Goal: Task Accomplishment & Management: Manage account settings

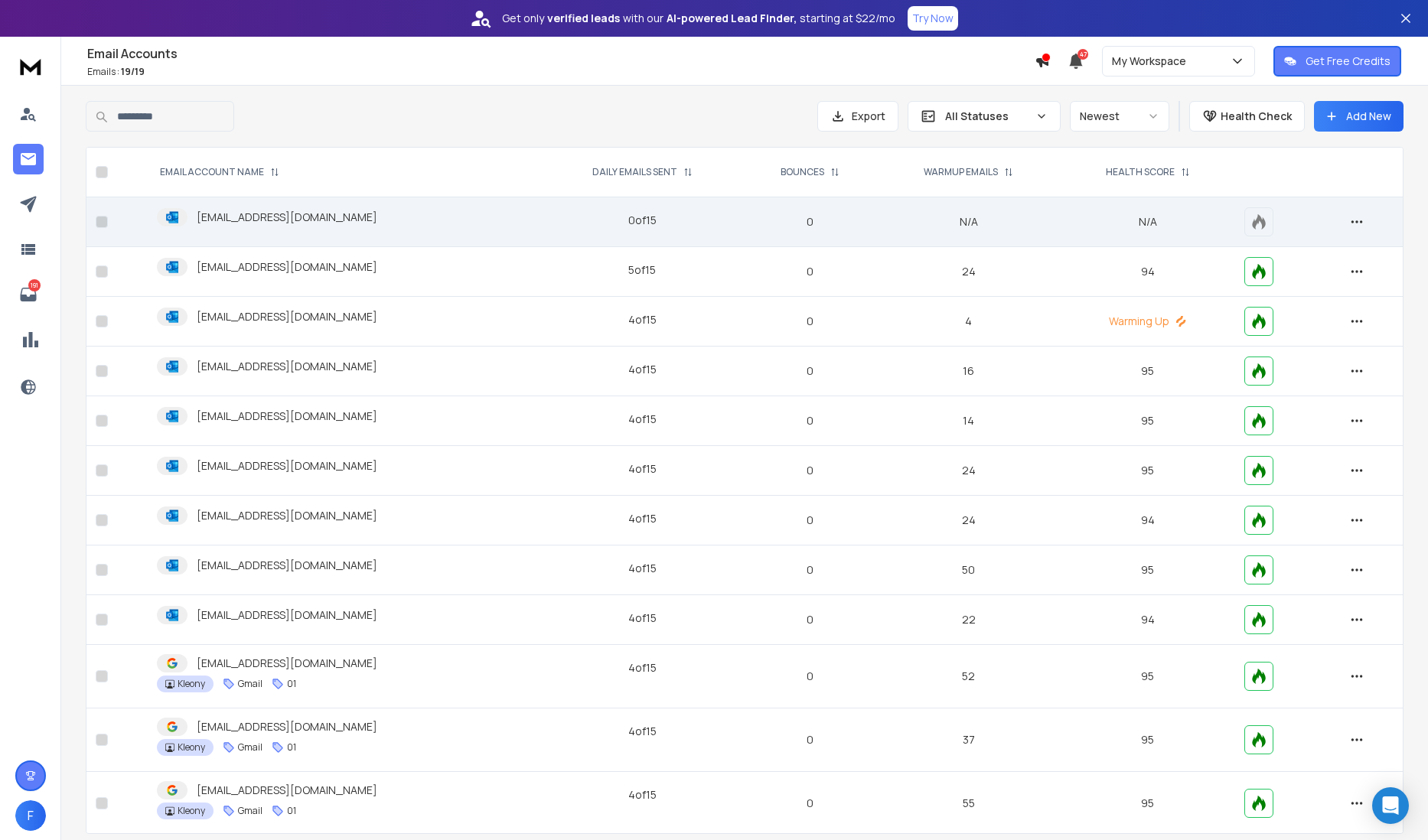
click at [1252, 227] on icon at bounding box center [1259, 222] width 15 height 15
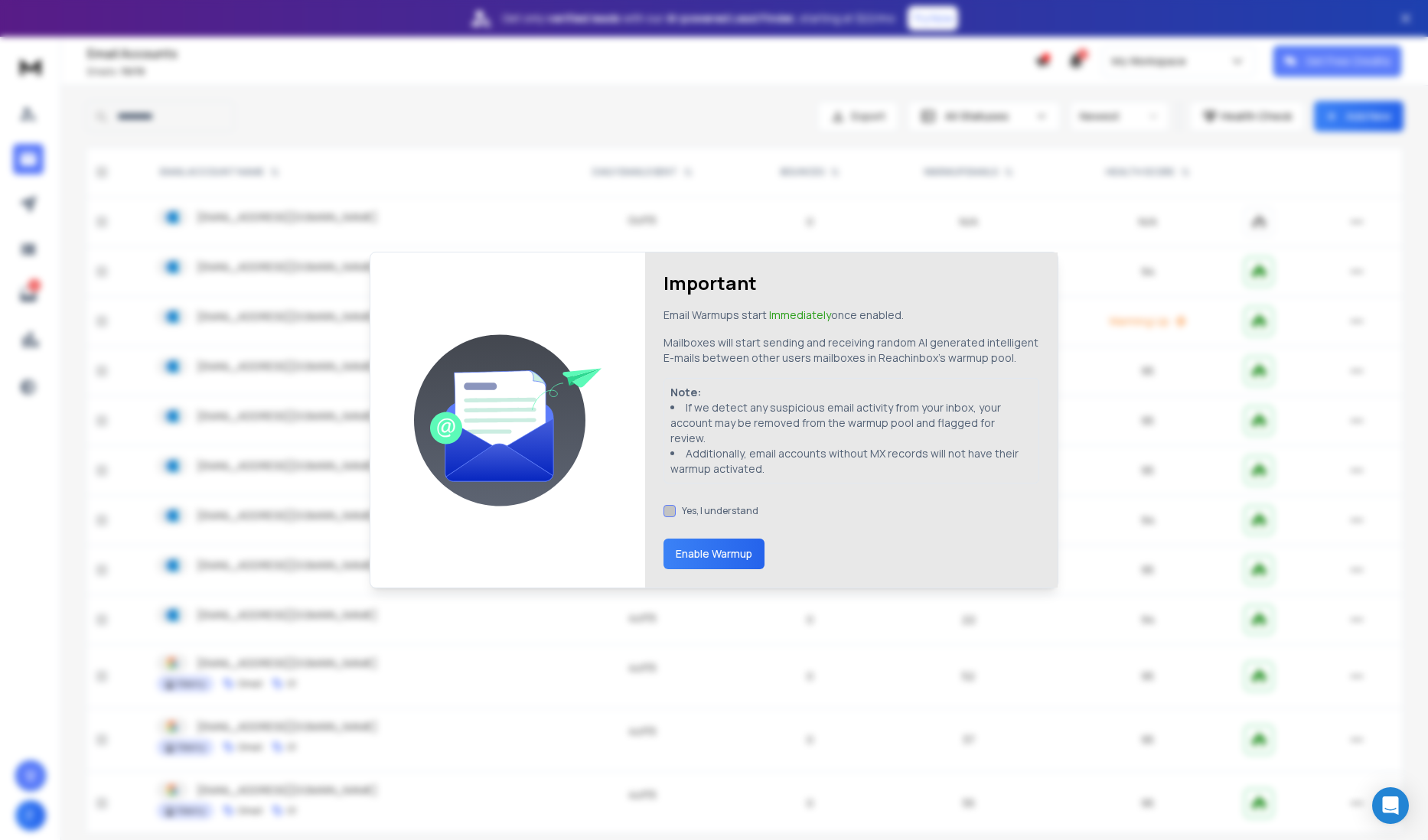
click at [751, 505] on label "Yes, I understand" at bounding box center [720, 511] width 76 height 12
click at [669, 505] on button "Yes, I understand" at bounding box center [670, 511] width 12 height 12
click at [685, 554] on button "Enable Warmup" at bounding box center [714, 554] width 101 height 31
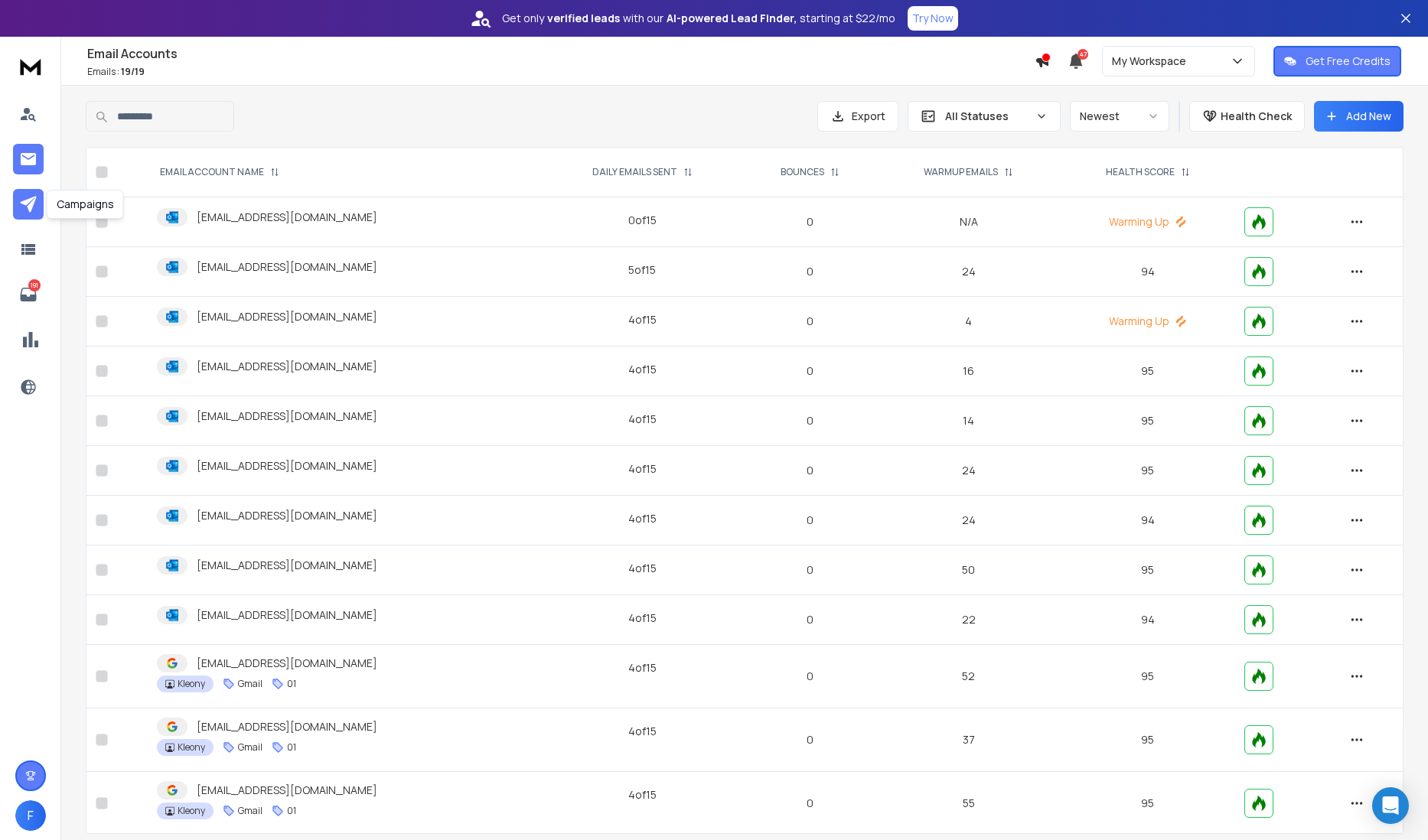
click at [34, 205] on icon at bounding box center [28, 204] width 18 height 18
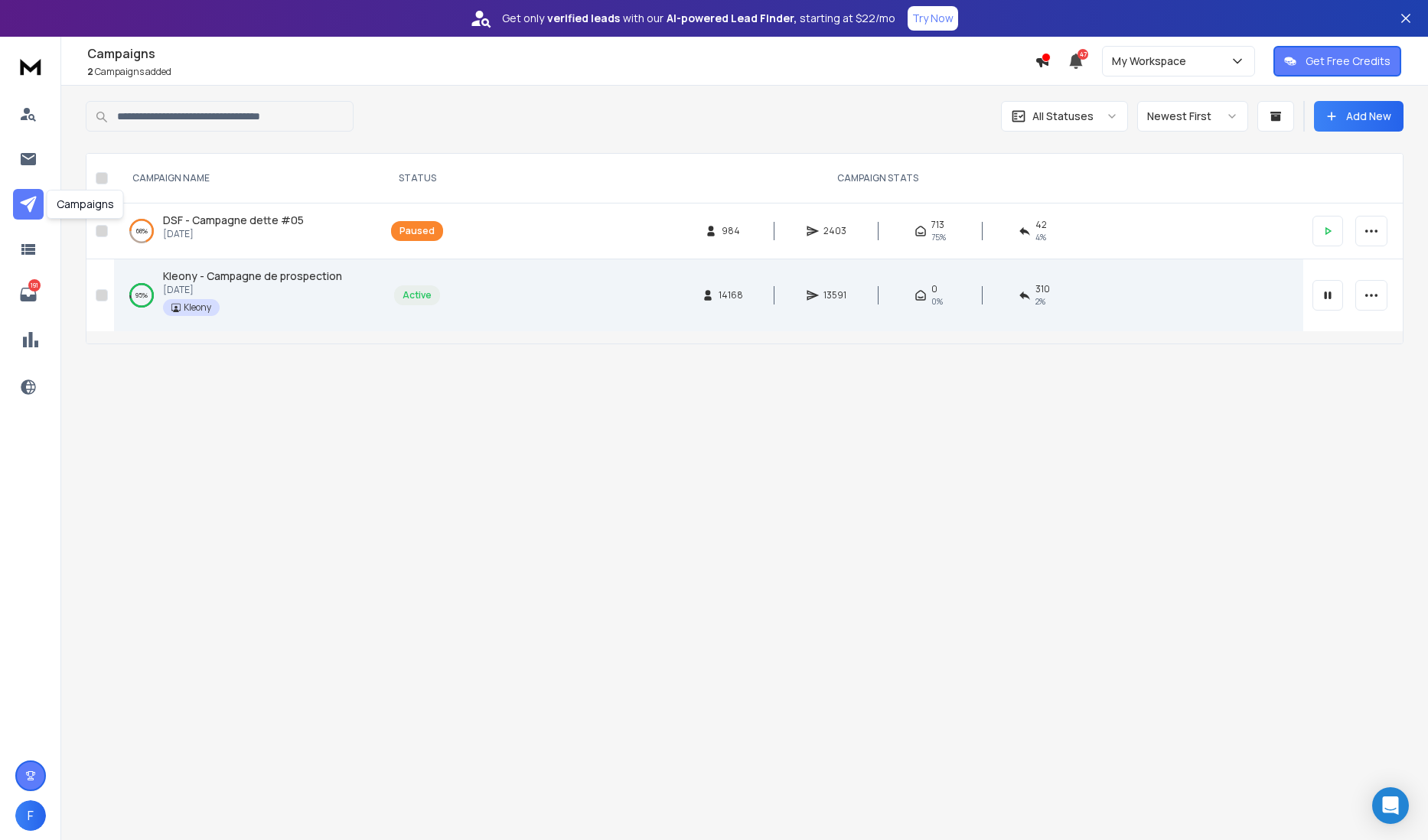
click at [257, 283] on span "Kleony - Campagne de prospection" at bounding box center [252, 276] width 179 height 15
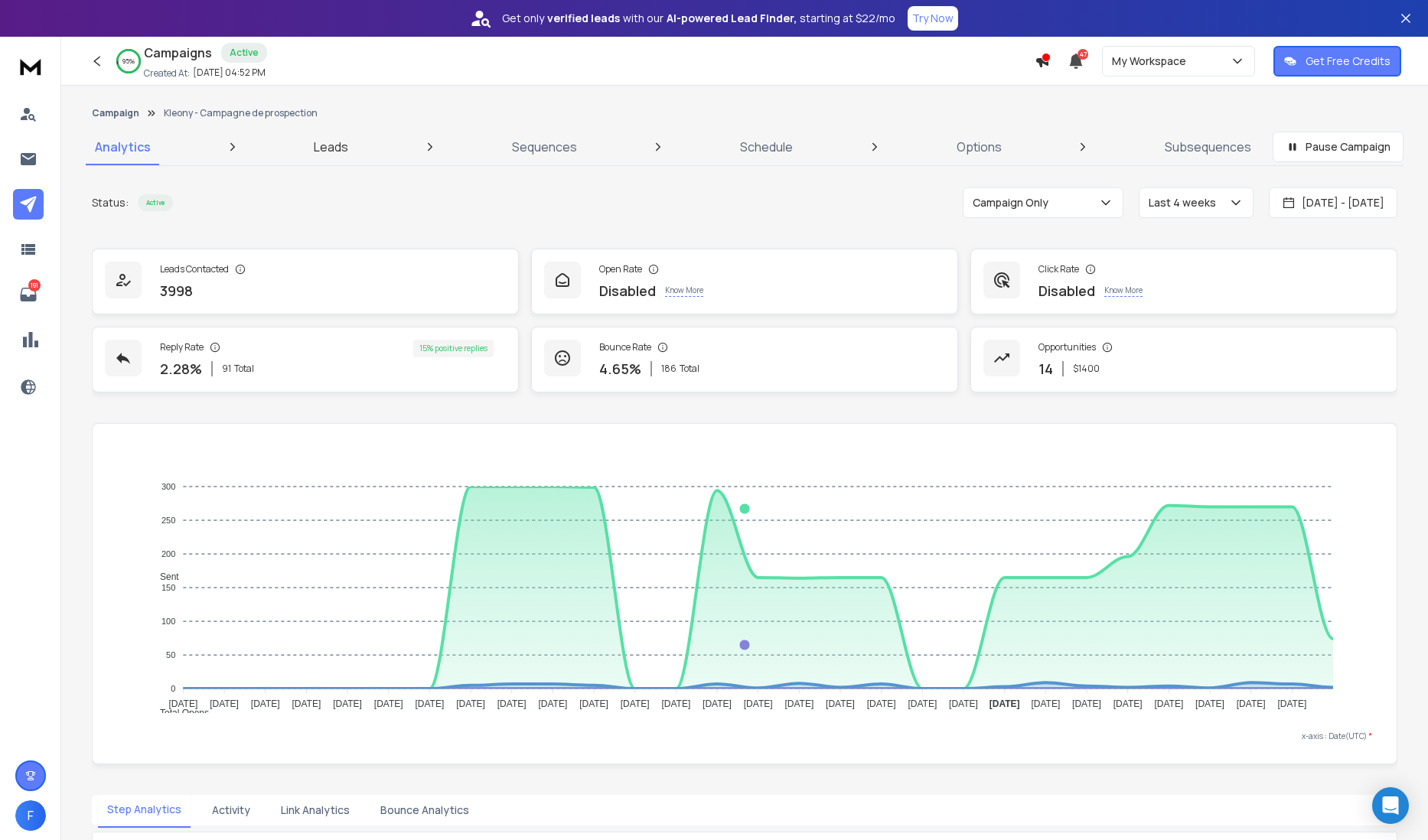
click at [331, 147] on p "Leads" at bounding box center [331, 146] width 35 height 18
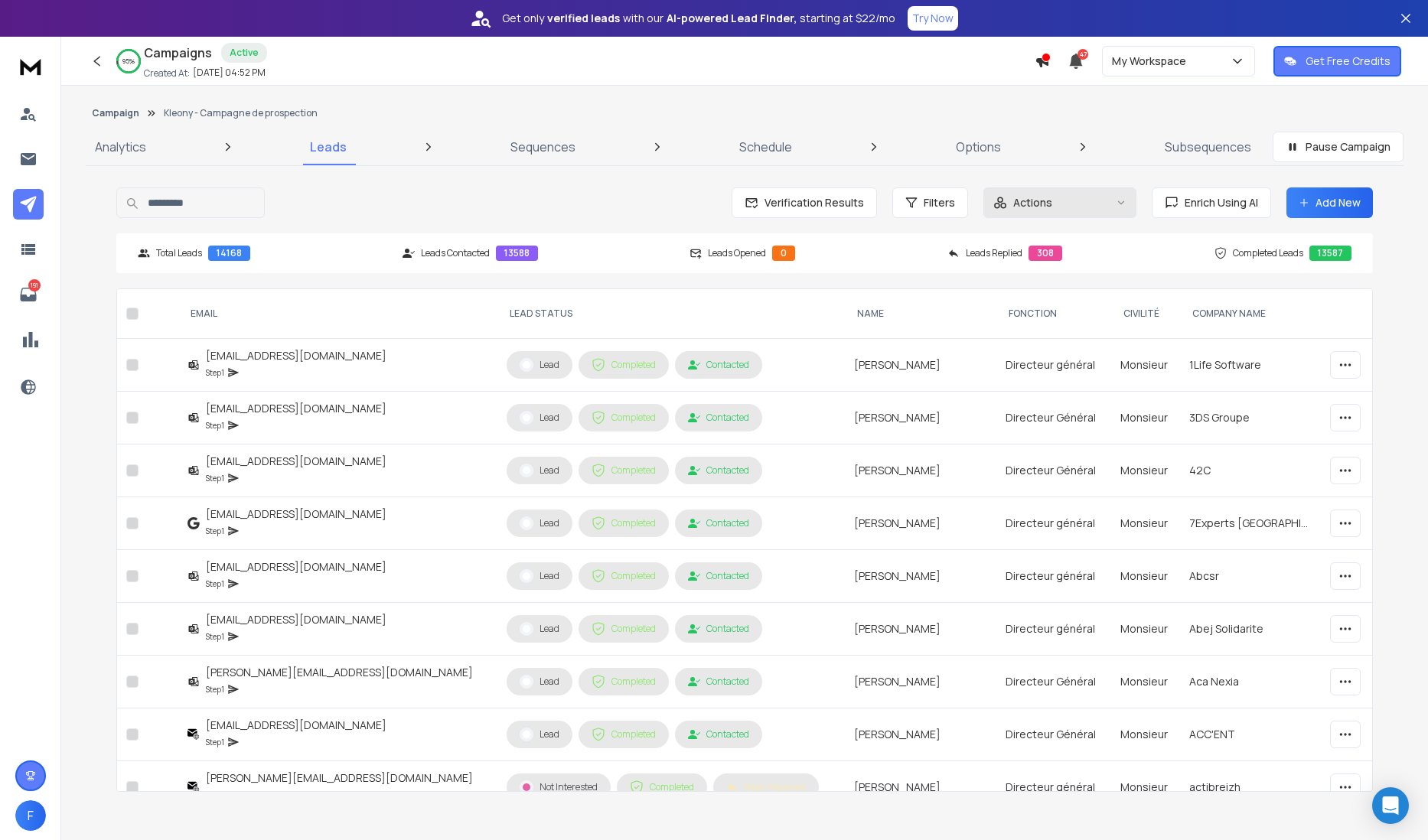
click at [1063, 204] on div "Actions" at bounding box center [1051, 203] width 117 height 15
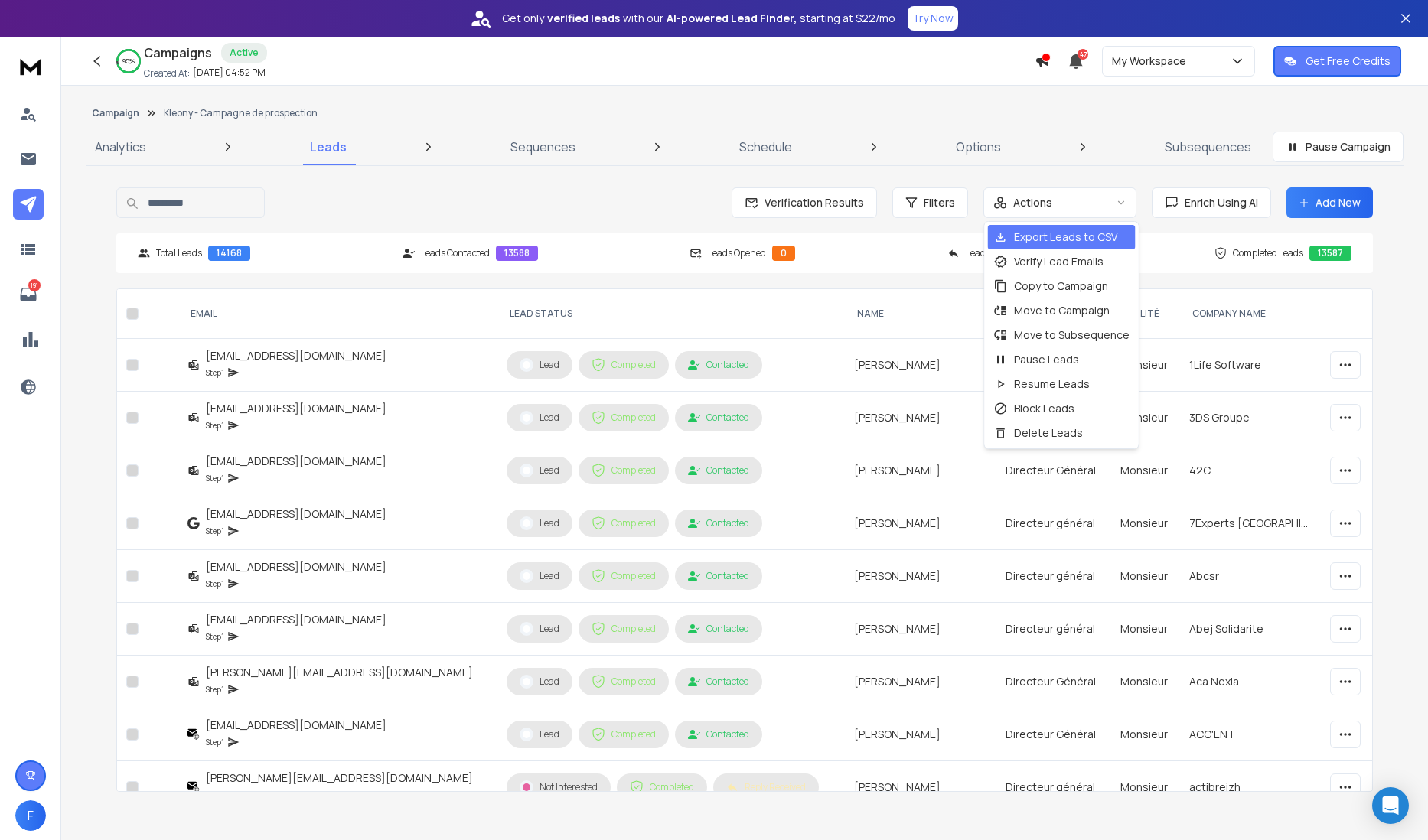
click at [335, 194] on div "Verification Results Filters Actions Enrich Using AI Add New" at bounding box center [745, 203] width 1257 height 31
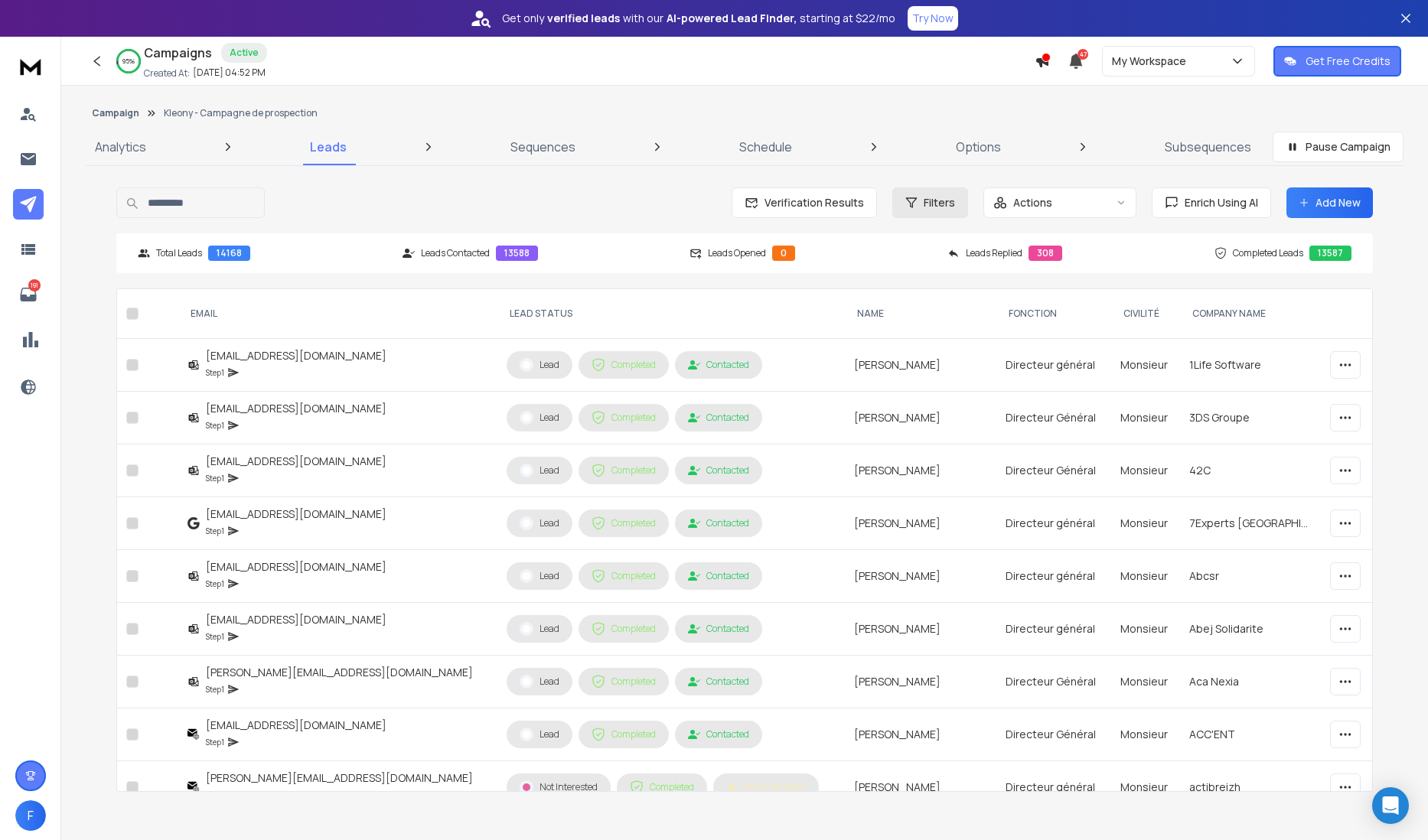
click at [944, 198] on span "Filters" at bounding box center [940, 203] width 31 height 15
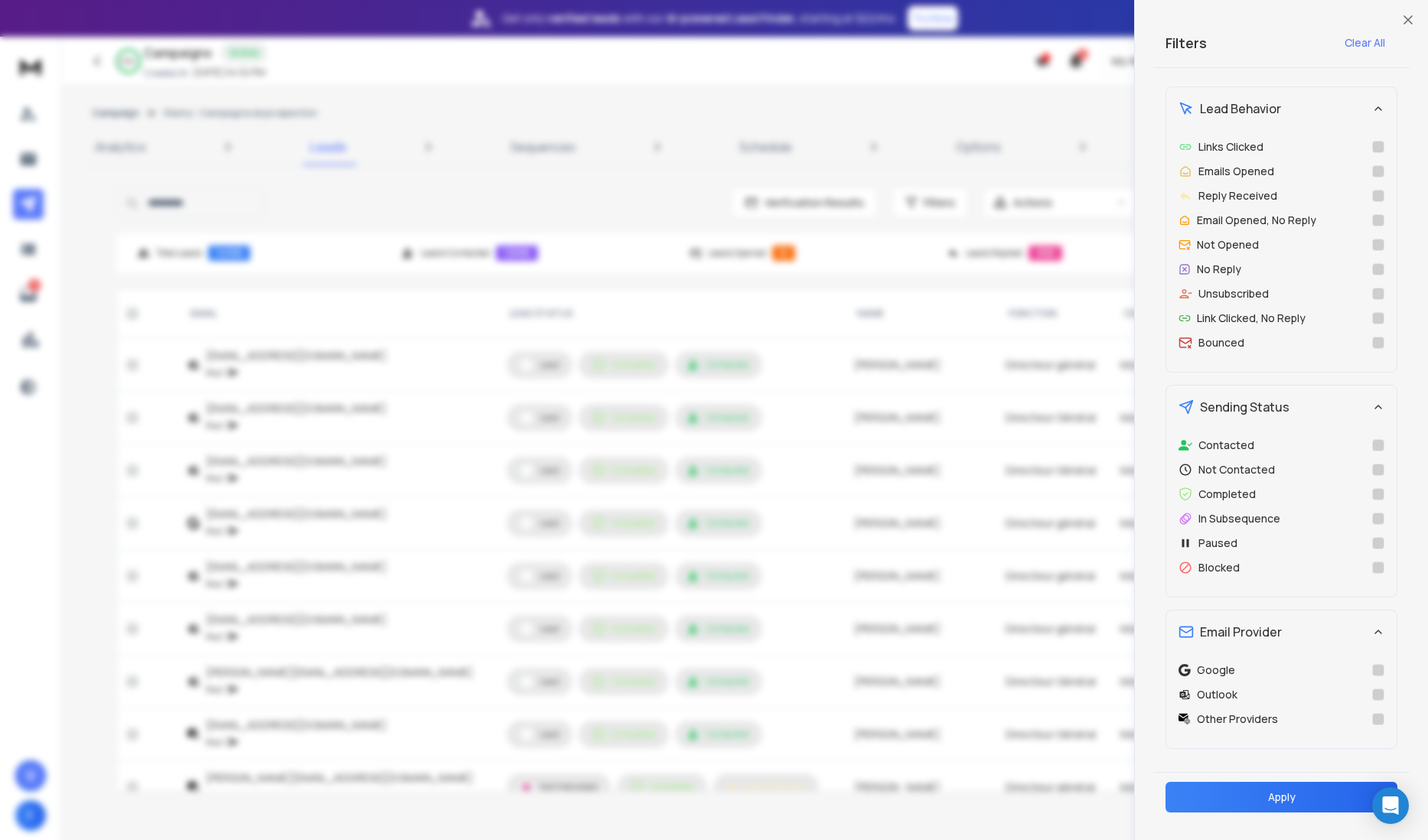
click at [1378, 268] on button "No Reply" at bounding box center [1378, 269] width 12 height 12
click at [1262, 806] on button "Apply" at bounding box center [1281, 797] width 232 height 31
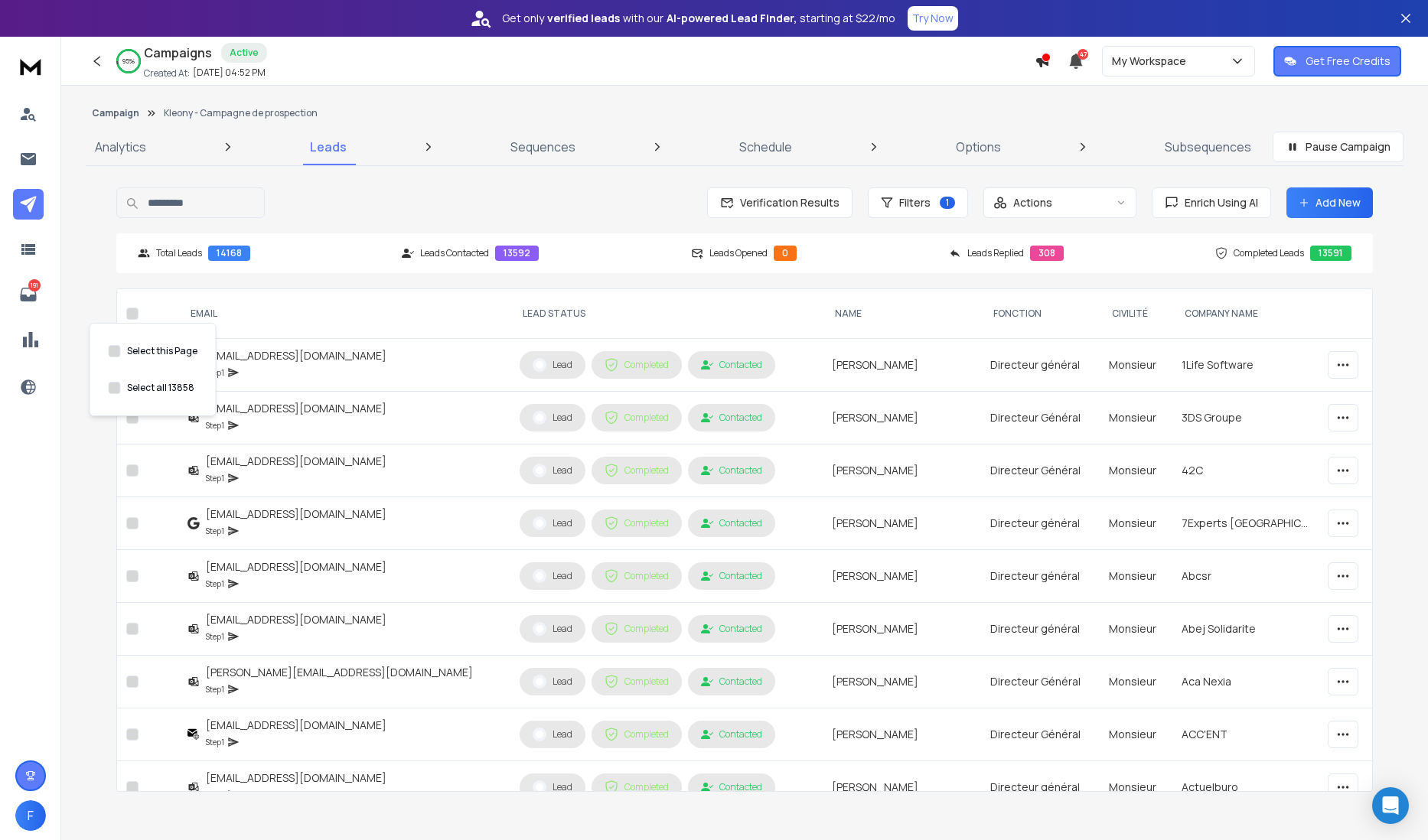
click at [113, 387] on button "Select this Page" at bounding box center [114, 387] width 12 height 12
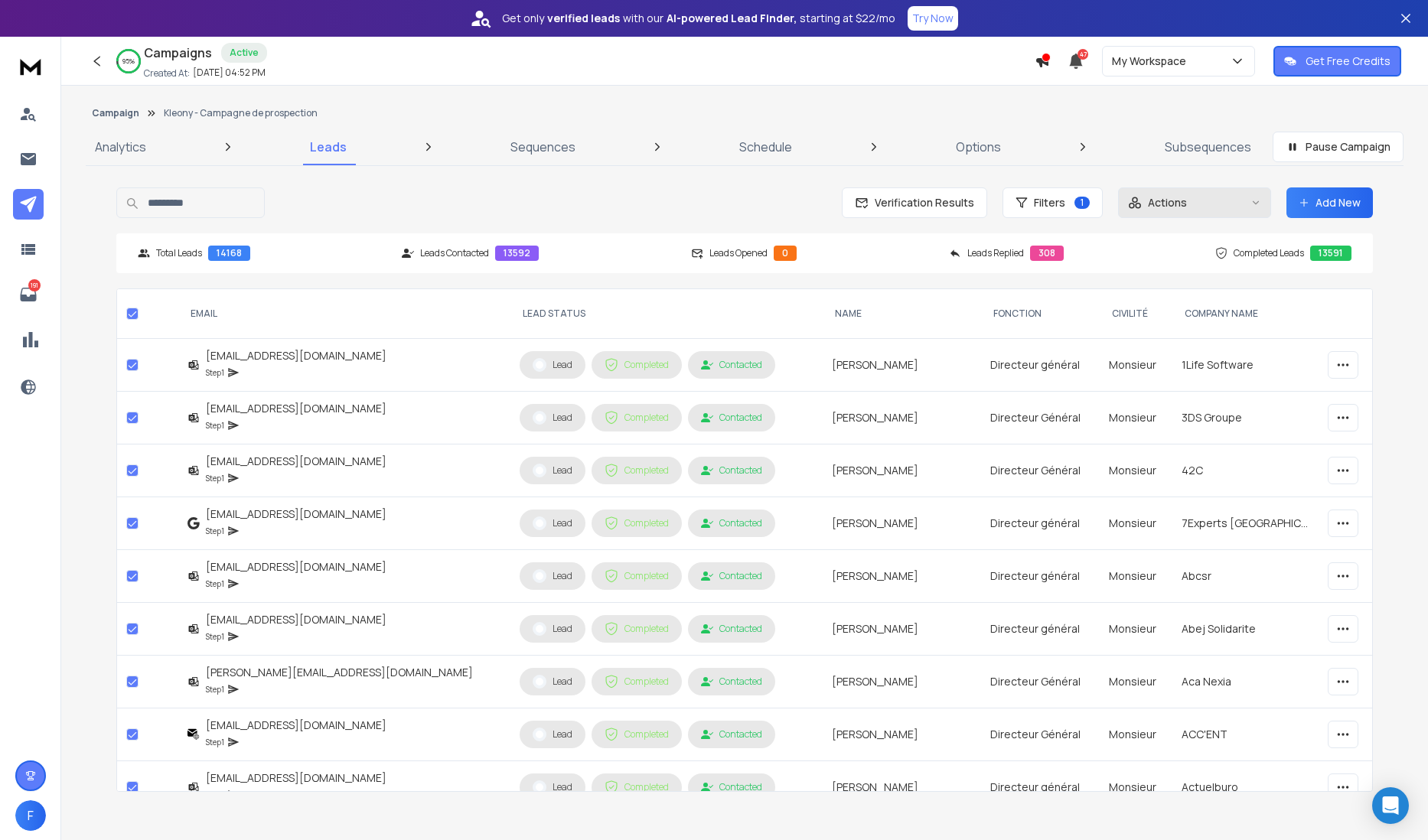
click at [1213, 196] on div "Actions" at bounding box center [1186, 203] width 117 height 15
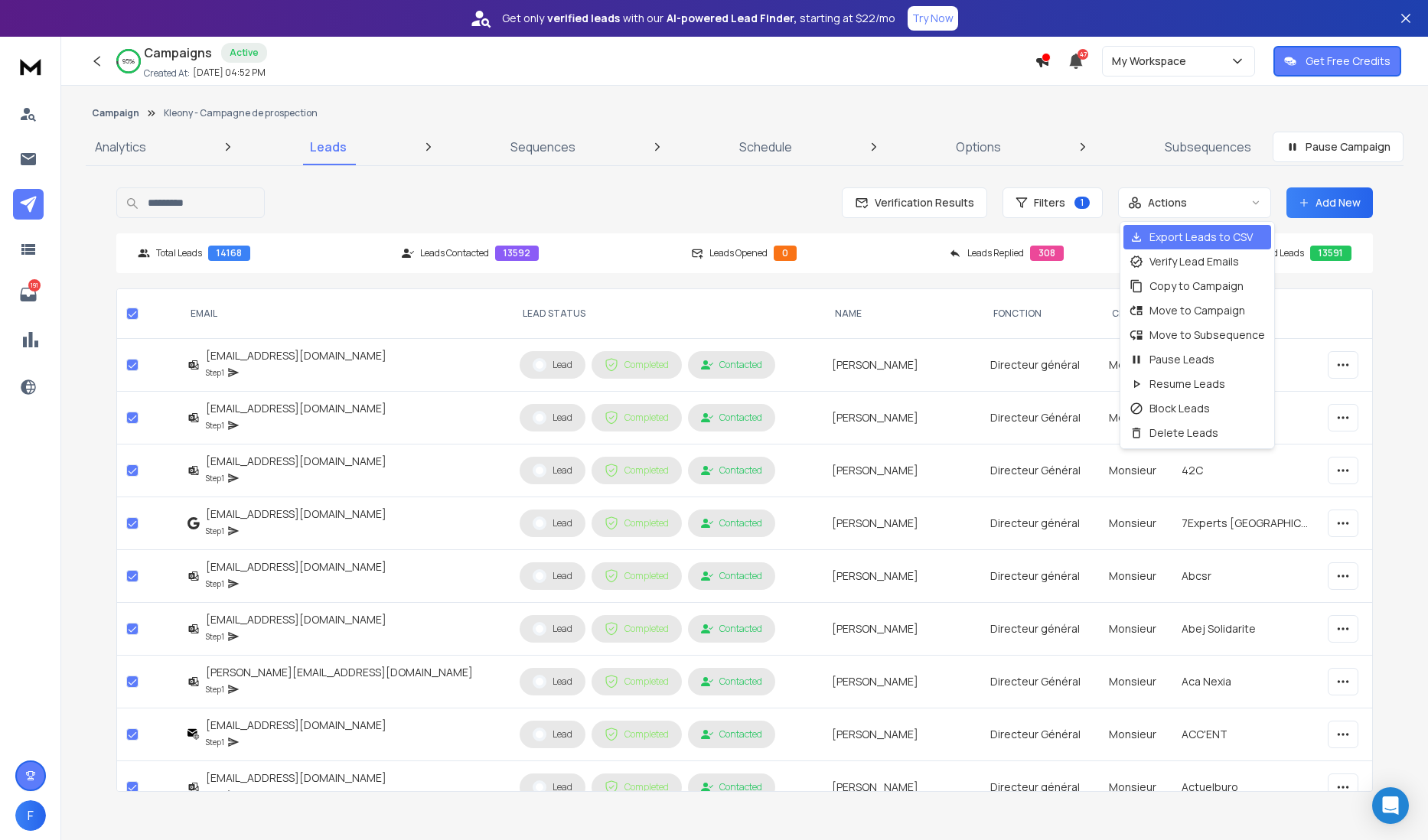
click at [800, 199] on div "Verification Results Filters 1 Actions Add New" at bounding box center [745, 203] width 1257 height 31
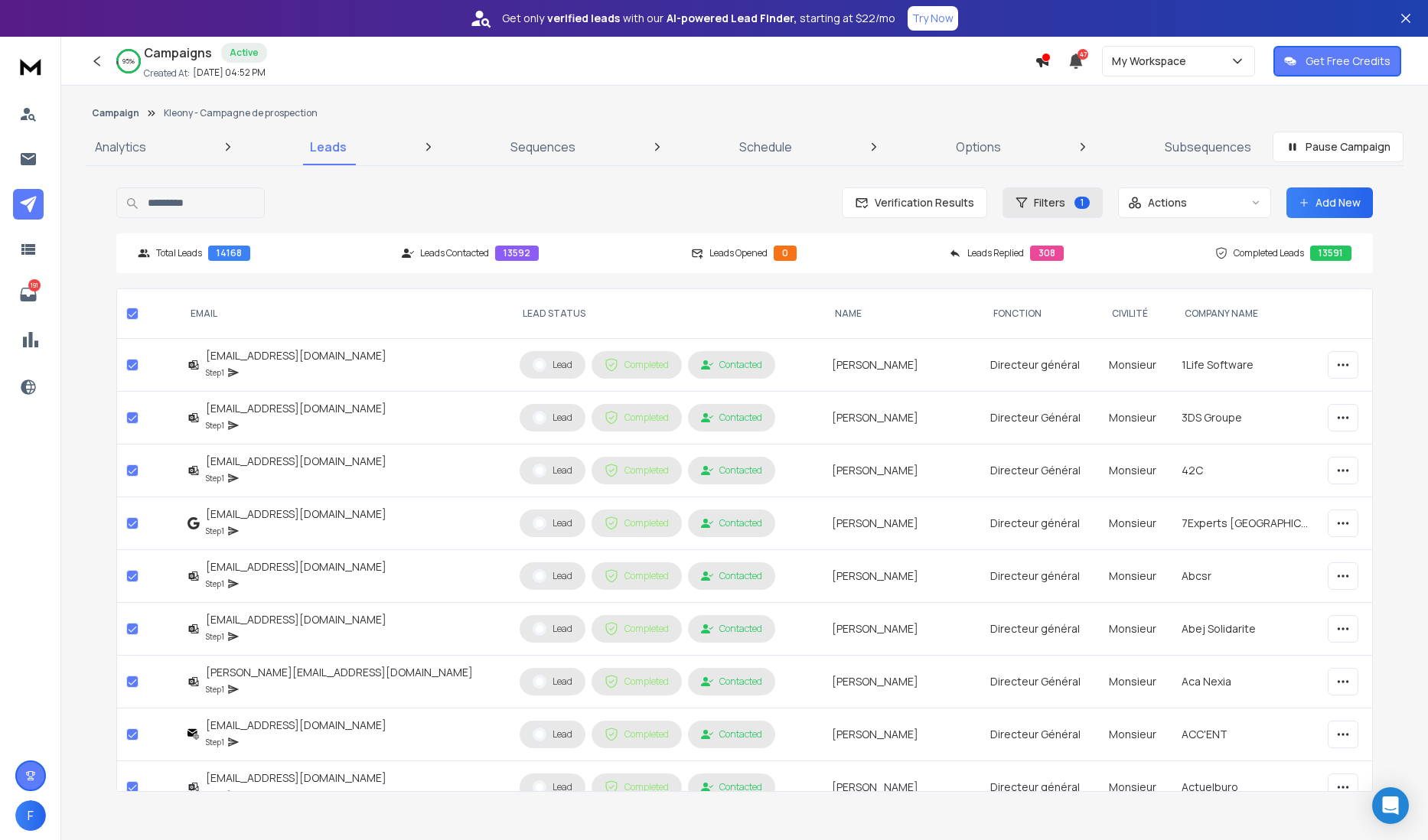
click at [1038, 198] on span "Filters" at bounding box center [1050, 203] width 31 height 15
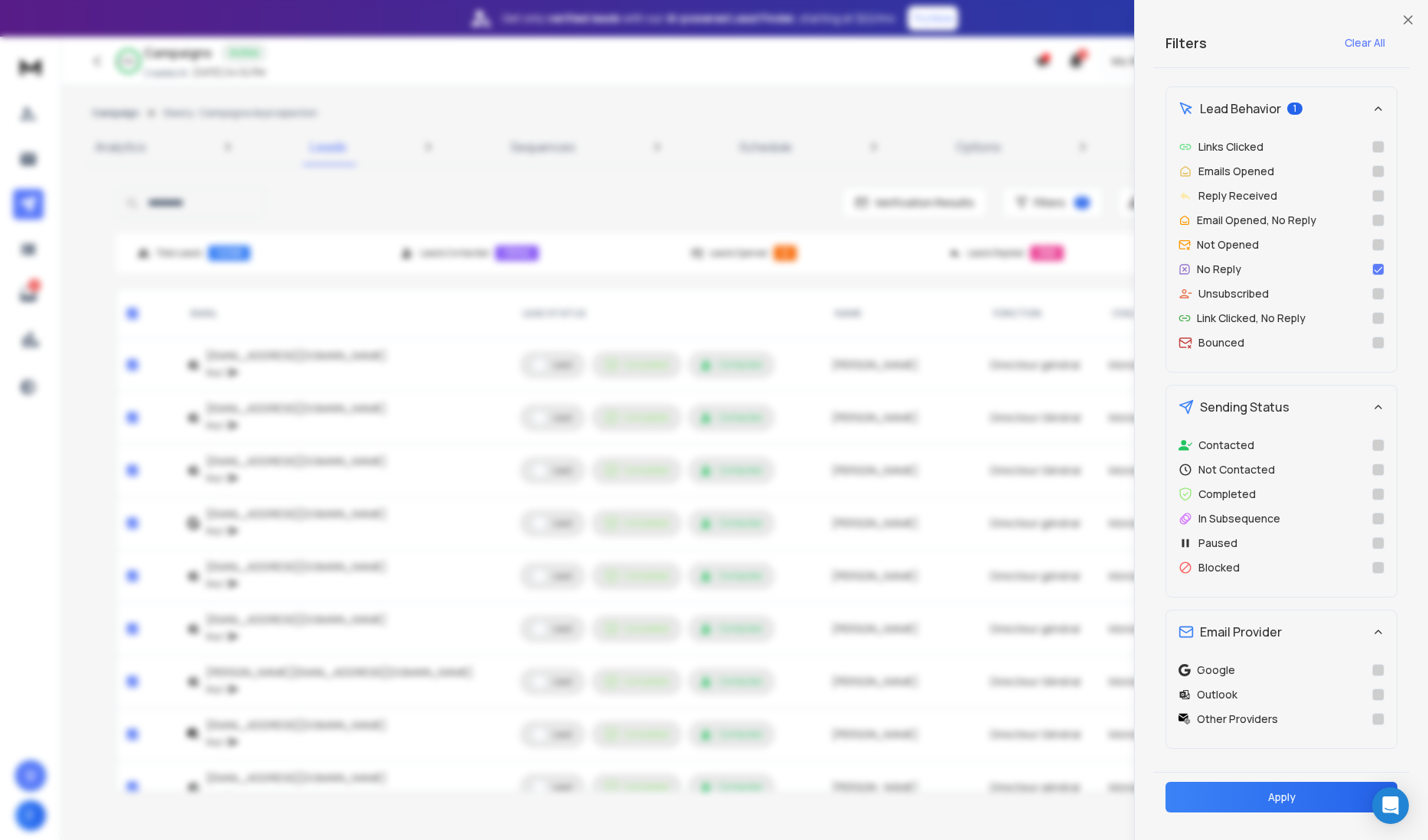
click at [584, 188] on div at bounding box center [714, 420] width 1428 height 840
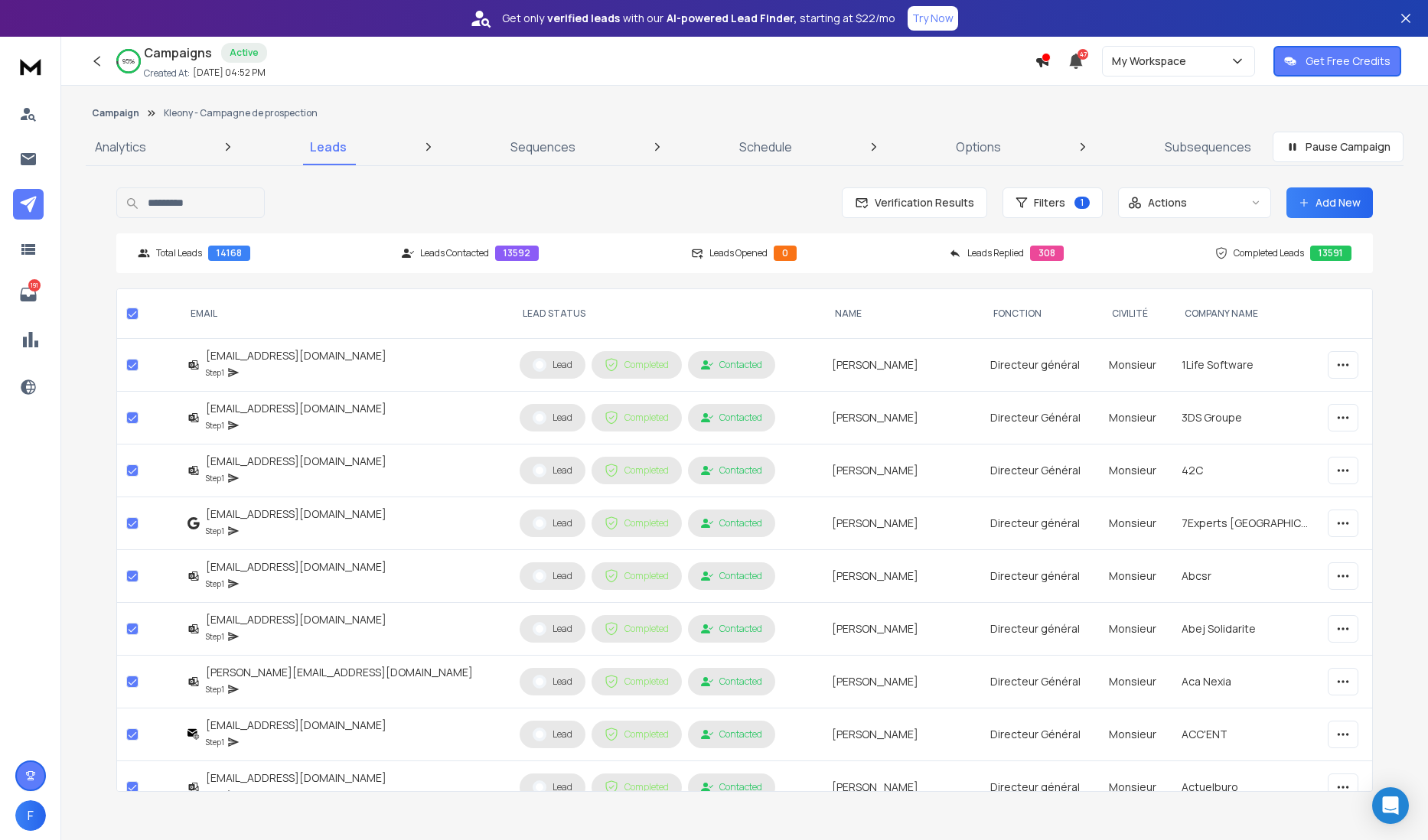
click at [584, 188] on div "Verification Results Filters 1 Actions Add New" at bounding box center [745, 203] width 1257 height 31
click at [17, 202] on link at bounding box center [28, 204] width 31 height 31
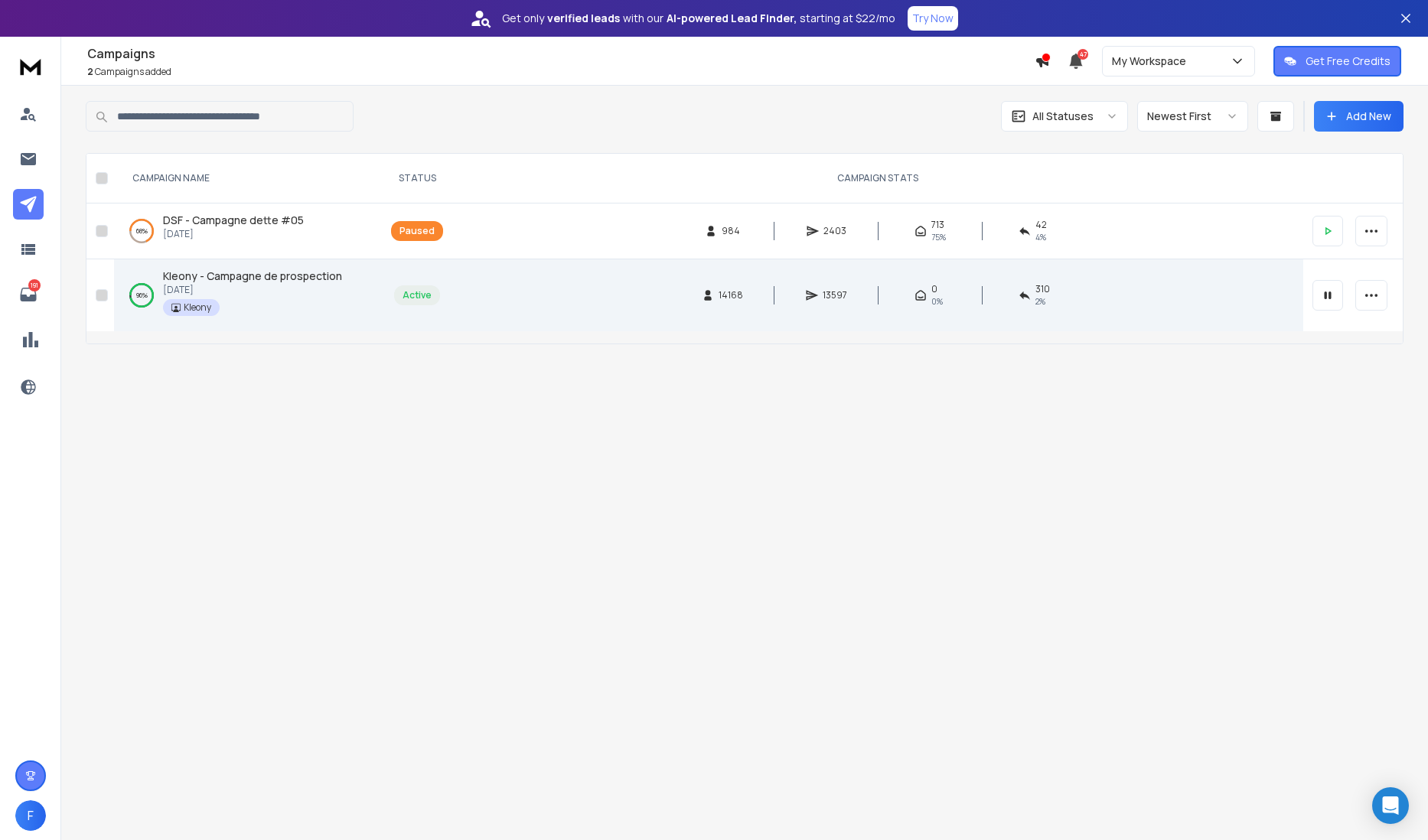
click at [1380, 299] on button "button" at bounding box center [1371, 295] width 32 height 31
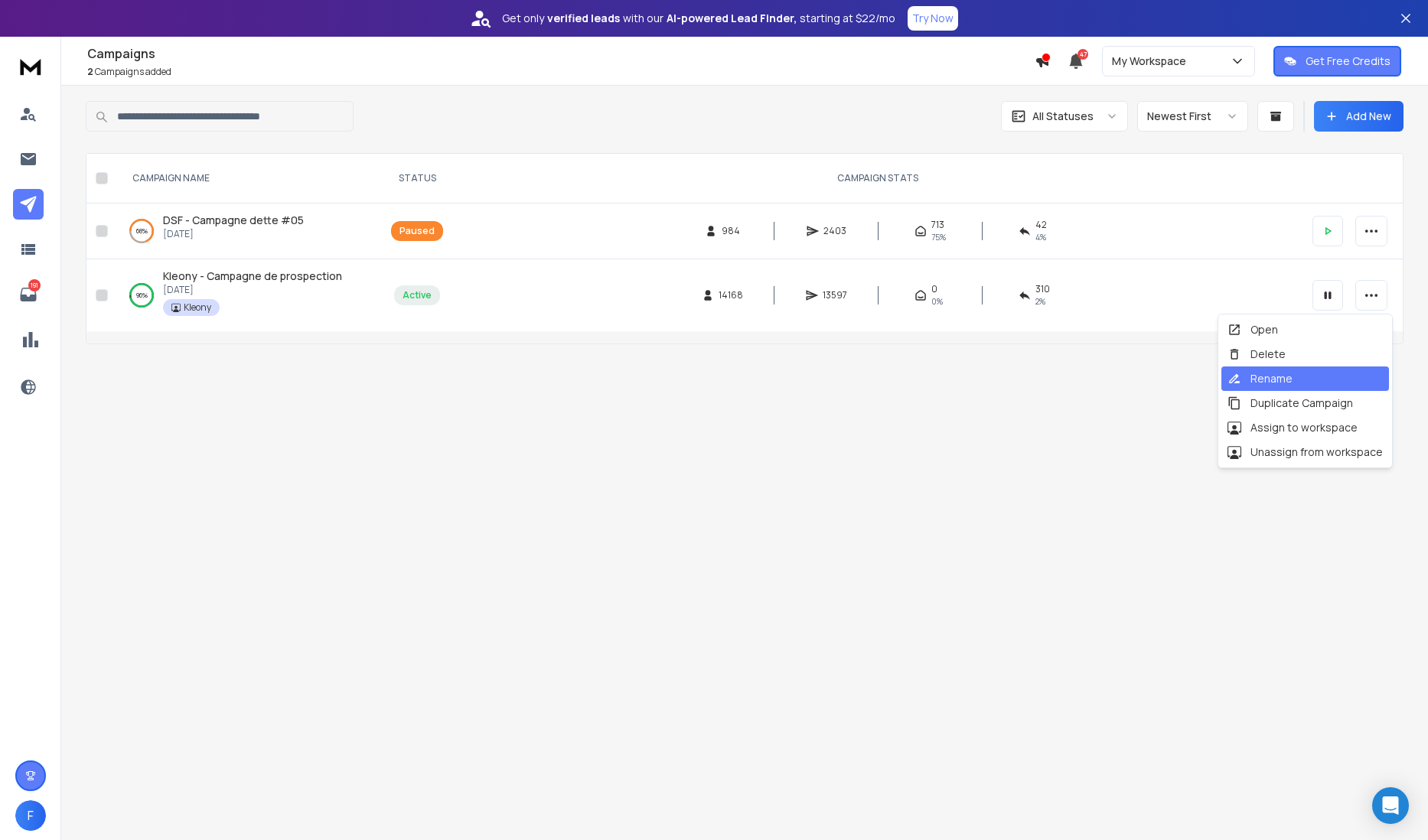
click at [1316, 380] on div "Rename" at bounding box center [1305, 379] width 167 height 25
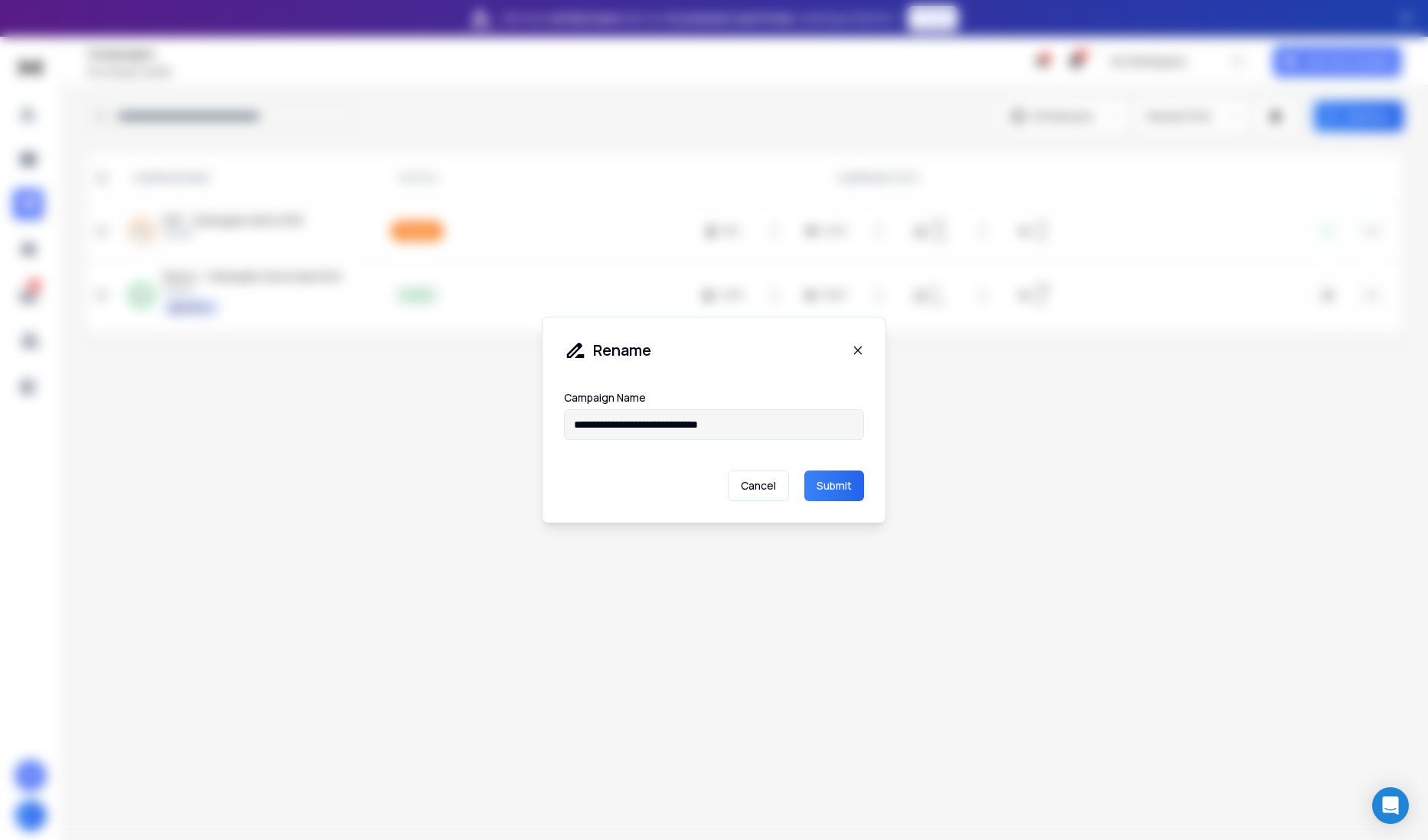
click at [771, 425] on input "**********" at bounding box center [714, 425] width 300 height 31
type input "**********"
click at [818, 482] on button "Submit" at bounding box center [834, 486] width 60 height 31
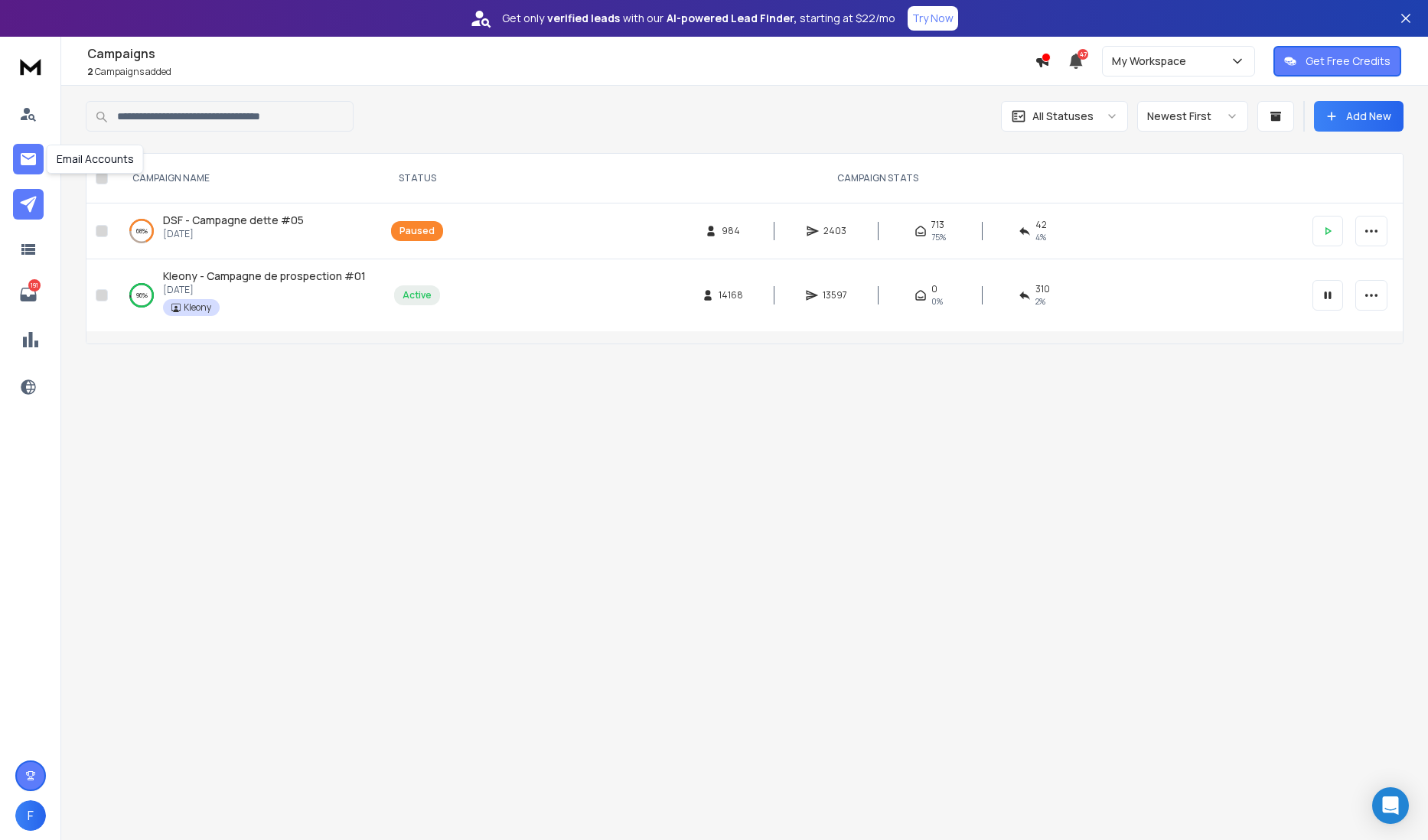
click at [26, 166] on icon at bounding box center [28, 159] width 18 height 18
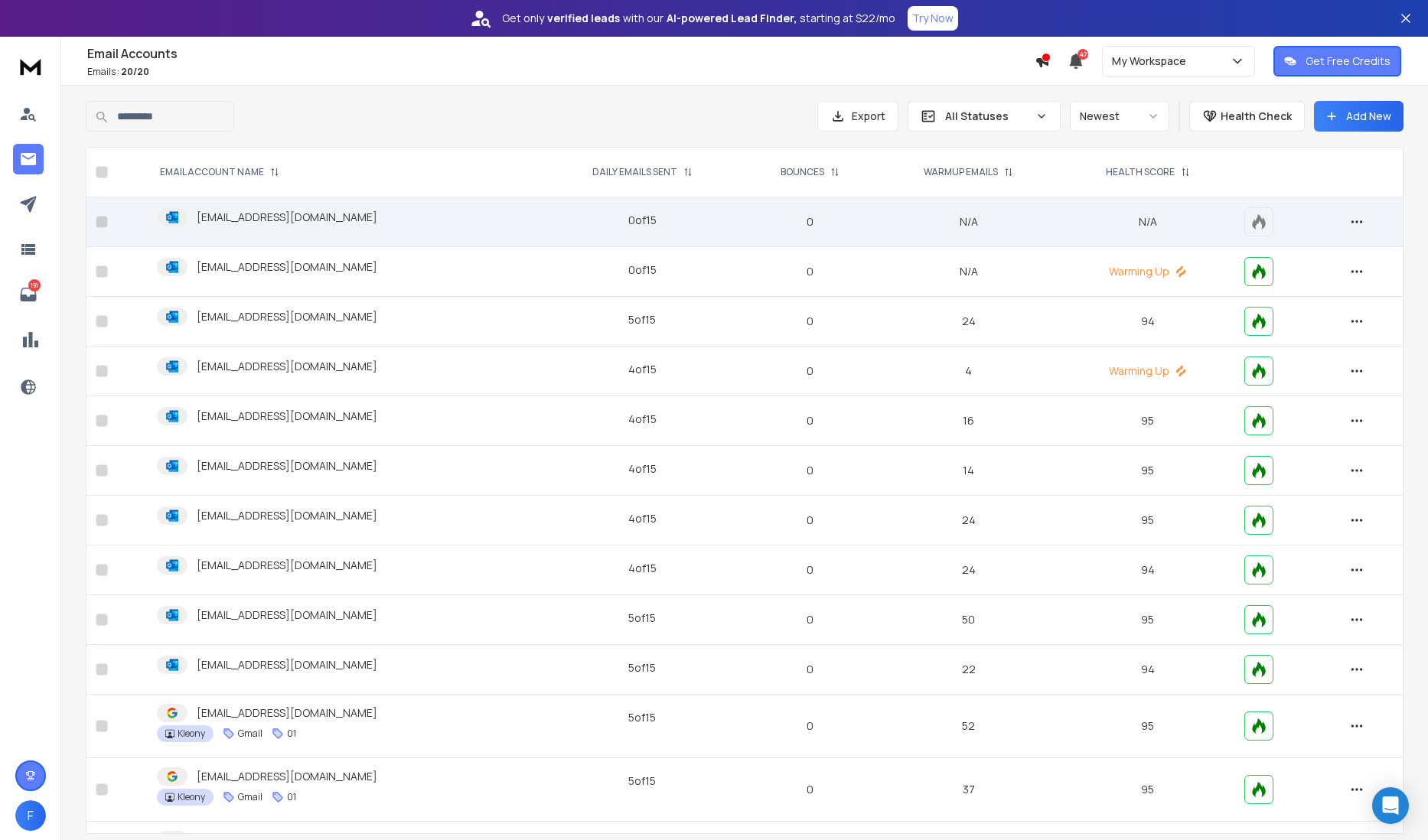
click at [1252, 214] on icon at bounding box center [1258, 222] width 13 height 15
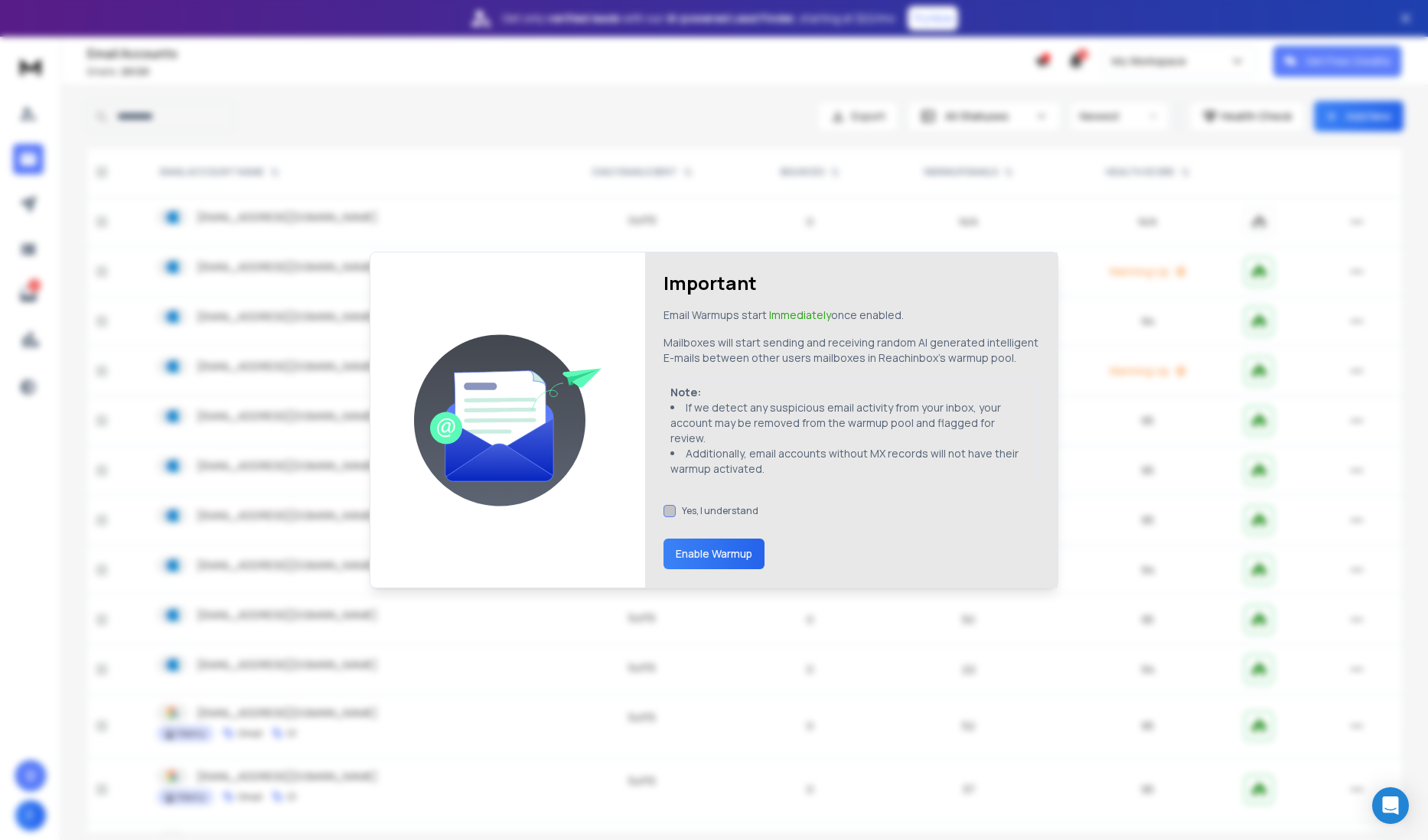
click at [670, 505] on button "Yes, I understand" at bounding box center [670, 511] width 12 height 12
click at [699, 550] on button "Enable Warmup" at bounding box center [714, 554] width 101 height 31
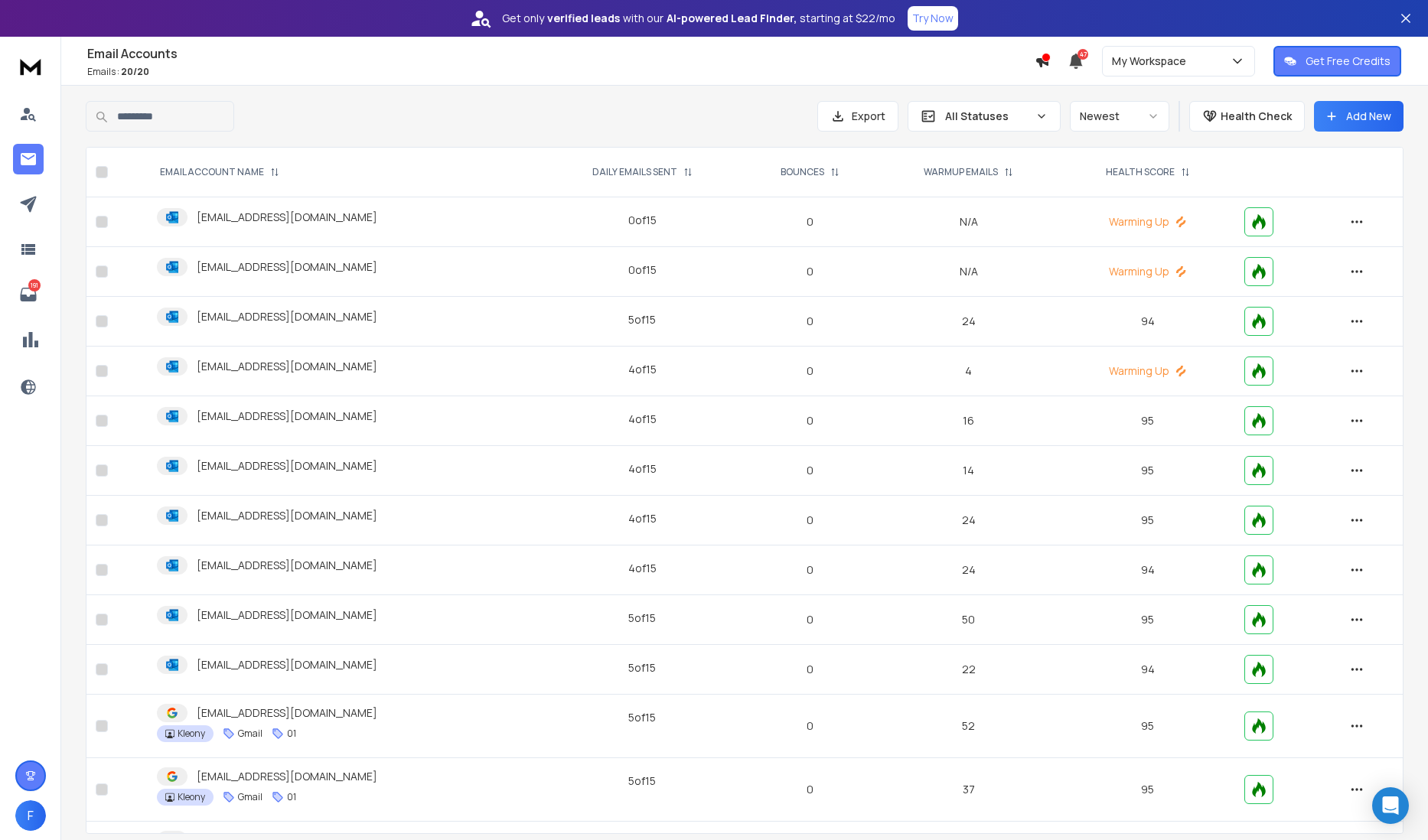
click at [151, 55] on h1 "Email Accounts" at bounding box center [560, 54] width 948 height 18
click at [1192, 55] on p "My Workspace" at bounding box center [1152, 61] width 80 height 15
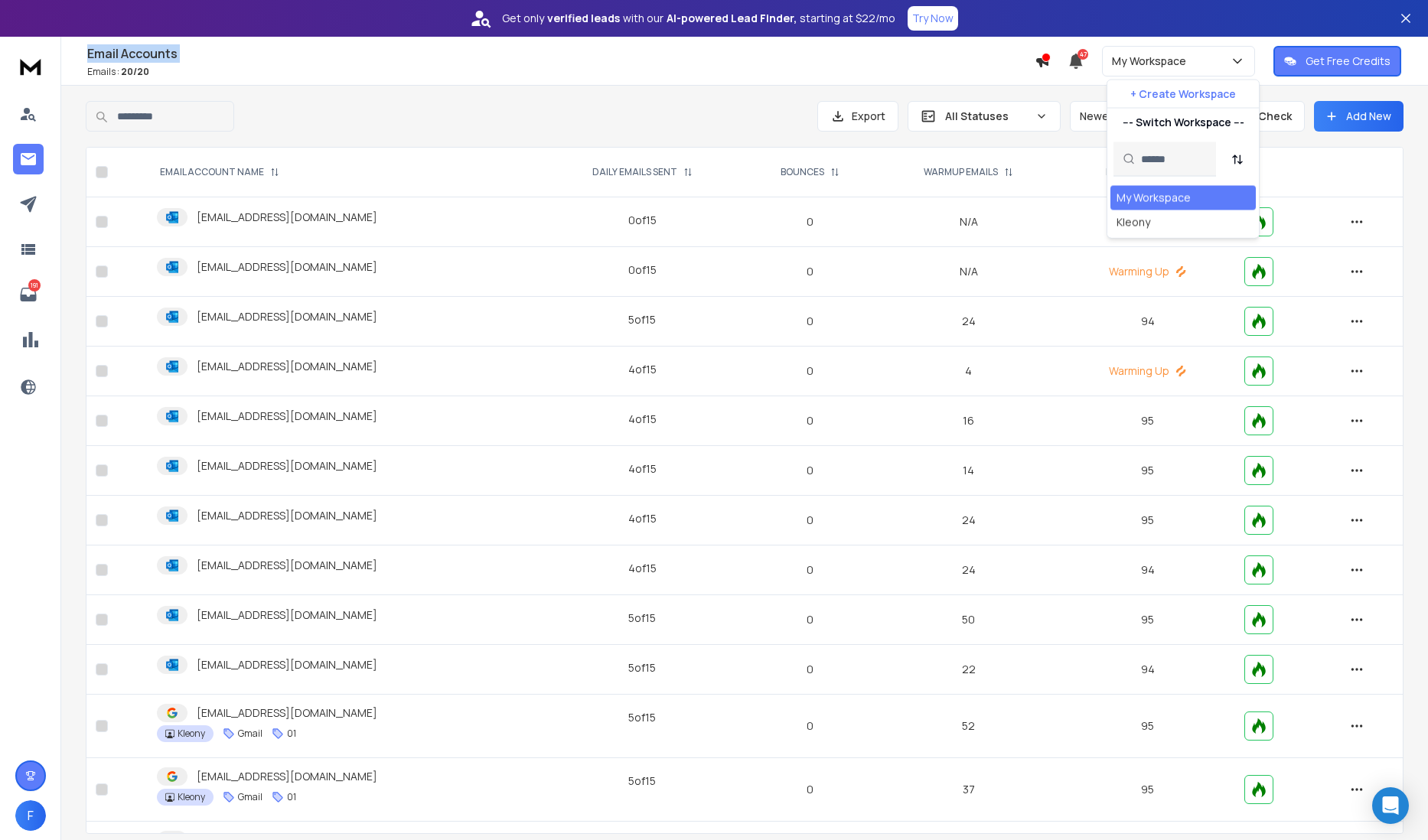
click at [942, 45] on h1 "Email Accounts" at bounding box center [560, 54] width 948 height 18
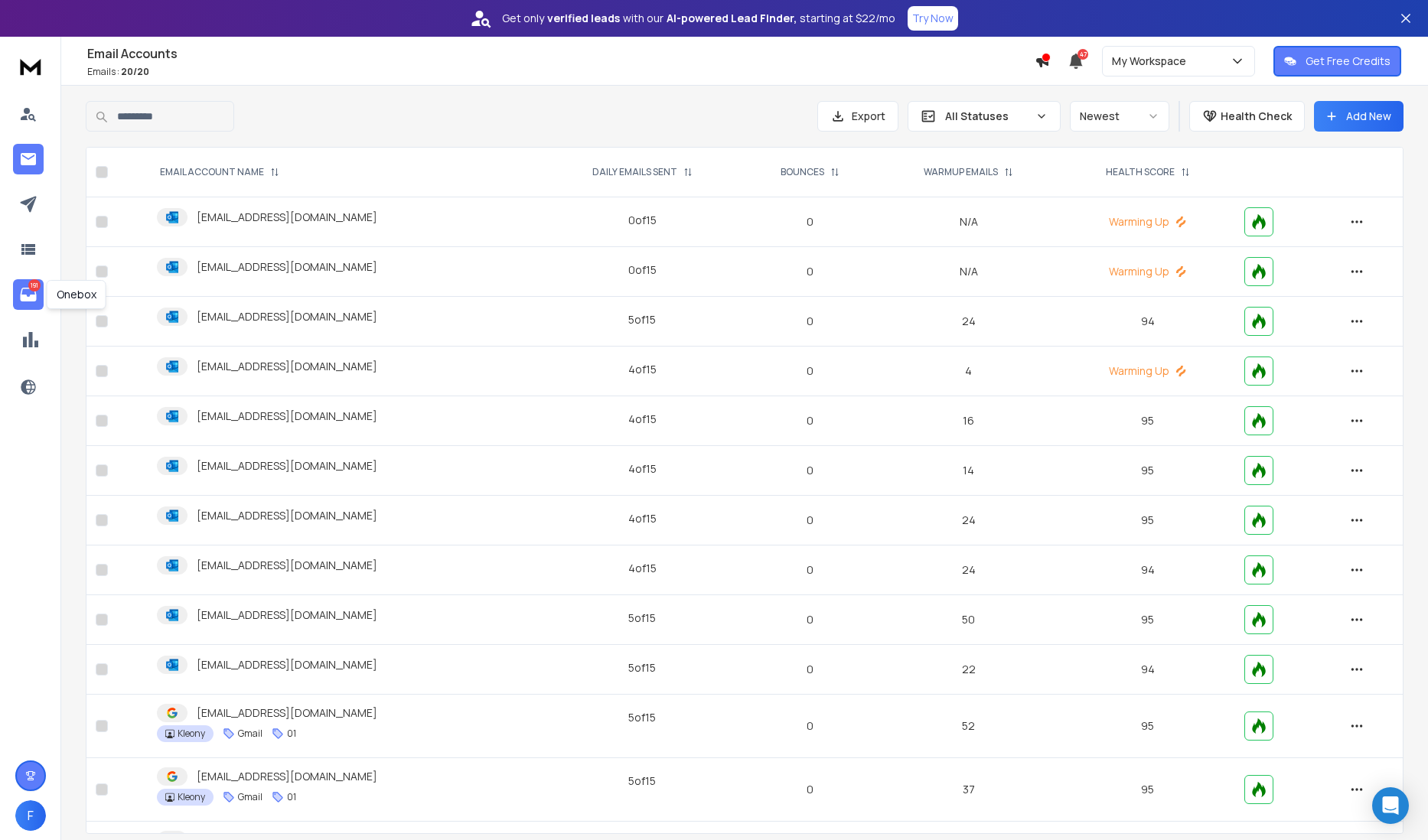
click at [26, 305] on link "191" at bounding box center [28, 294] width 31 height 31
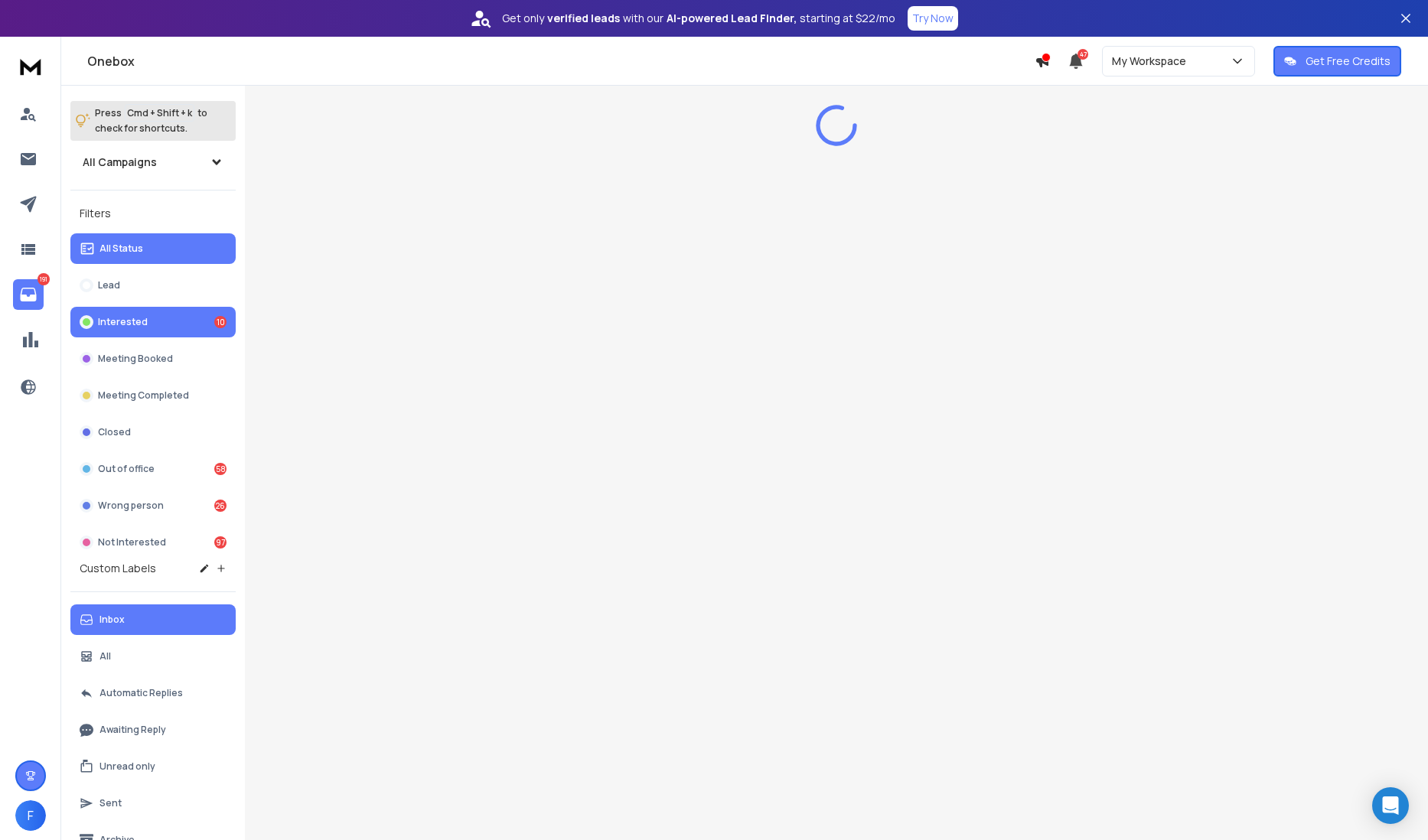
click at [115, 323] on p "Interested" at bounding box center [123, 322] width 50 height 12
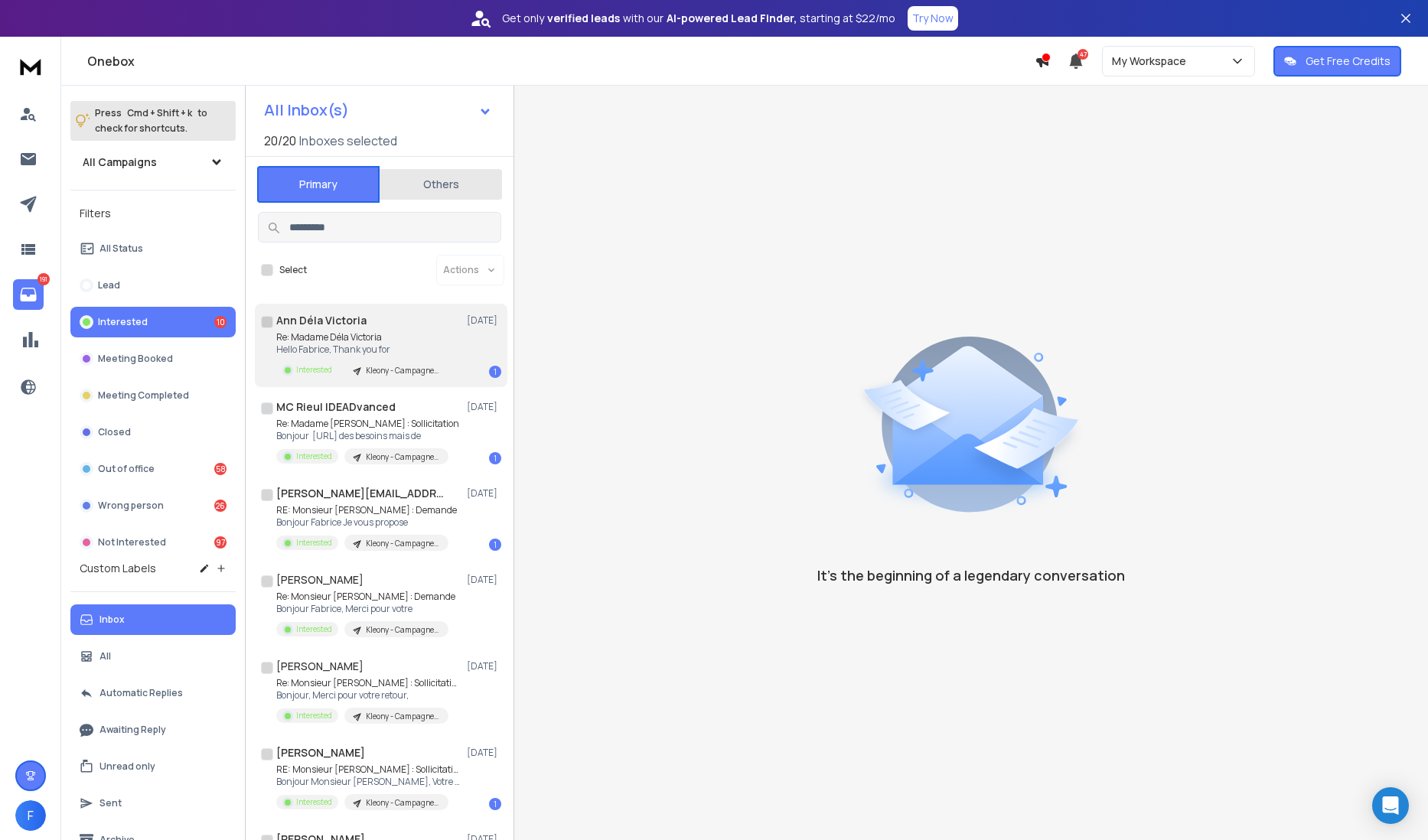
click at [366, 326] on div "Ann Déla Victoria 08 Sep" at bounding box center [389, 320] width 225 height 15
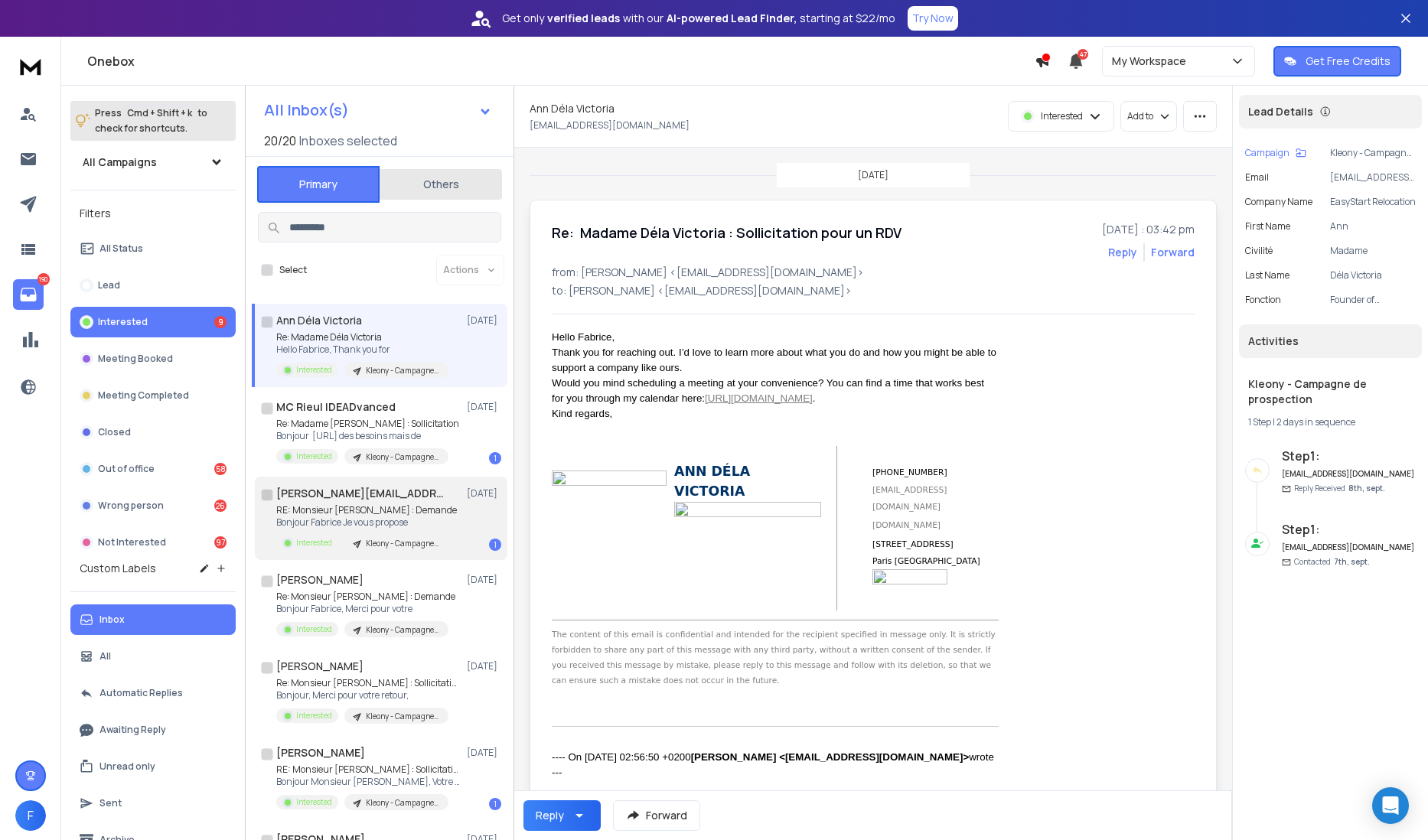
click at [387, 529] on div "RE: Monsieur Chrebor : Demande Bonjour Fabrice Je vous propose Interested Kleon…" at bounding box center [367, 527] width 180 height 46
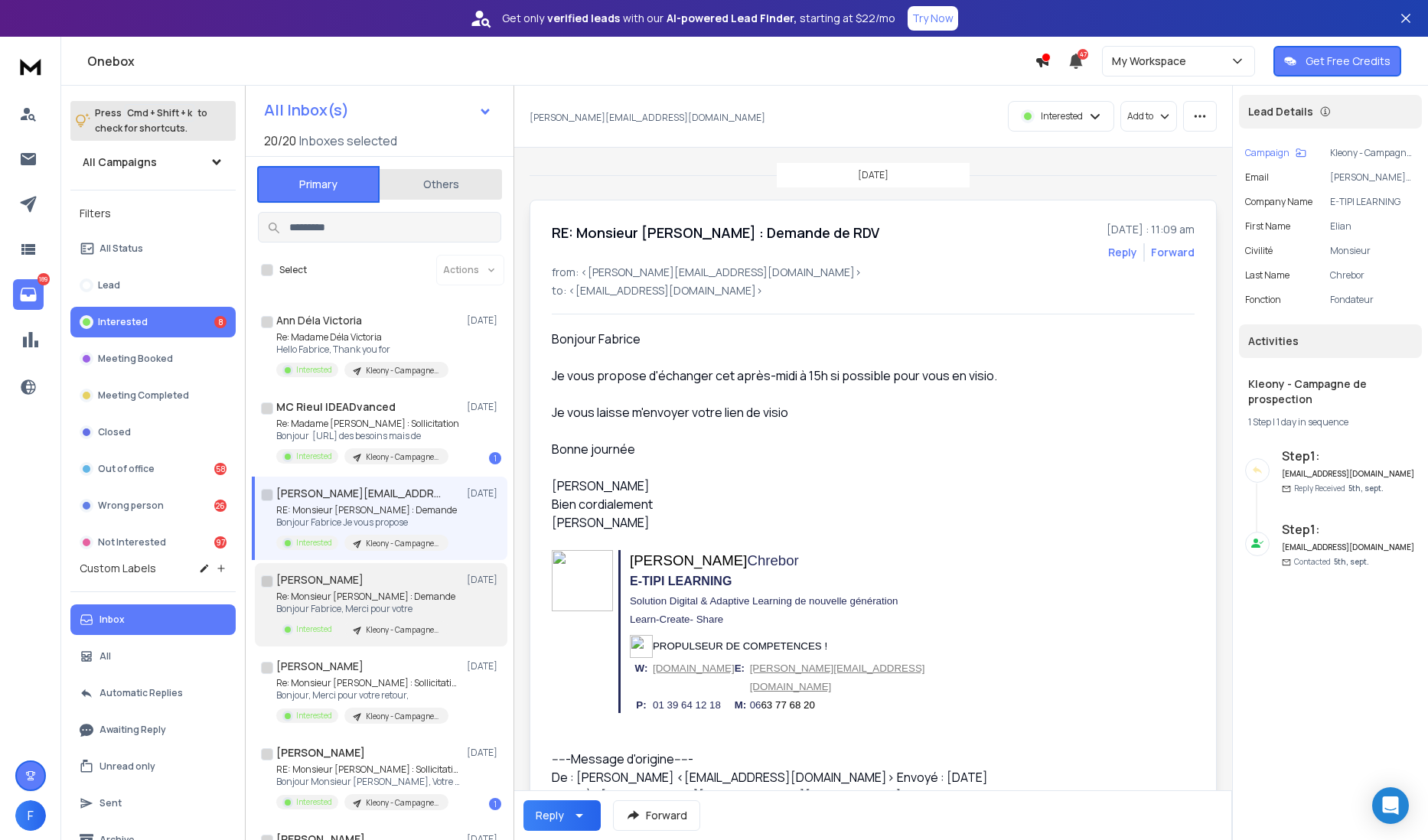
click at [363, 584] on h1 "Bernard Sheikboudhou" at bounding box center [320, 580] width 87 height 15
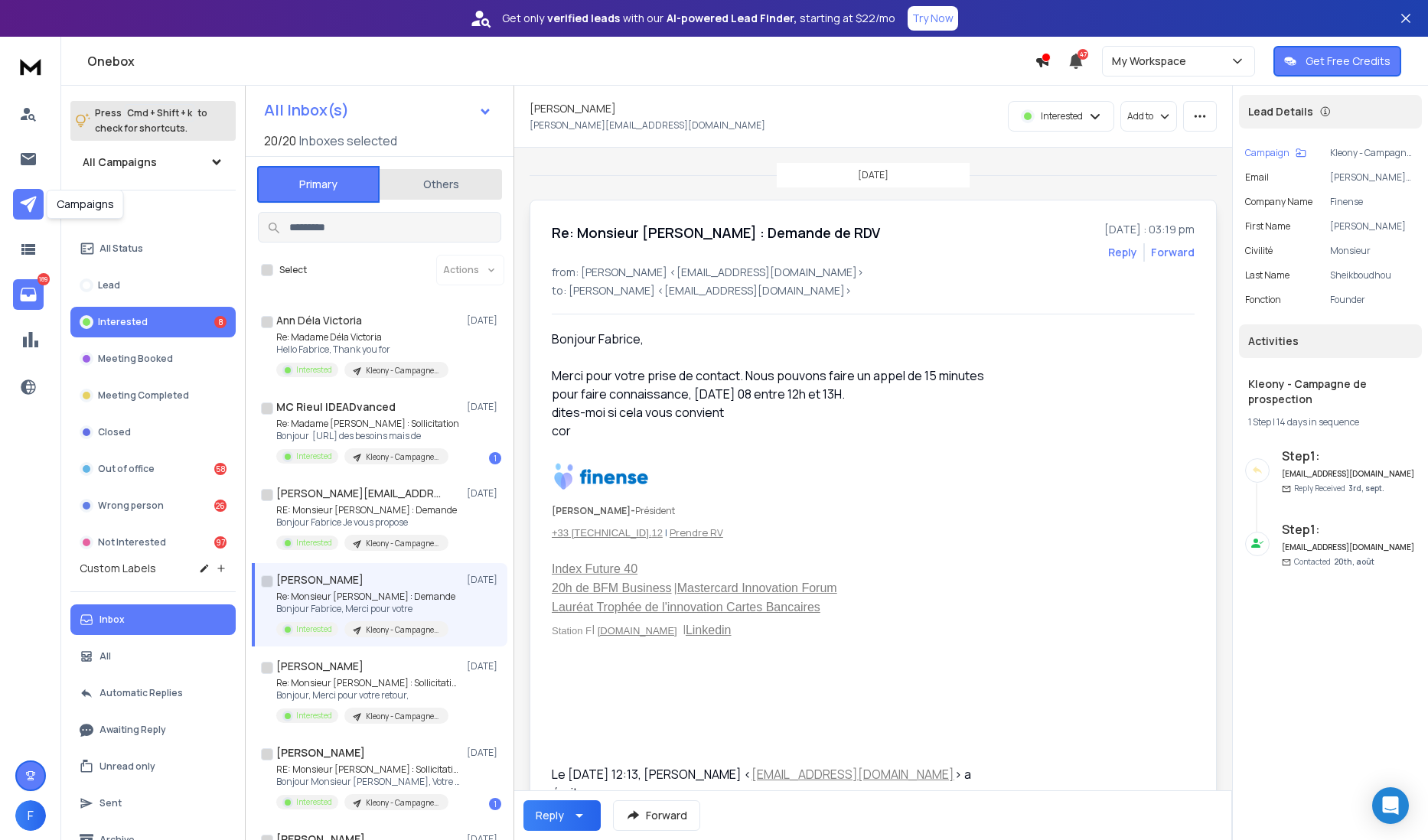
click at [30, 201] on icon at bounding box center [27, 204] width 16 height 16
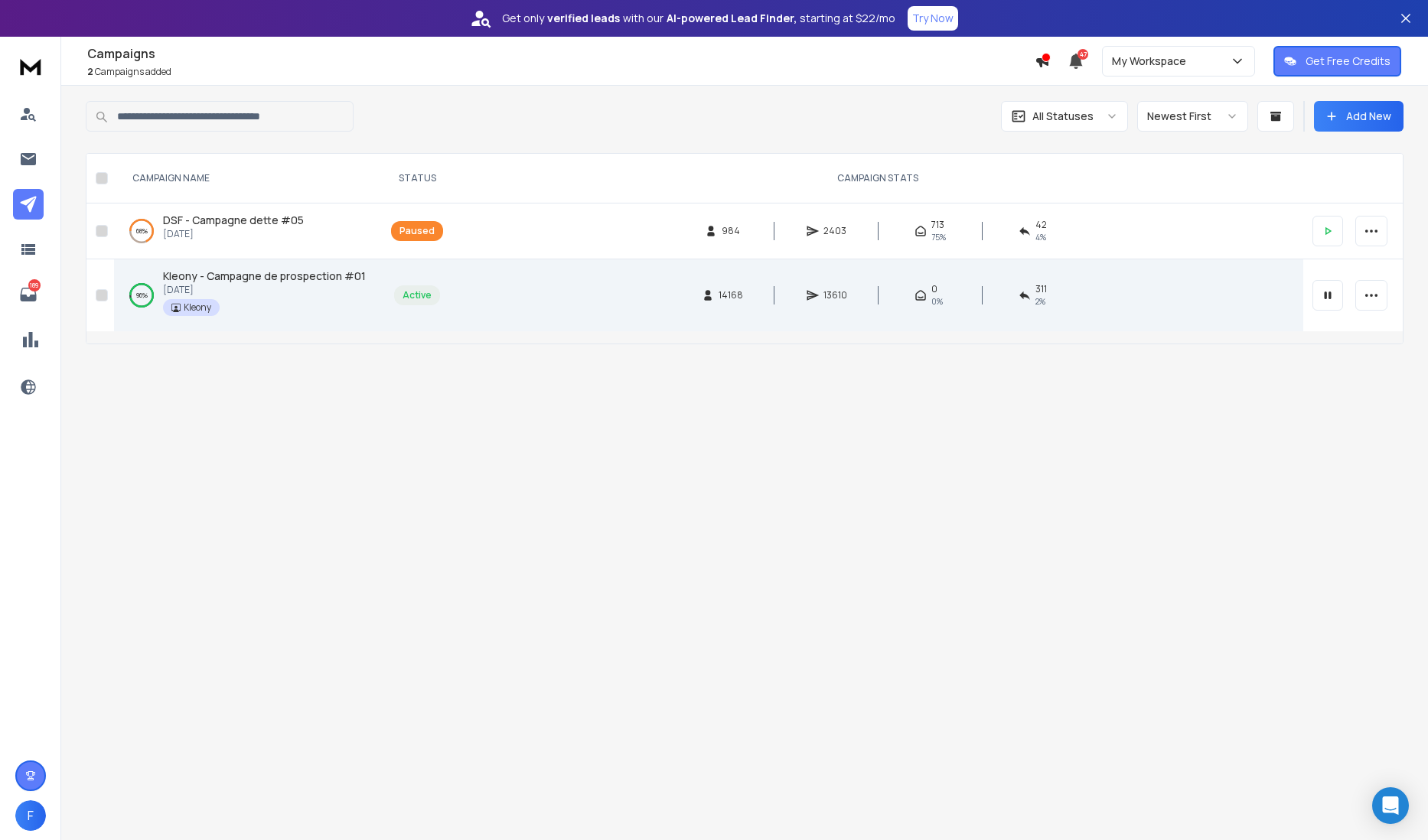
click at [1370, 290] on icon "button" at bounding box center [1371, 295] width 15 height 15
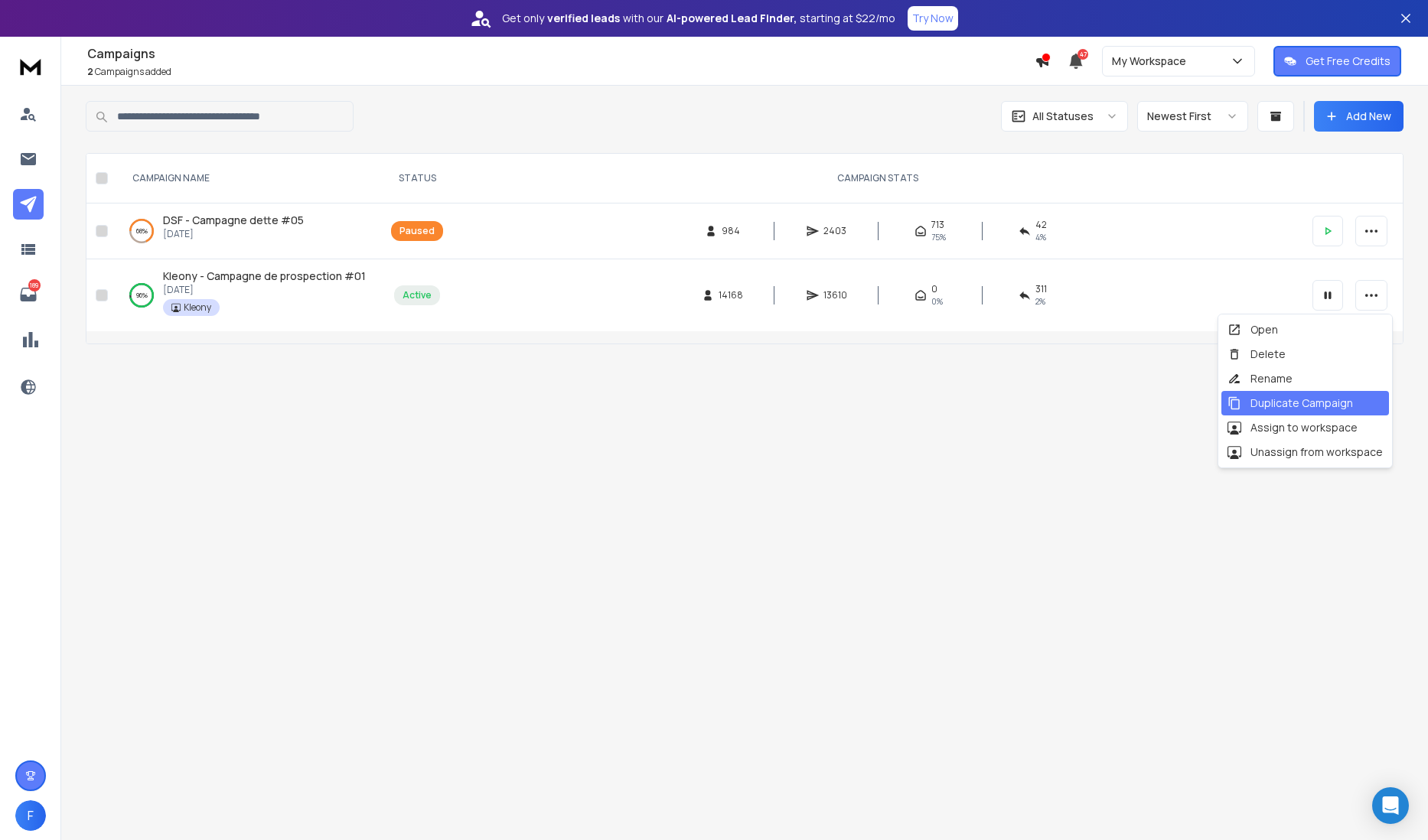
click at [1325, 401] on div "Duplicate Campaign" at bounding box center [1291, 403] width 126 height 15
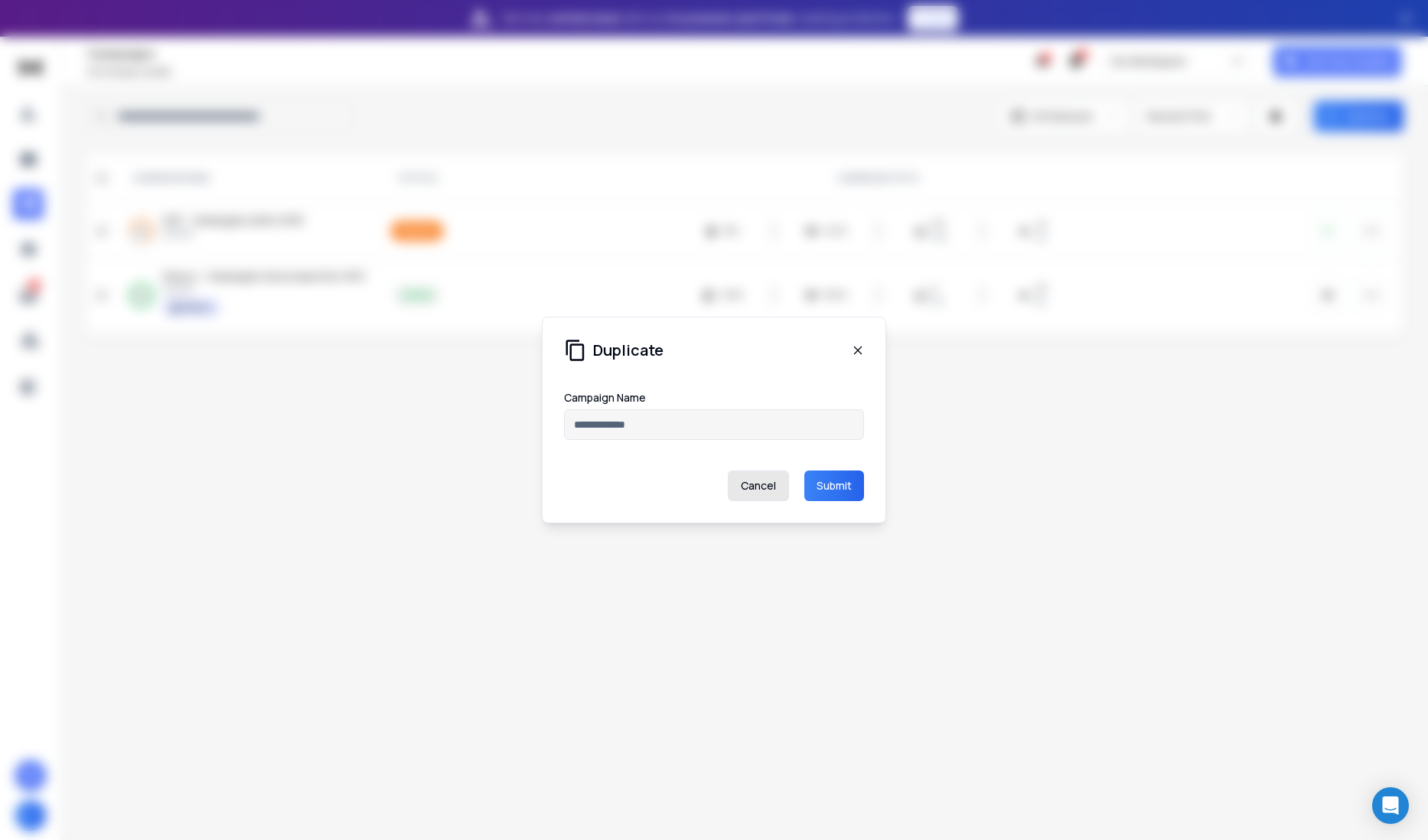
click at [738, 481] on p "Cancel" at bounding box center [758, 486] width 61 height 31
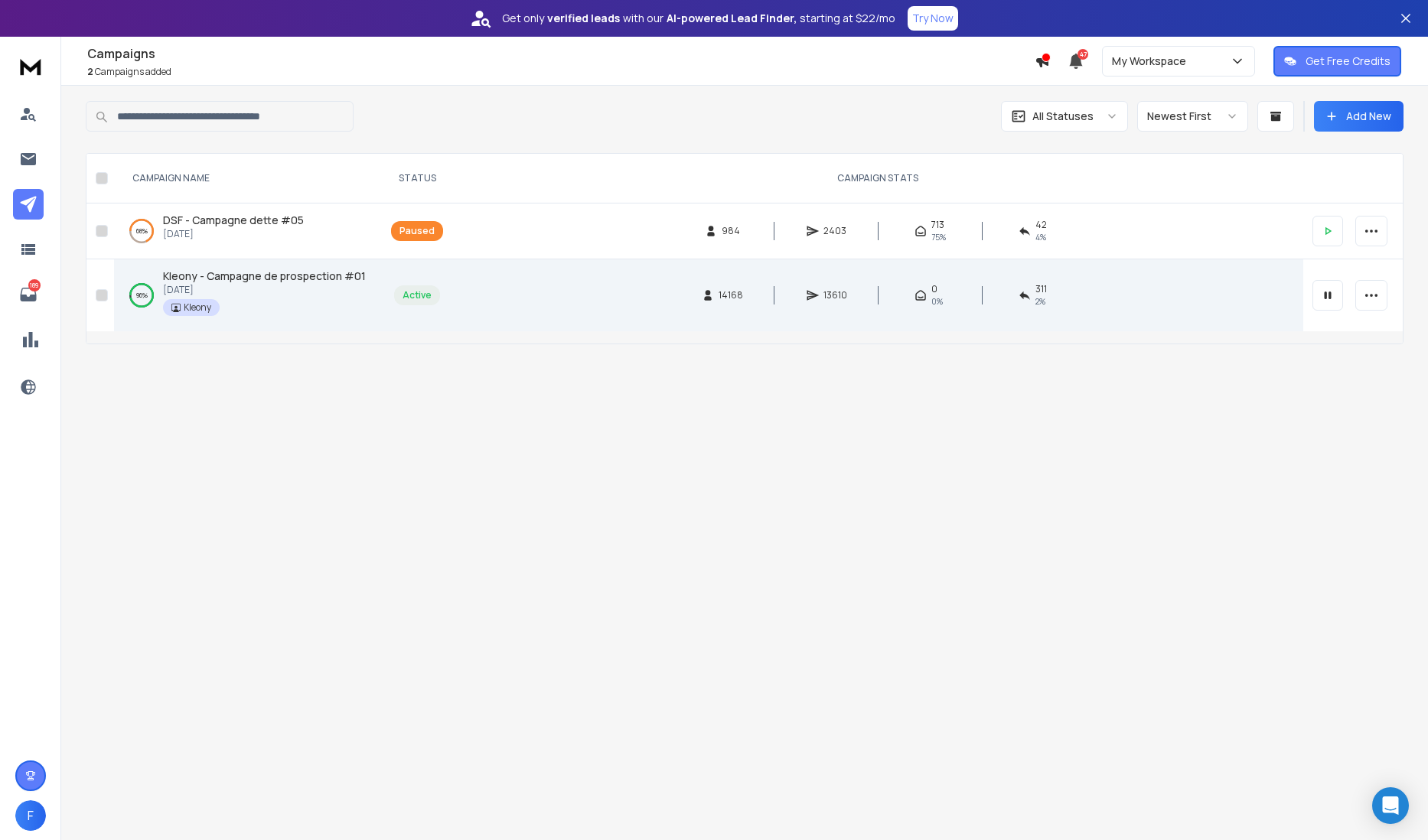
click at [1368, 298] on icon "button" at bounding box center [1371, 295] width 15 height 15
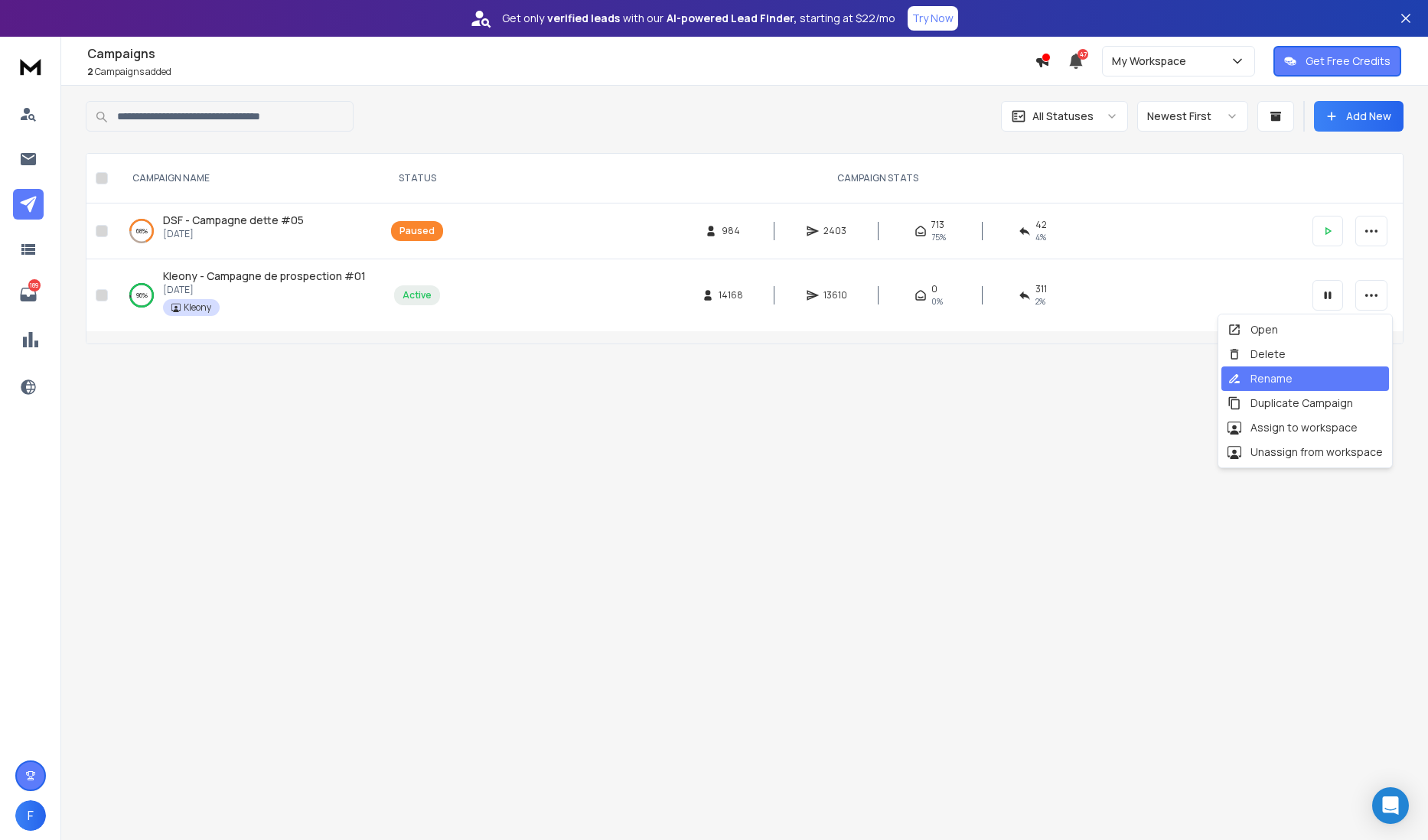
click at [1293, 372] on div "Rename" at bounding box center [1305, 379] width 167 height 25
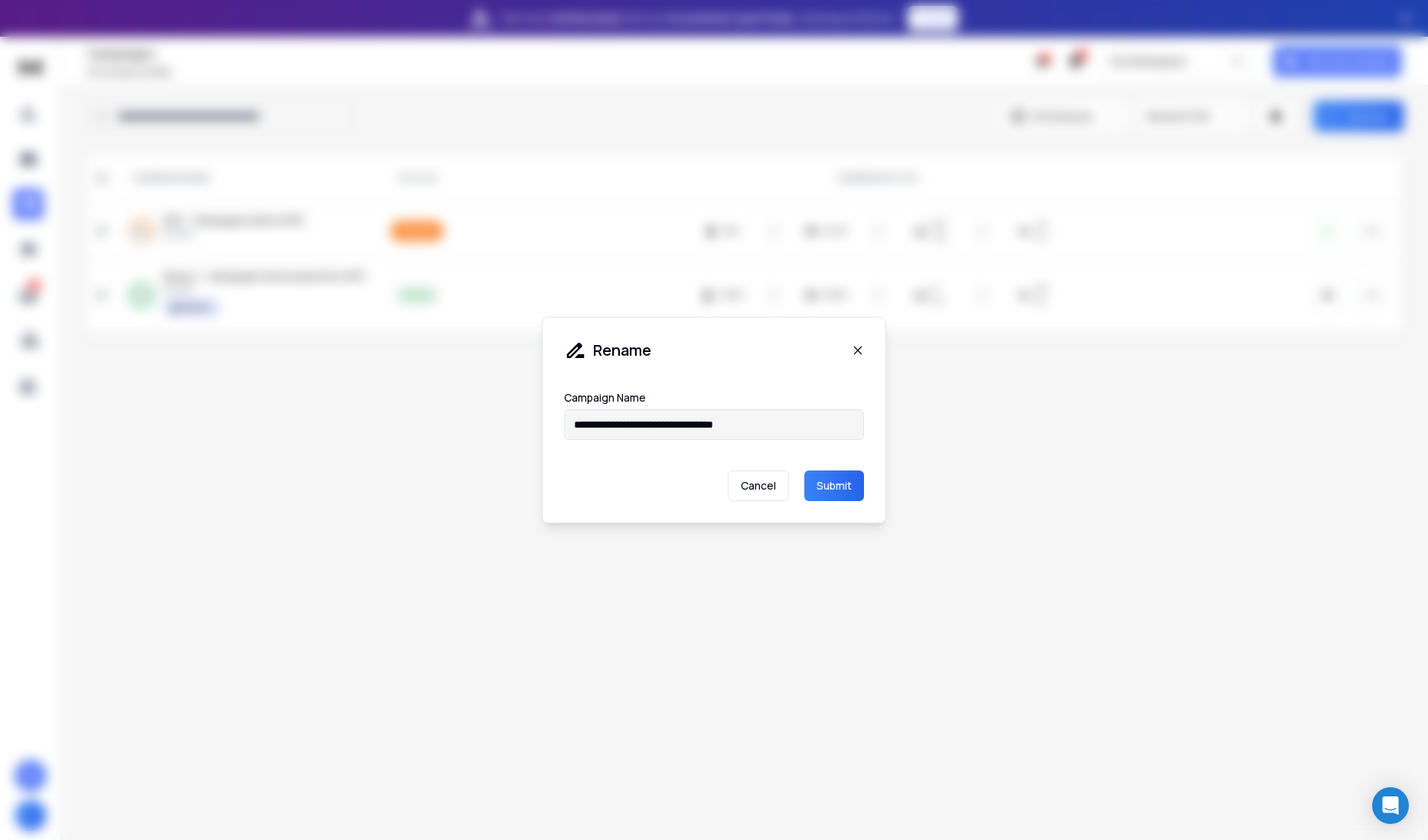
click at [757, 425] on input "**********" at bounding box center [714, 425] width 300 height 31
click at [744, 486] on p "Cancel" at bounding box center [758, 486] width 61 height 31
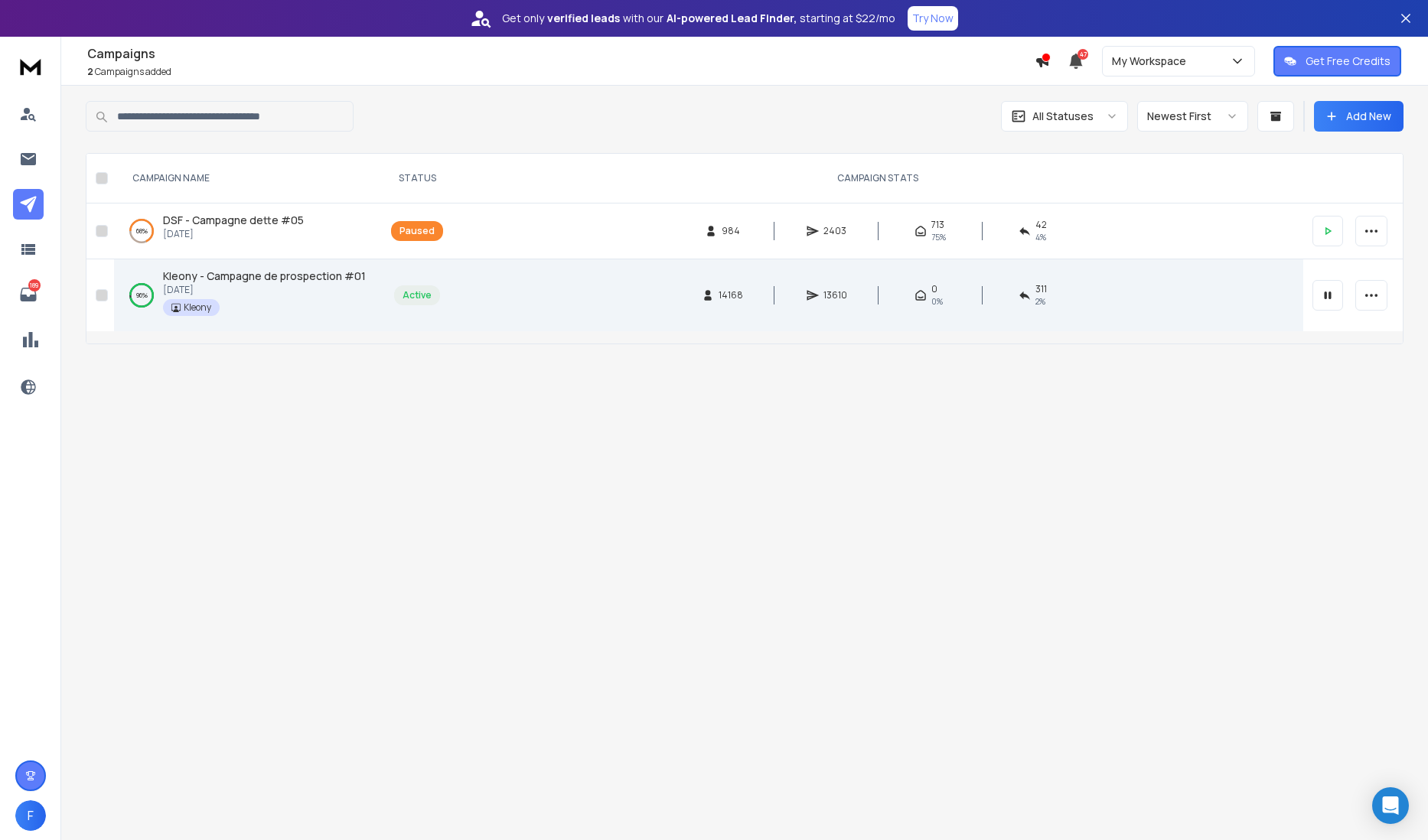
click at [1379, 290] on button "button" at bounding box center [1371, 295] width 32 height 31
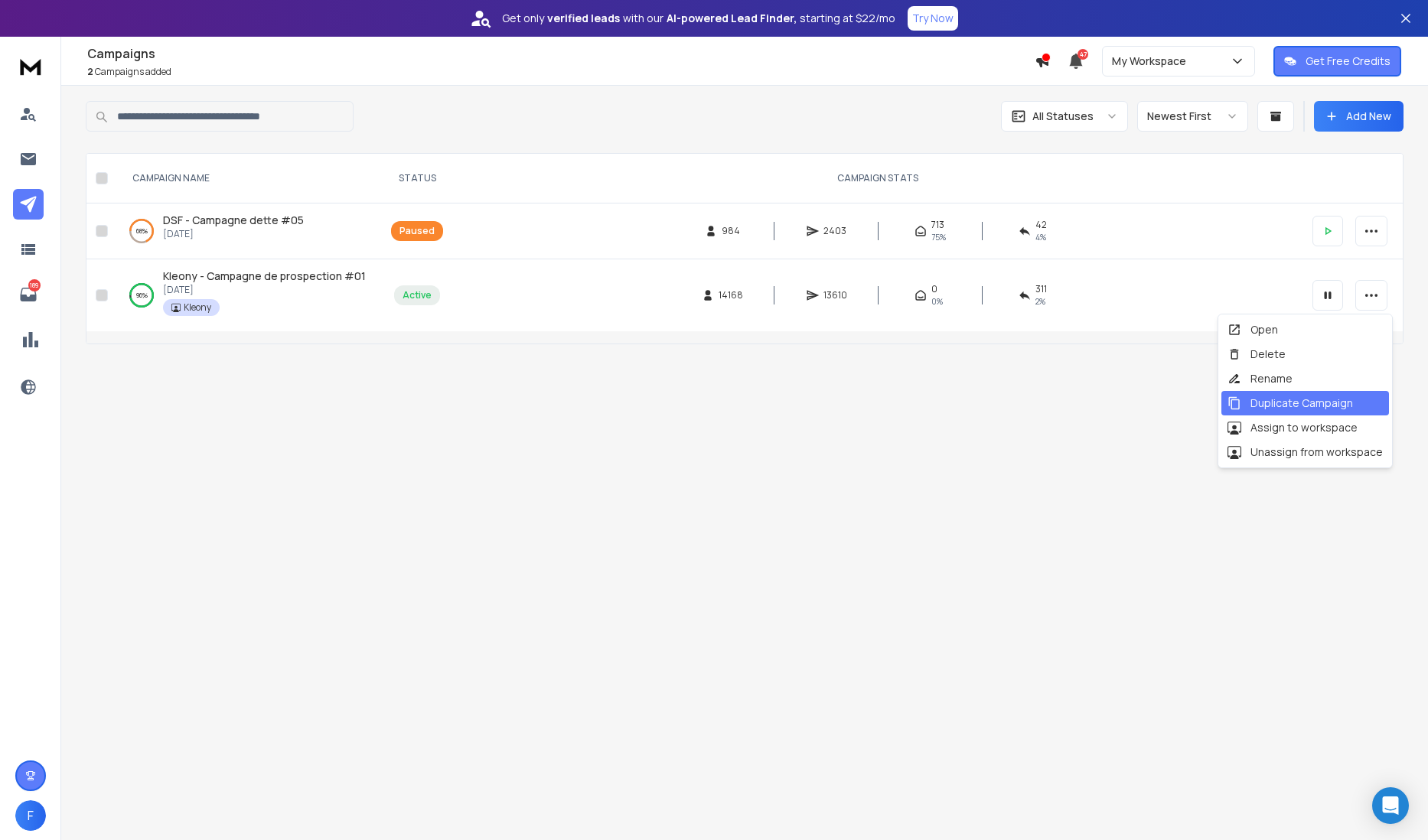
click at [1314, 396] on div "Duplicate Campaign" at bounding box center [1291, 403] width 126 height 15
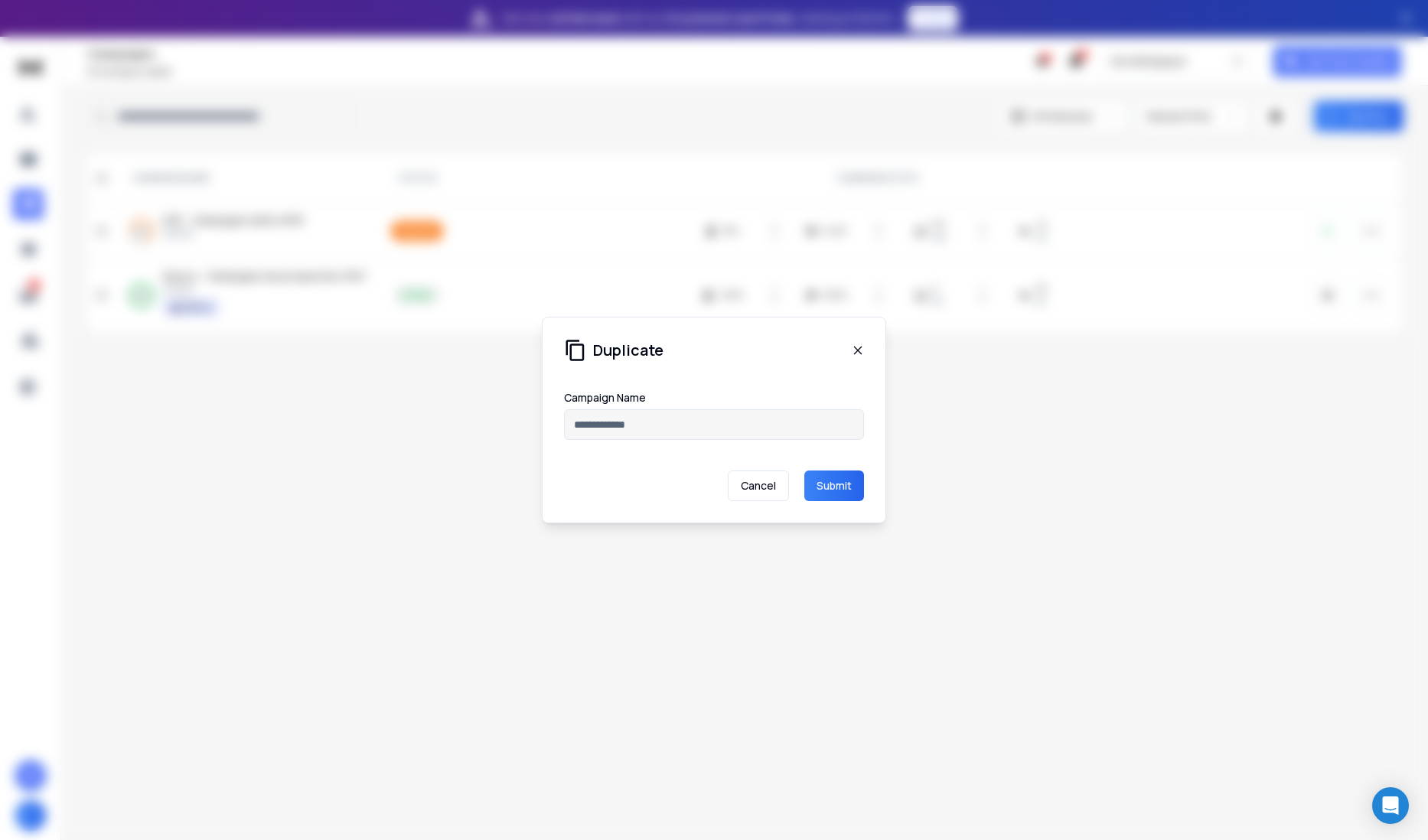
click at [735, 424] on input "text" at bounding box center [714, 425] width 300 height 31
paste input "**********"
type input "**********"
click at [834, 482] on button "Submit" at bounding box center [834, 486] width 60 height 31
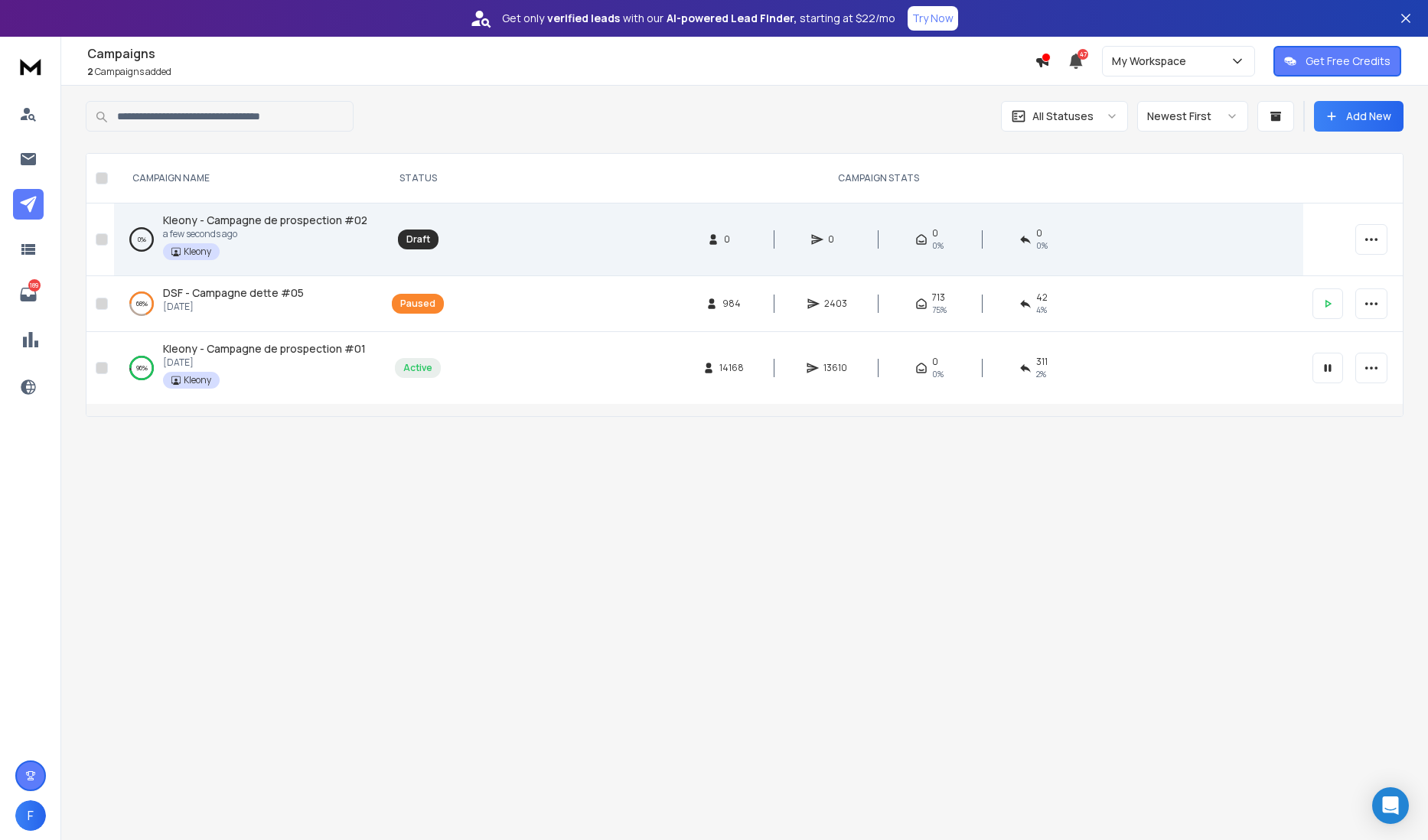
click at [377, 246] on td "0 % Kleony - Campagne de prospection #02 a few seconds ago Kleony" at bounding box center [248, 240] width 268 height 73
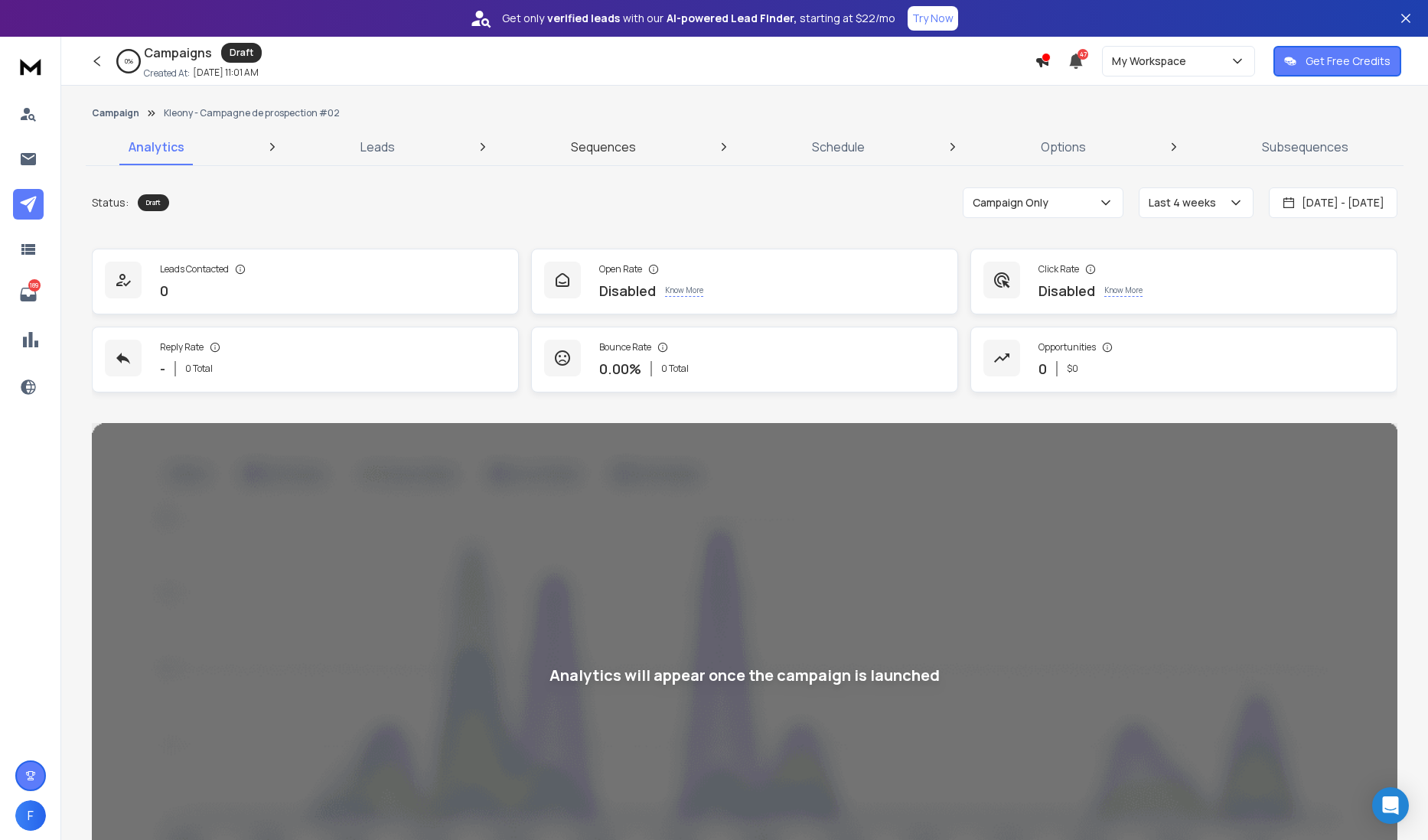
click at [577, 142] on p "Sequences" at bounding box center [603, 146] width 65 height 18
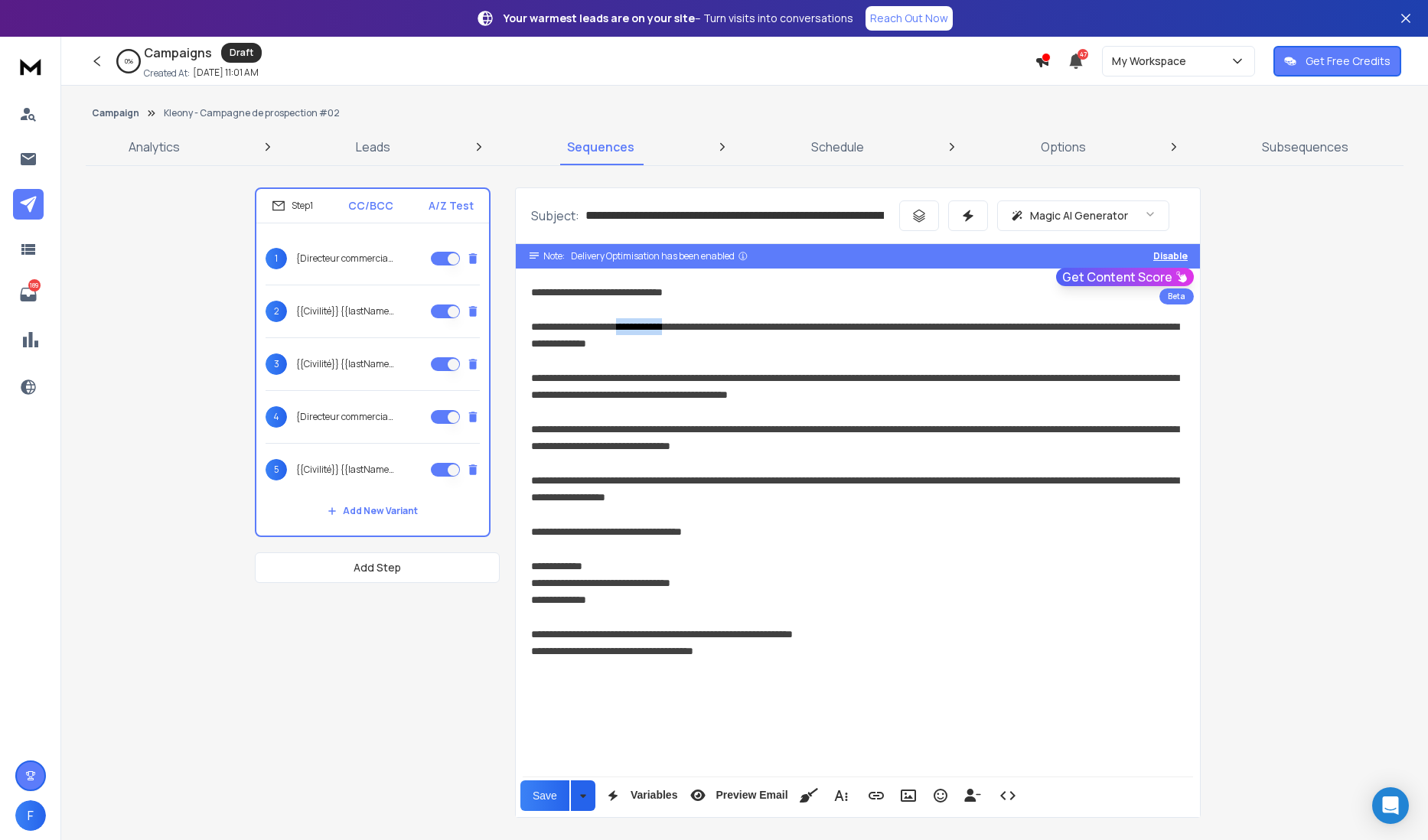
drag, startPoint x: 642, startPoint y: 326, endPoint x: 695, endPoint y: 320, distance: 53.3
click at [695, 320] on div "**********" at bounding box center [858, 336] width 654 height 35
click at [658, 444] on div "**********" at bounding box center [858, 438] width 654 height 35
click at [349, 303] on div "2 {{Civilité}} {{lastName}} : {Demande de RDV|Sollicitation pour un RDV}" at bounding box center [329, 311] width 128 height 22
type input "**********"
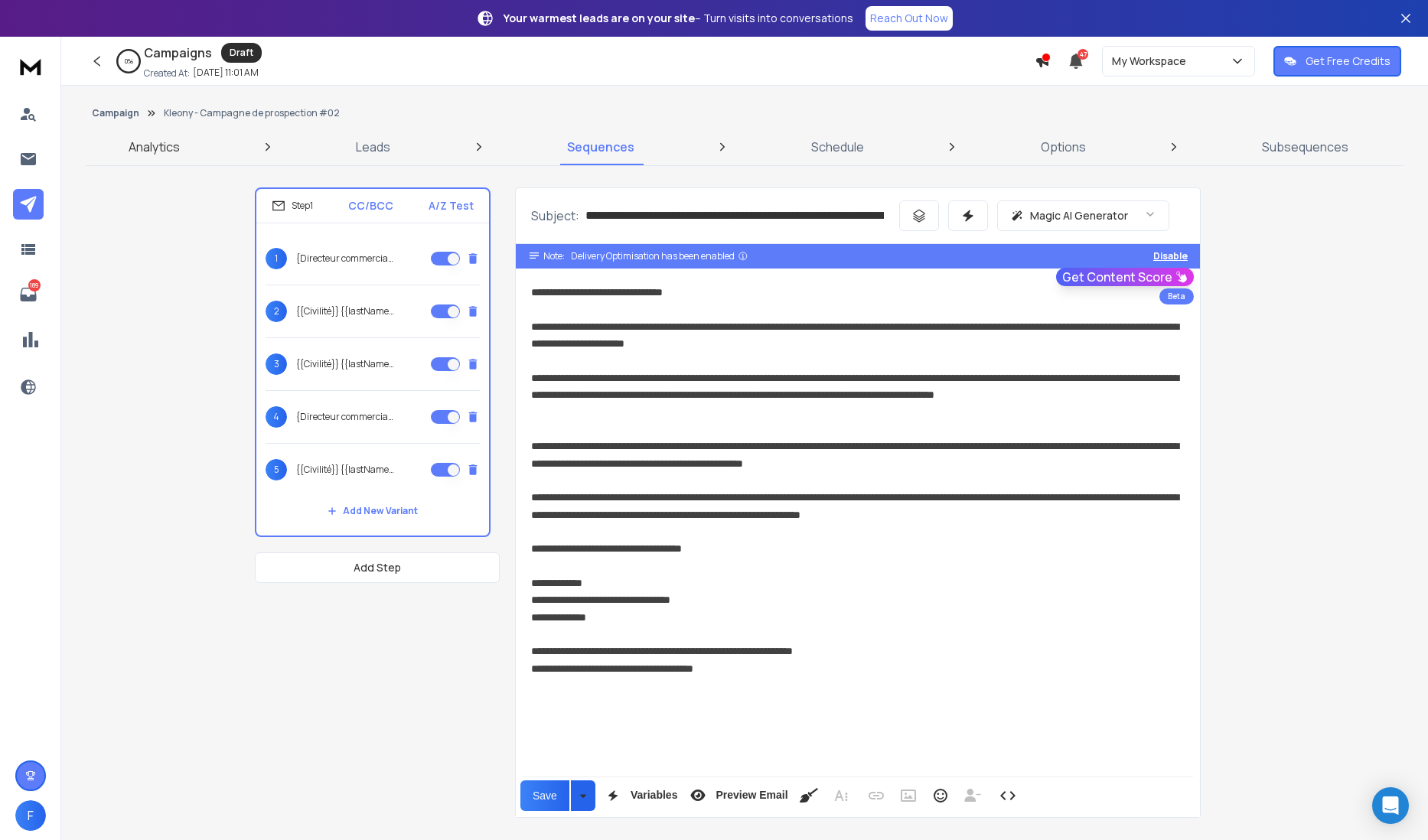
click at [169, 149] on p "Analytics" at bounding box center [154, 146] width 51 height 18
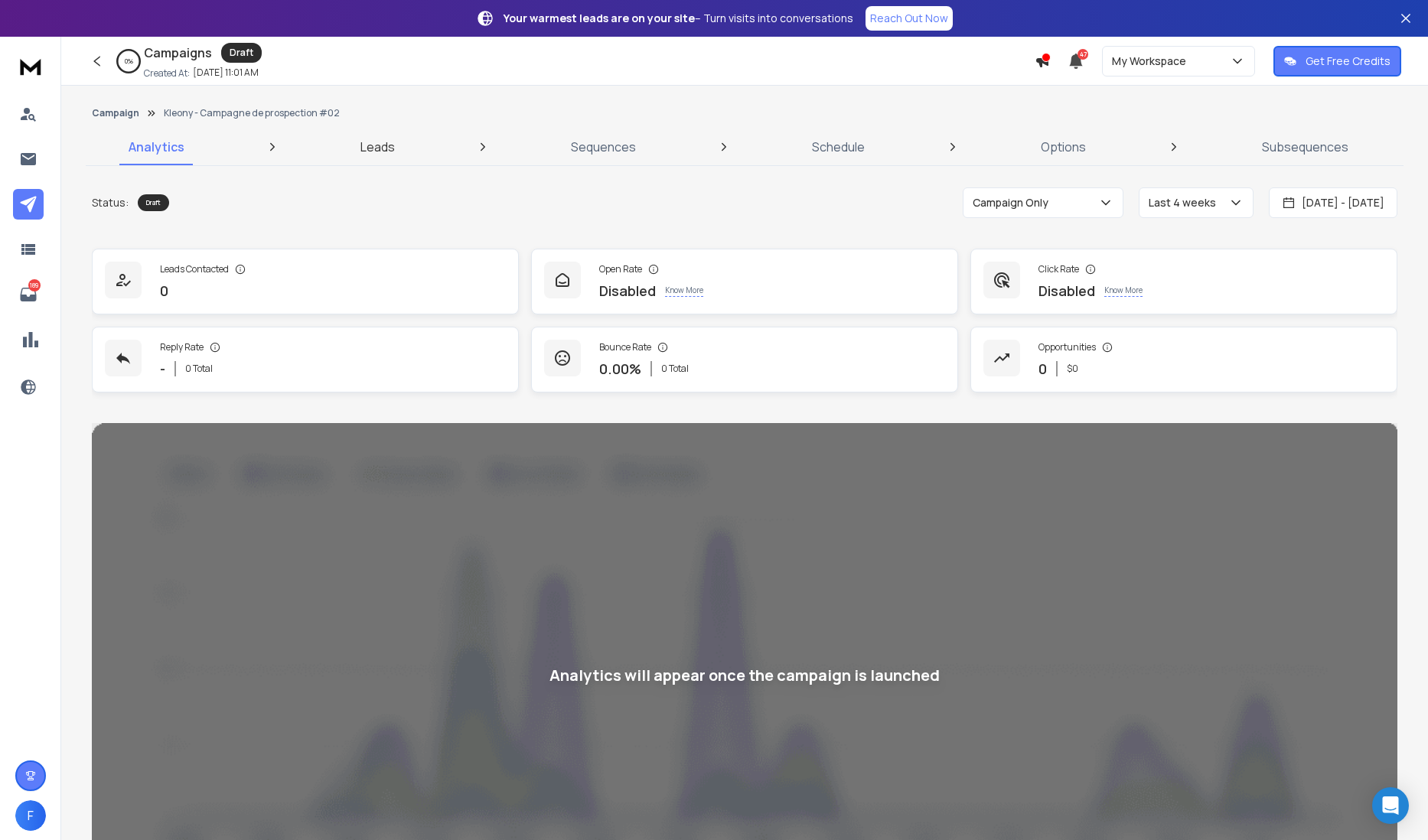
click at [399, 153] on link "Leads" at bounding box center [377, 146] width 53 height 36
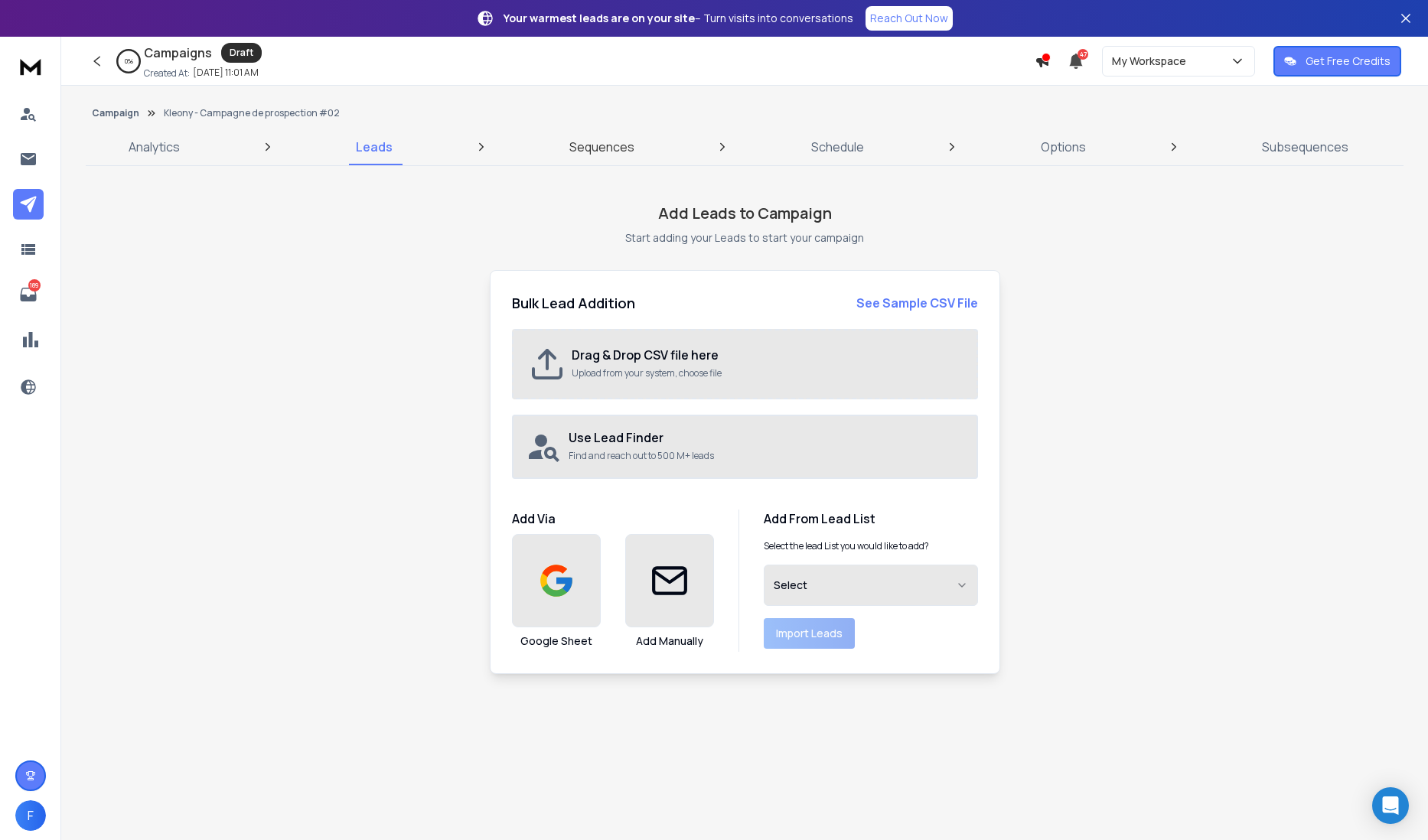
click at [603, 147] on p "Sequences" at bounding box center [602, 146] width 65 height 18
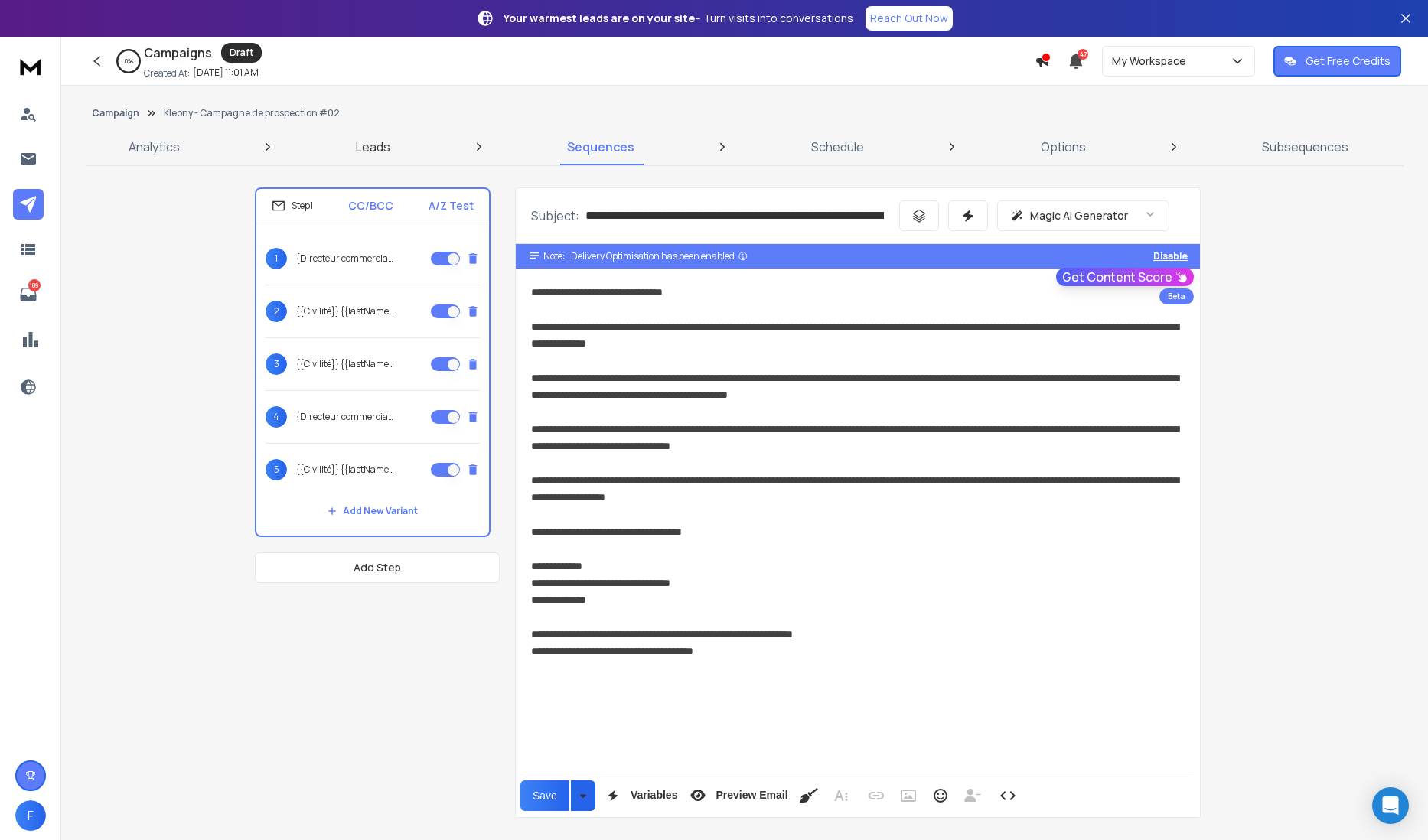
click at [390, 151] on p "Leads" at bounding box center [373, 146] width 35 height 18
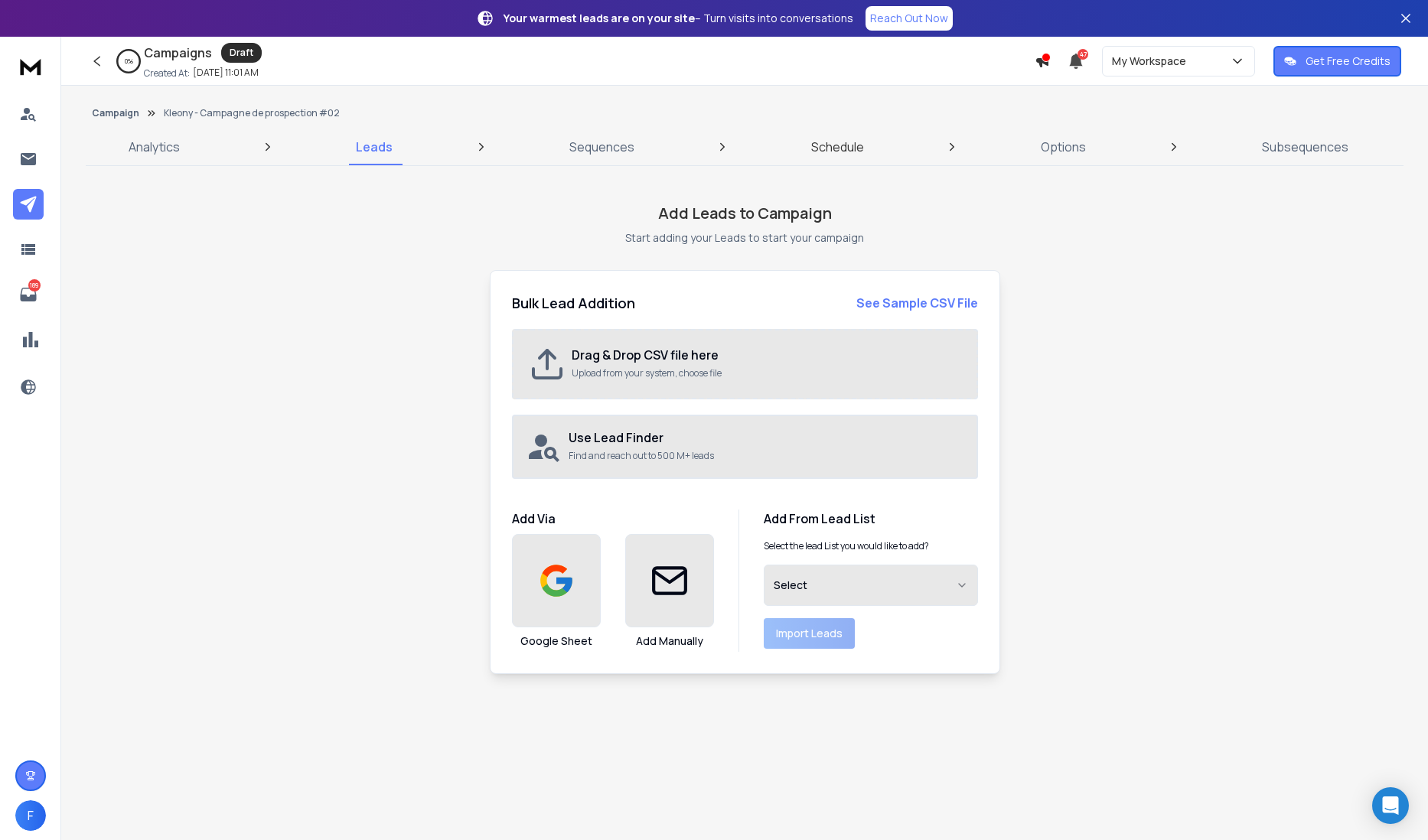
click at [852, 156] on link "Schedule" at bounding box center [838, 146] width 71 height 36
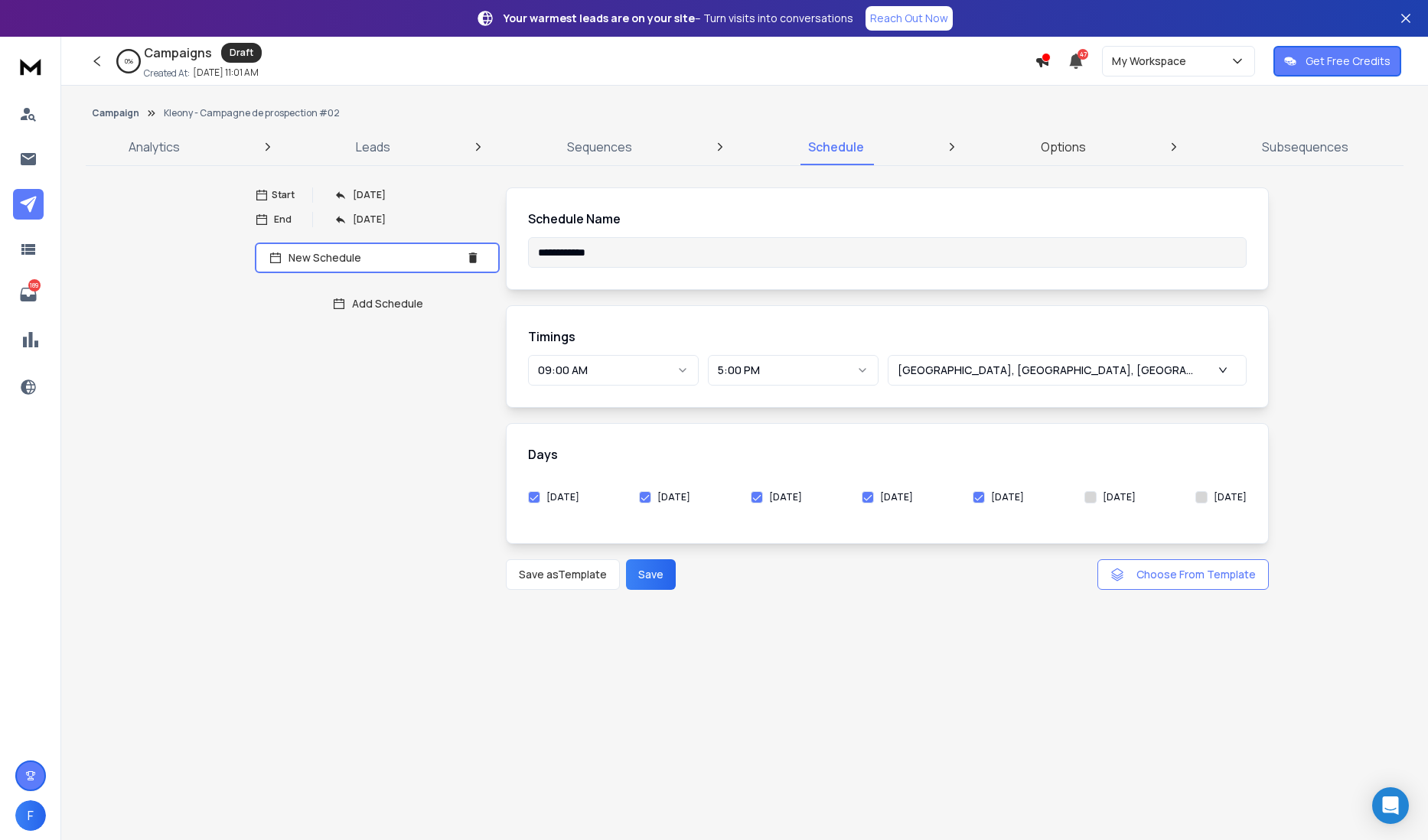
click at [1039, 151] on link "Options" at bounding box center [1063, 146] width 64 height 36
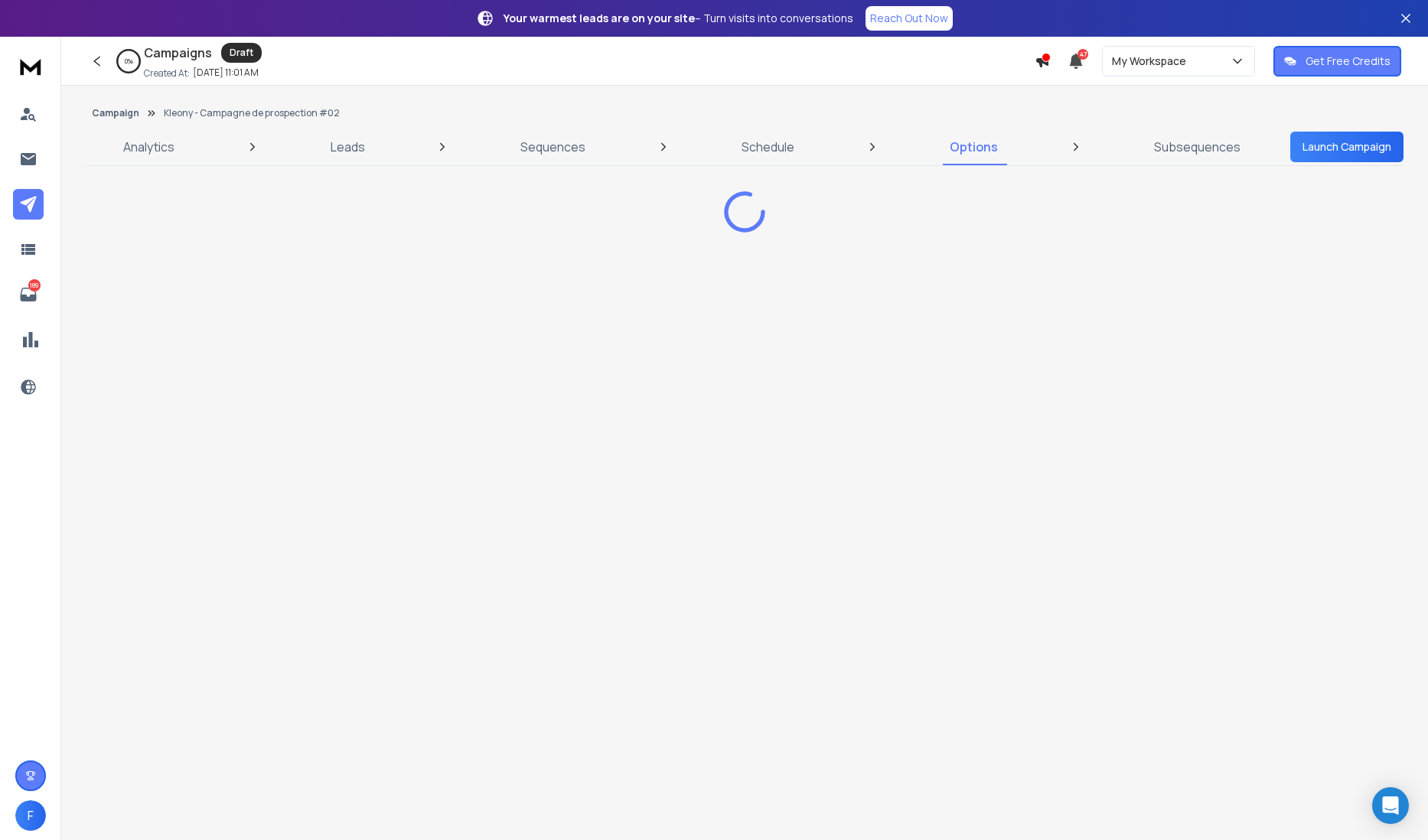
select select "*"
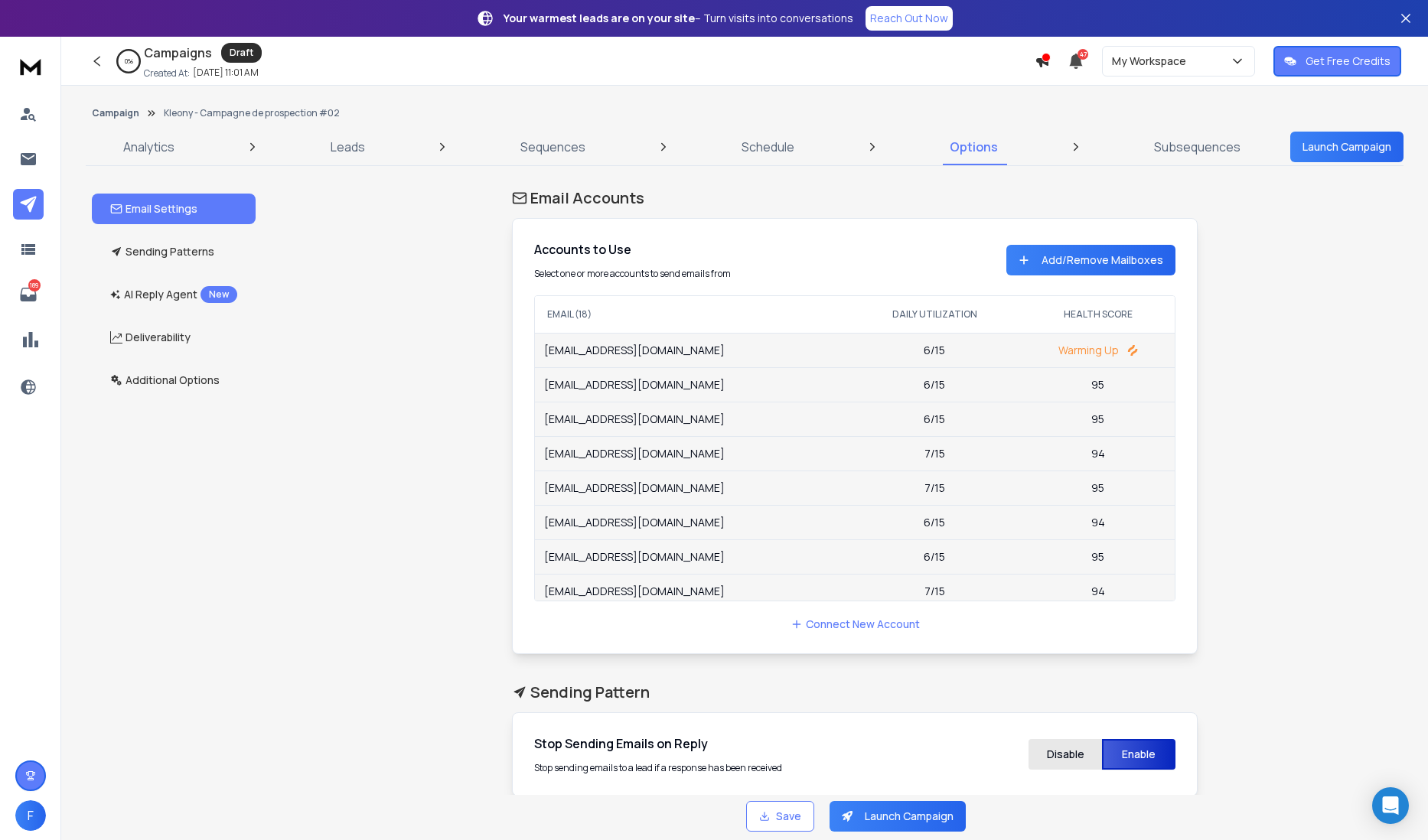
click at [1012, 253] on button "Add/Remove Mailboxes" at bounding box center [1091, 260] width 169 height 31
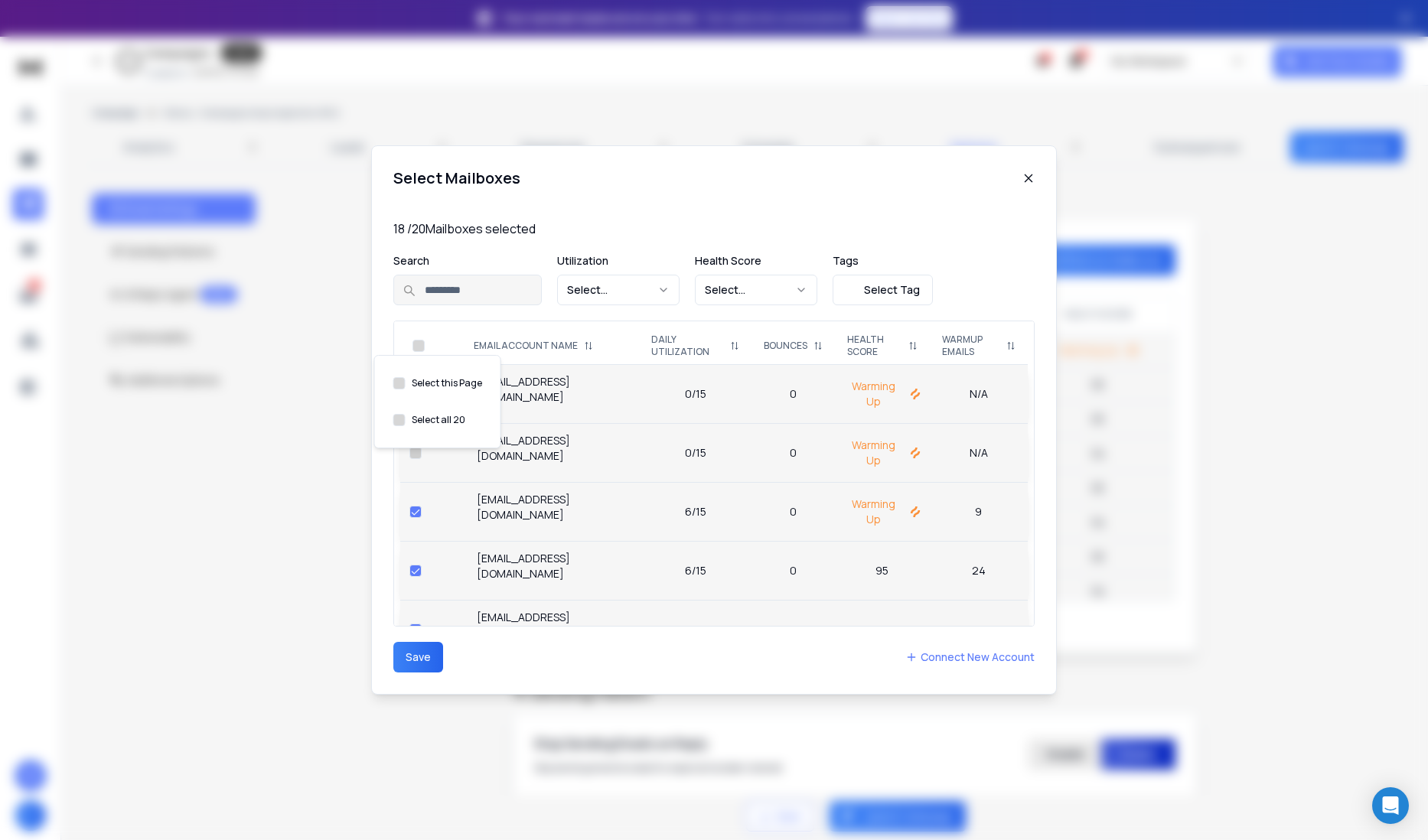
click at [420, 348] on button "Select this Page" at bounding box center [418, 345] width 12 height 12
click at [412, 420] on label "Select all 20" at bounding box center [438, 420] width 54 height 12
click at [398, 421] on button "Select this Page" at bounding box center [399, 420] width 12 height 12
click at [427, 659] on button "Save" at bounding box center [418, 657] width 50 height 31
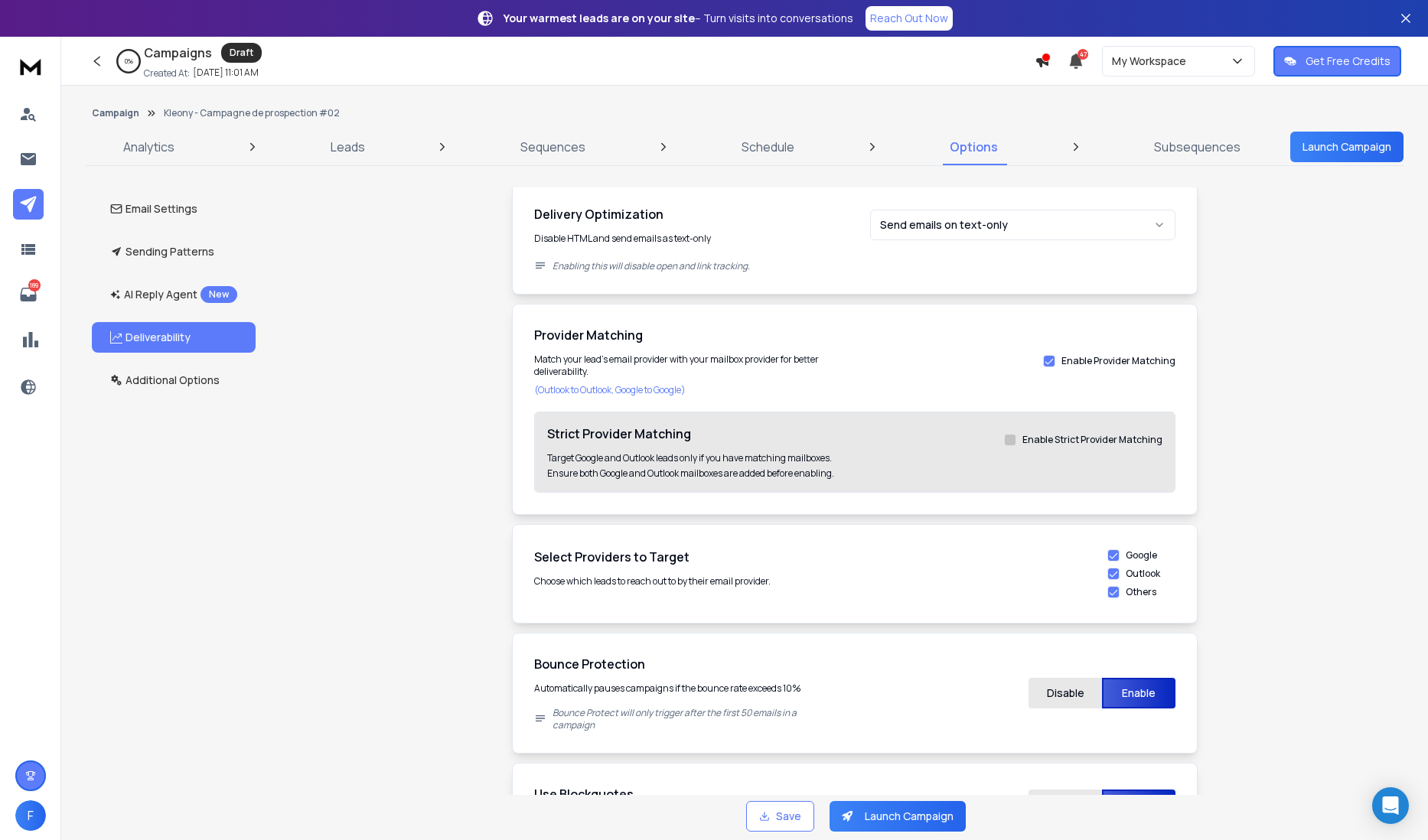
scroll to position [1975, 0]
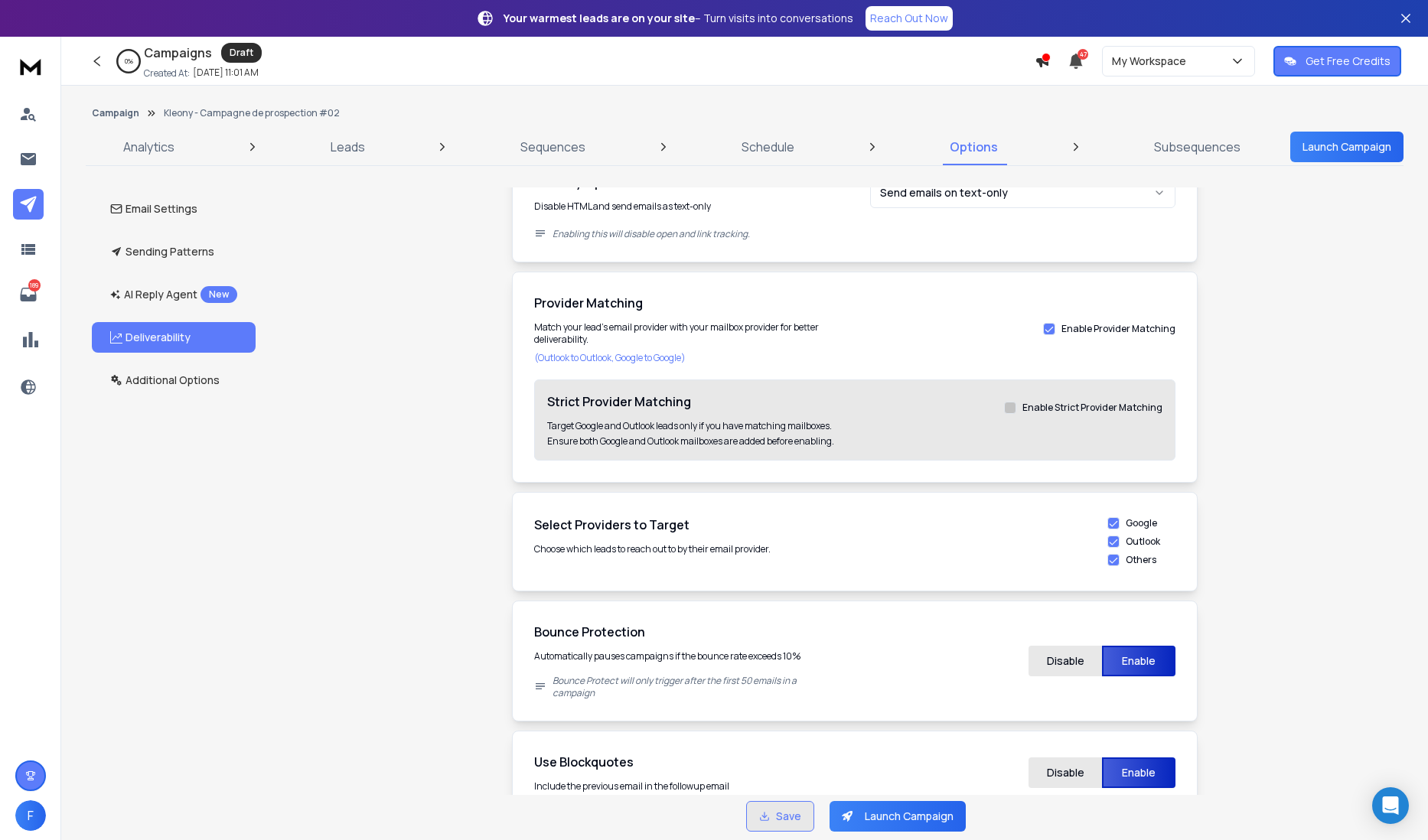
click at [772, 816] on button "Save" at bounding box center [780, 816] width 68 height 31
click at [22, 198] on icon at bounding box center [28, 204] width 18 height 18
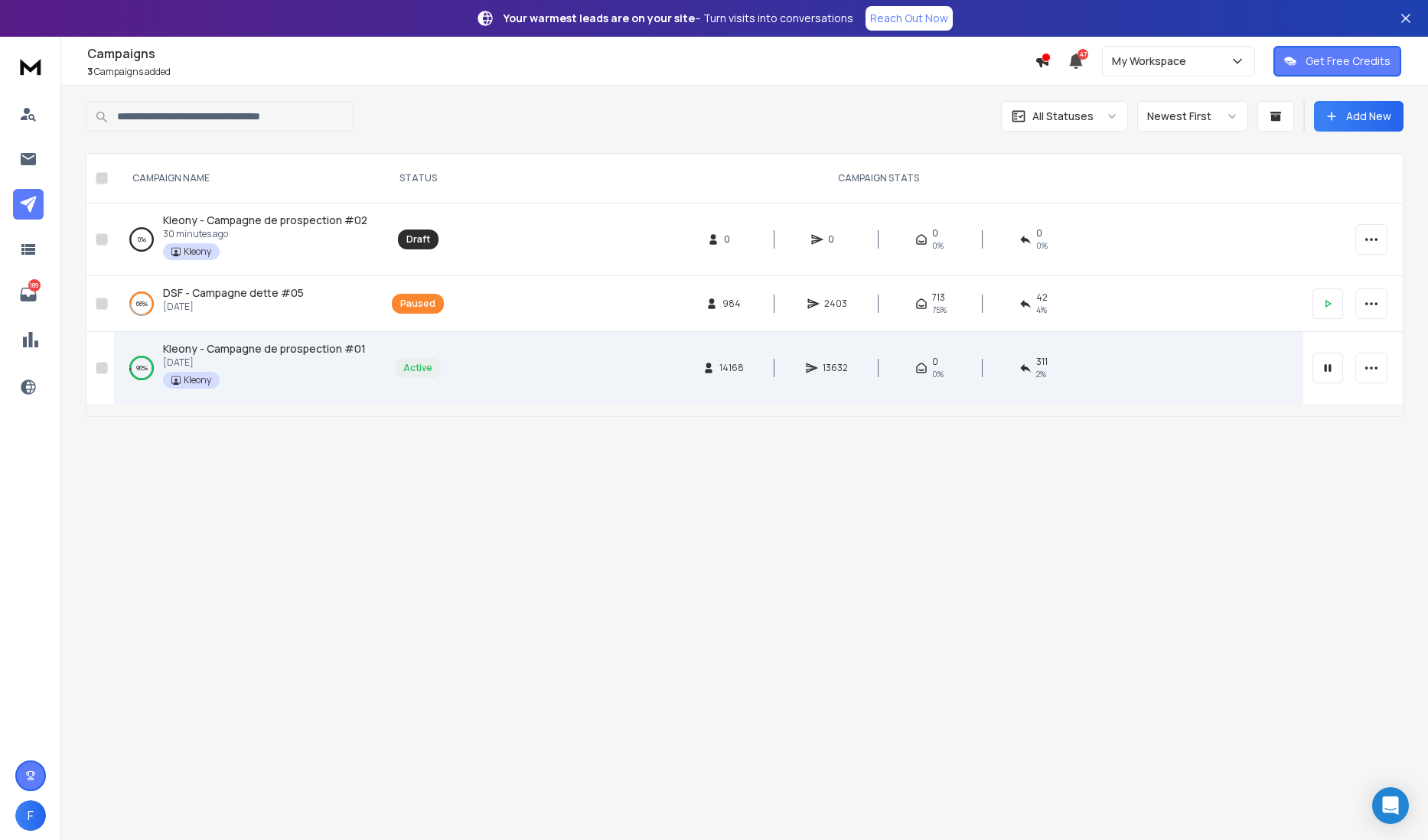
click at [482, 378] on div "14168 13632 0 0% 311 2 %" at bounding box center [877, 368] width 832 height 25
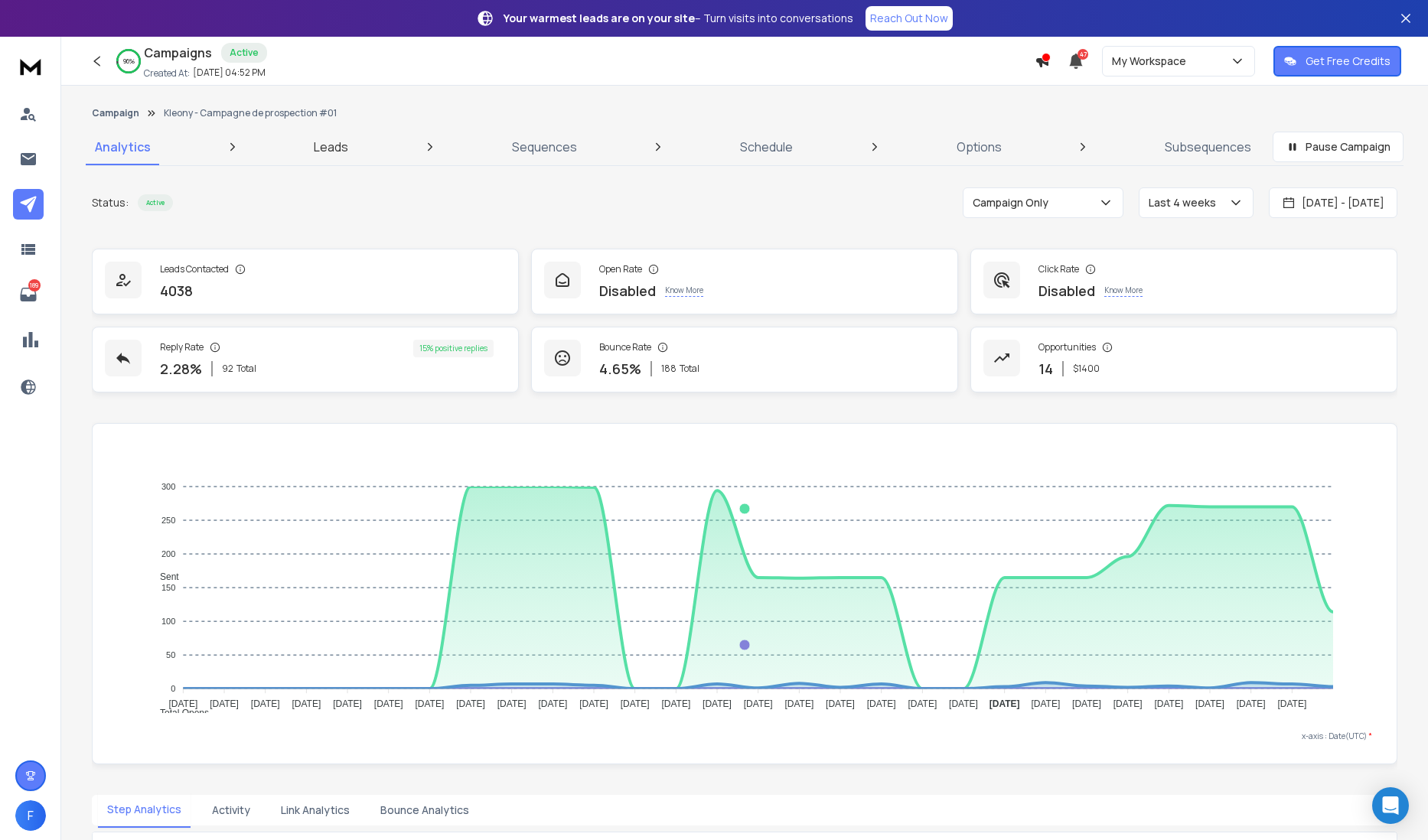
click at [339, 155] on p "Leads" at bounding box center [331, 146] width 35 height 18
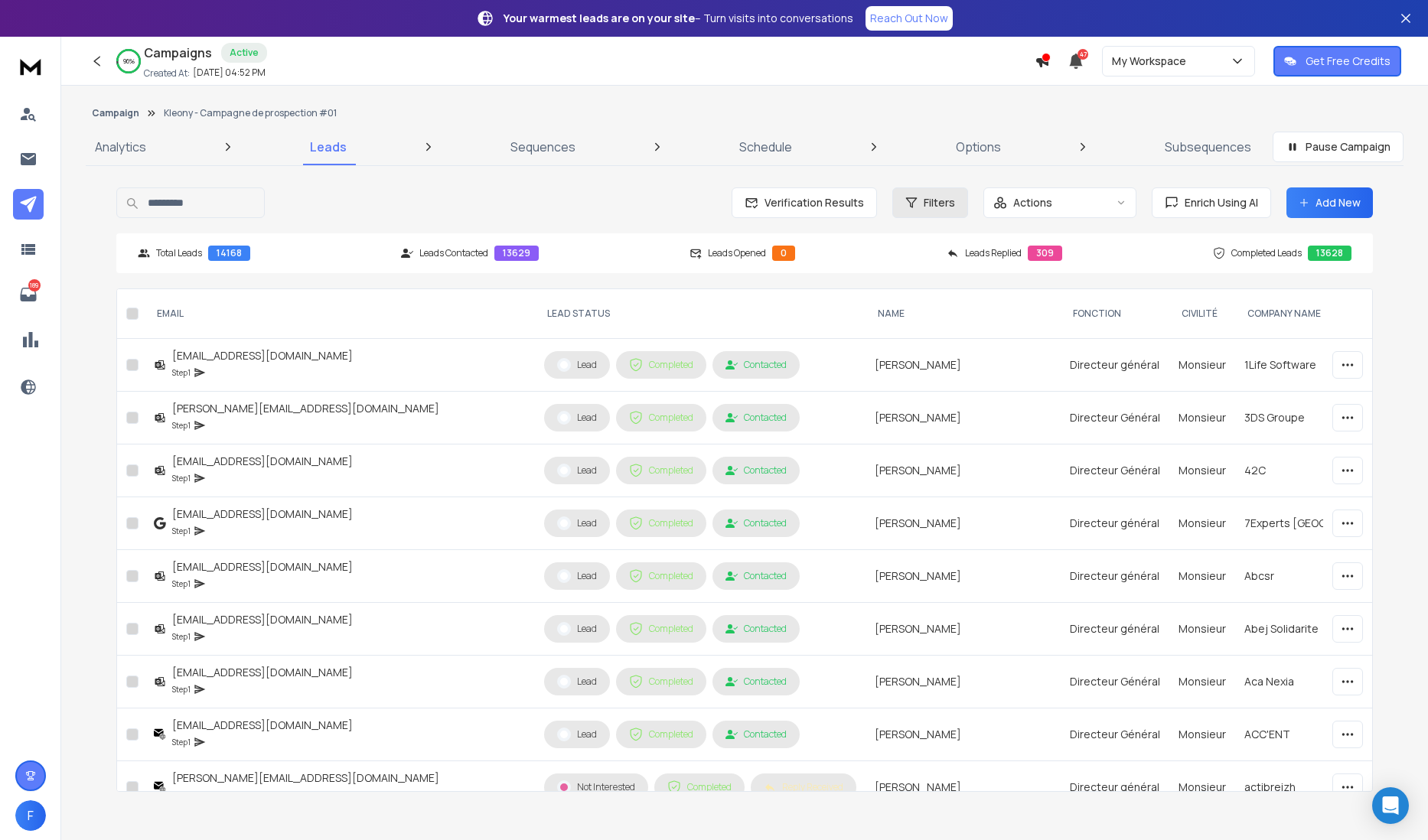
click at [957, 197] on button "Filters" at bounding box center [930, 203] width 76 height 31
click at [929, 208] on span "Filters" at bounding box center [940, 203] width 31 height 15
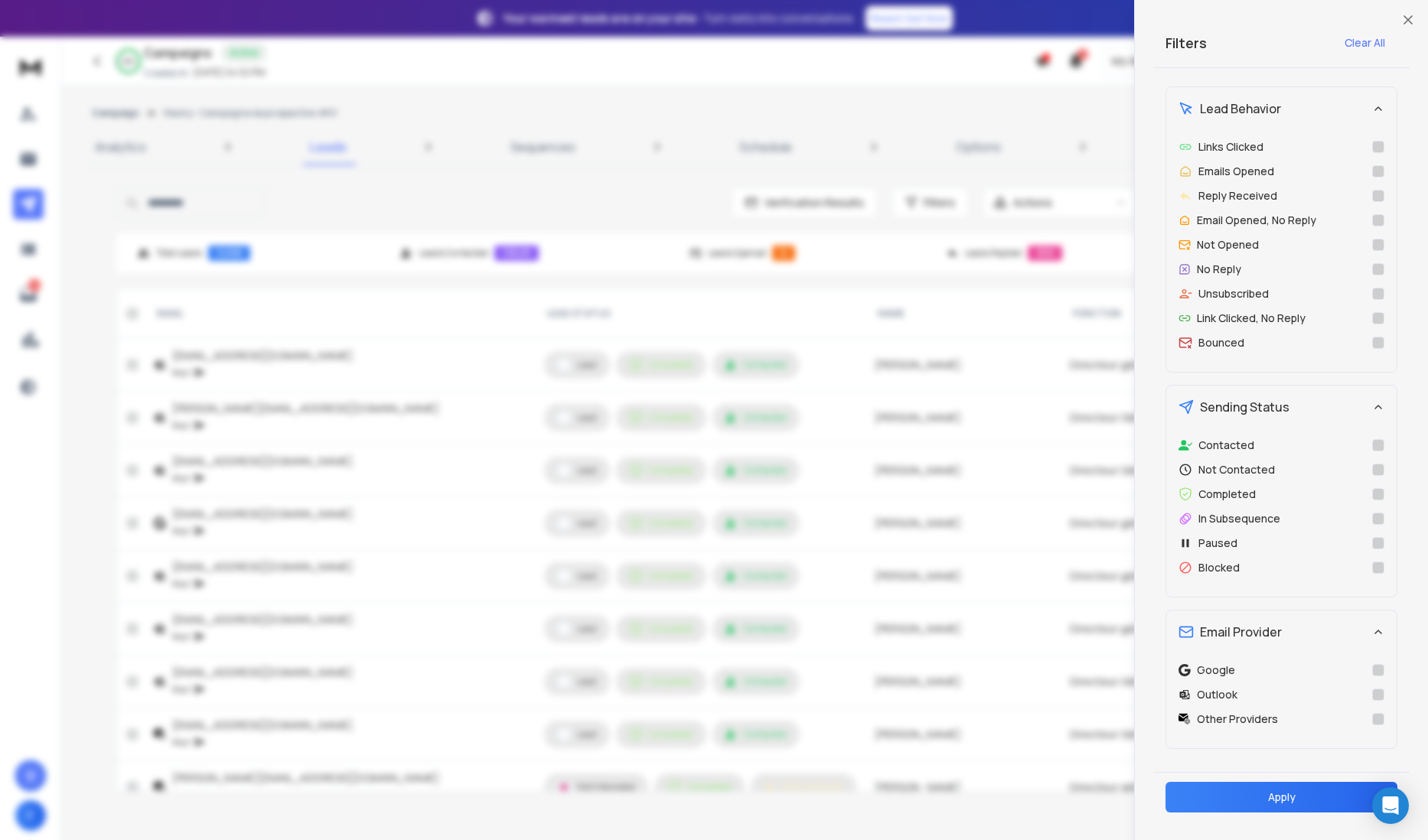
click at [1255, 196] on p "Reply Received" at bounding box center [1238, 195] width 79 height 15
click at [1373, 196] on button "Reply Received" at bounding box center [1378, 195] width 12 height 12
click at [1255, 805] on button "Apply" at bounding box center [1281, 797] width 232 height 31
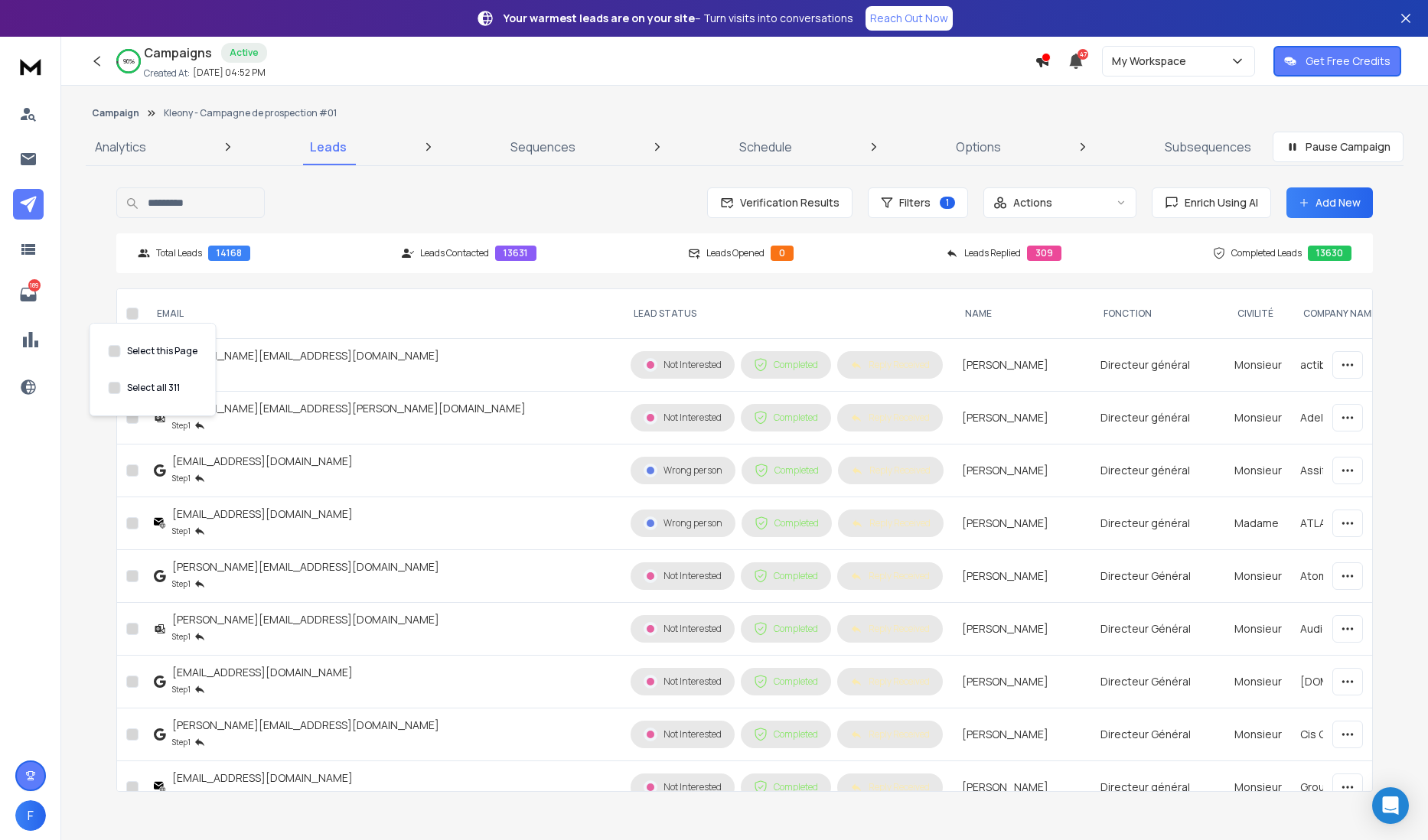
click at [110, 386] on button "Select this Page" at bounding box center [114, 387] width 12 height 12
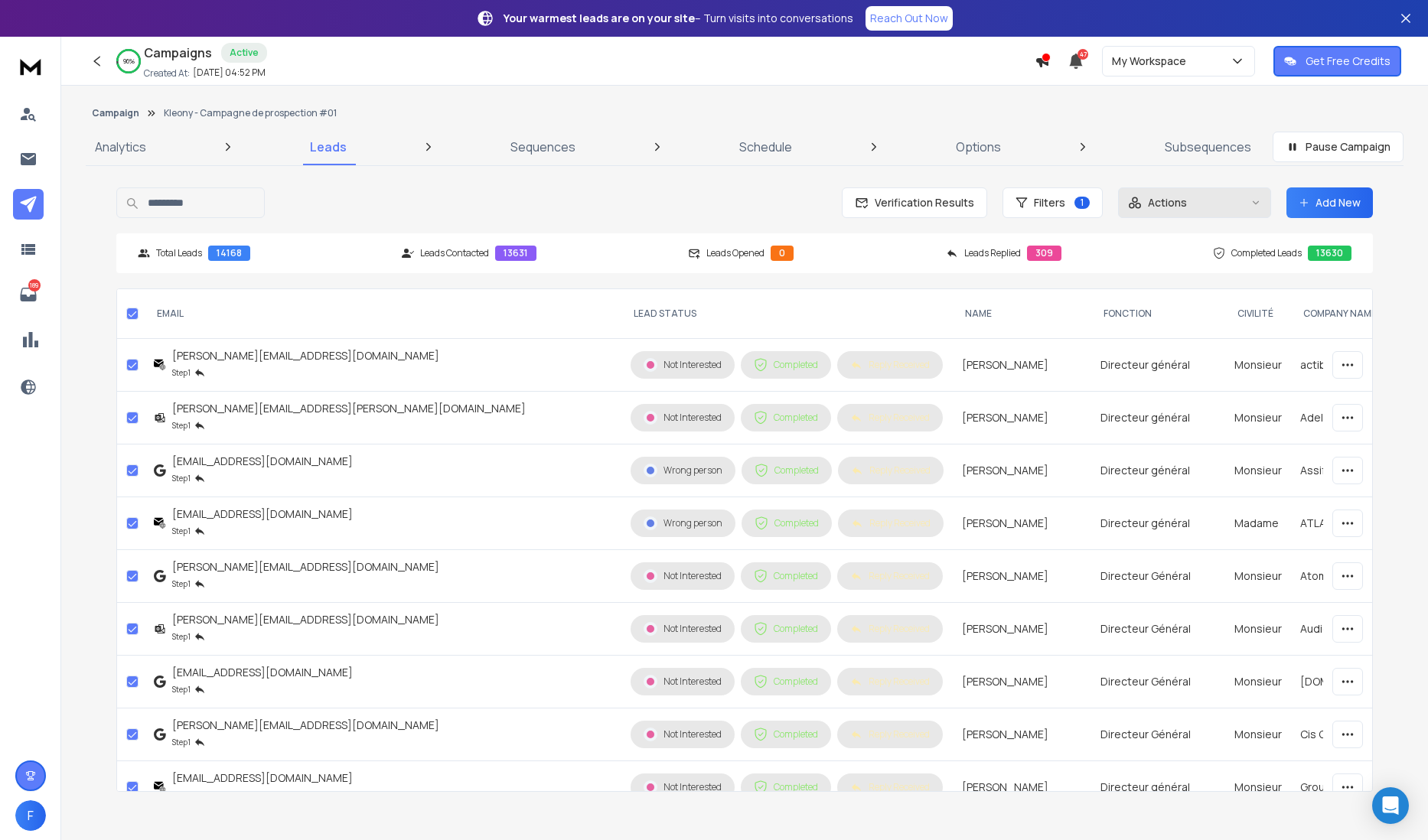
click at [1175, 201] on p "Actions" at bounding box center [1167, 203] width 39 height 15
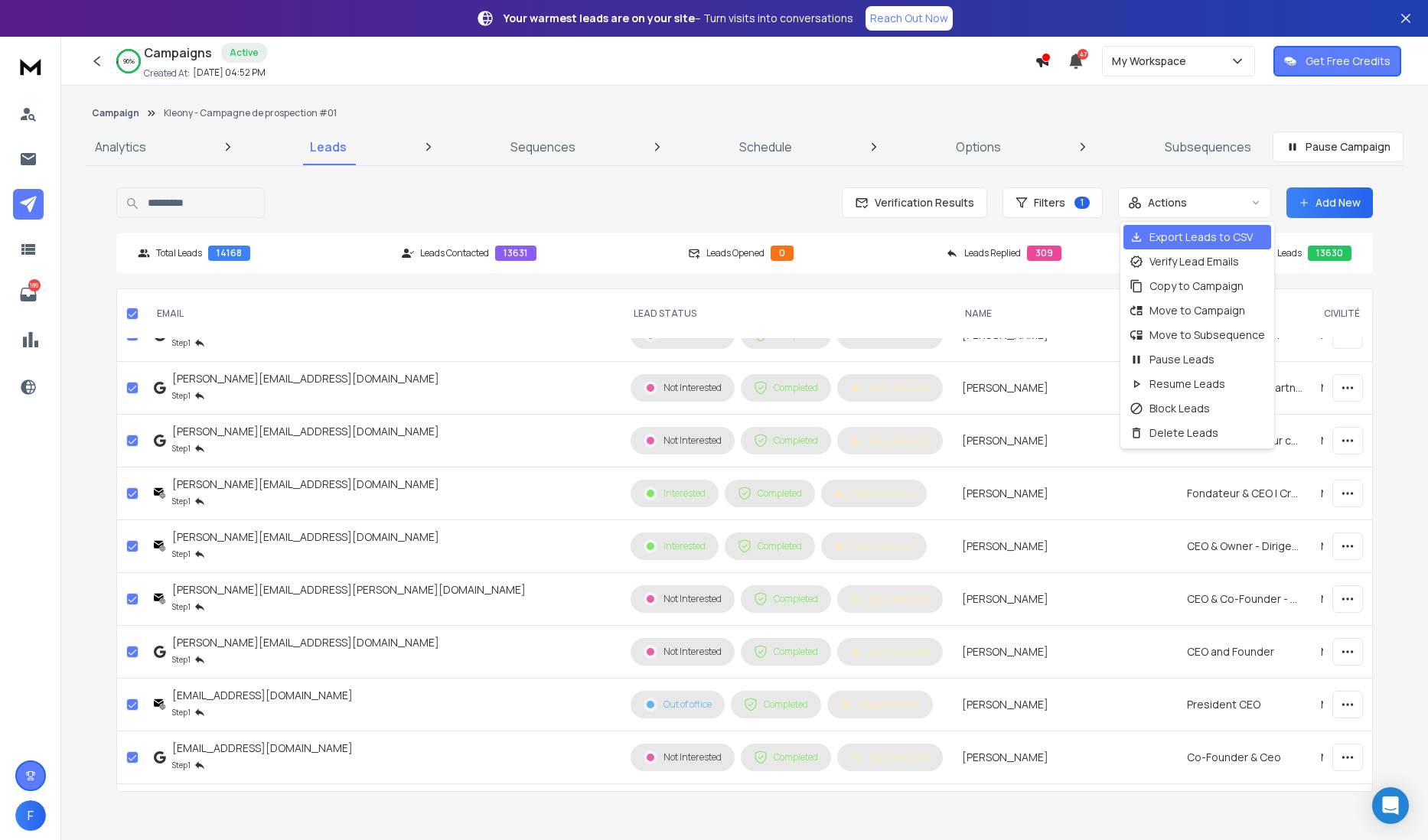
scroll to position [2779, 0]
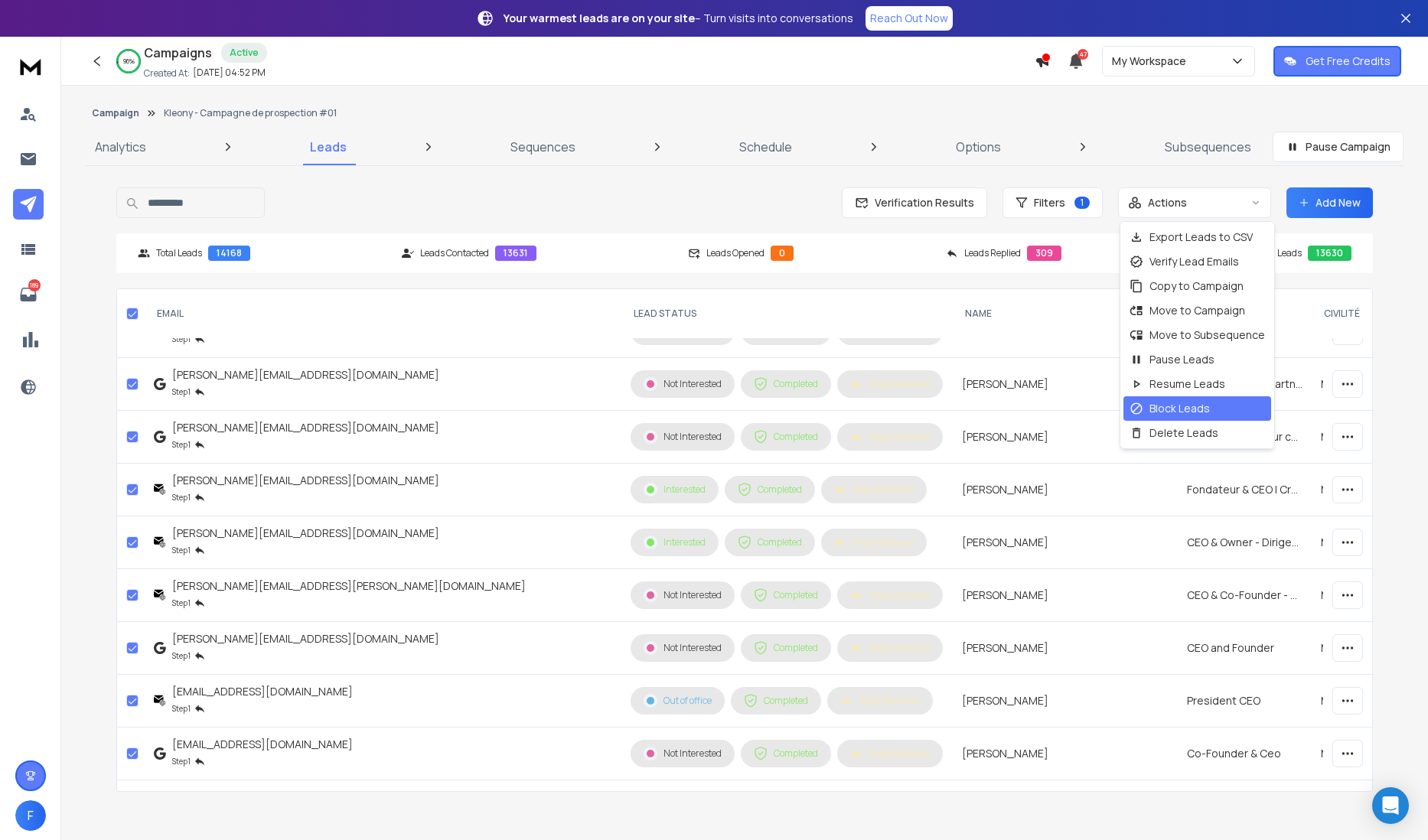
click at [1165, 406] on p "Block Leads" at bounding box center [1180, 408] width 60 height 15
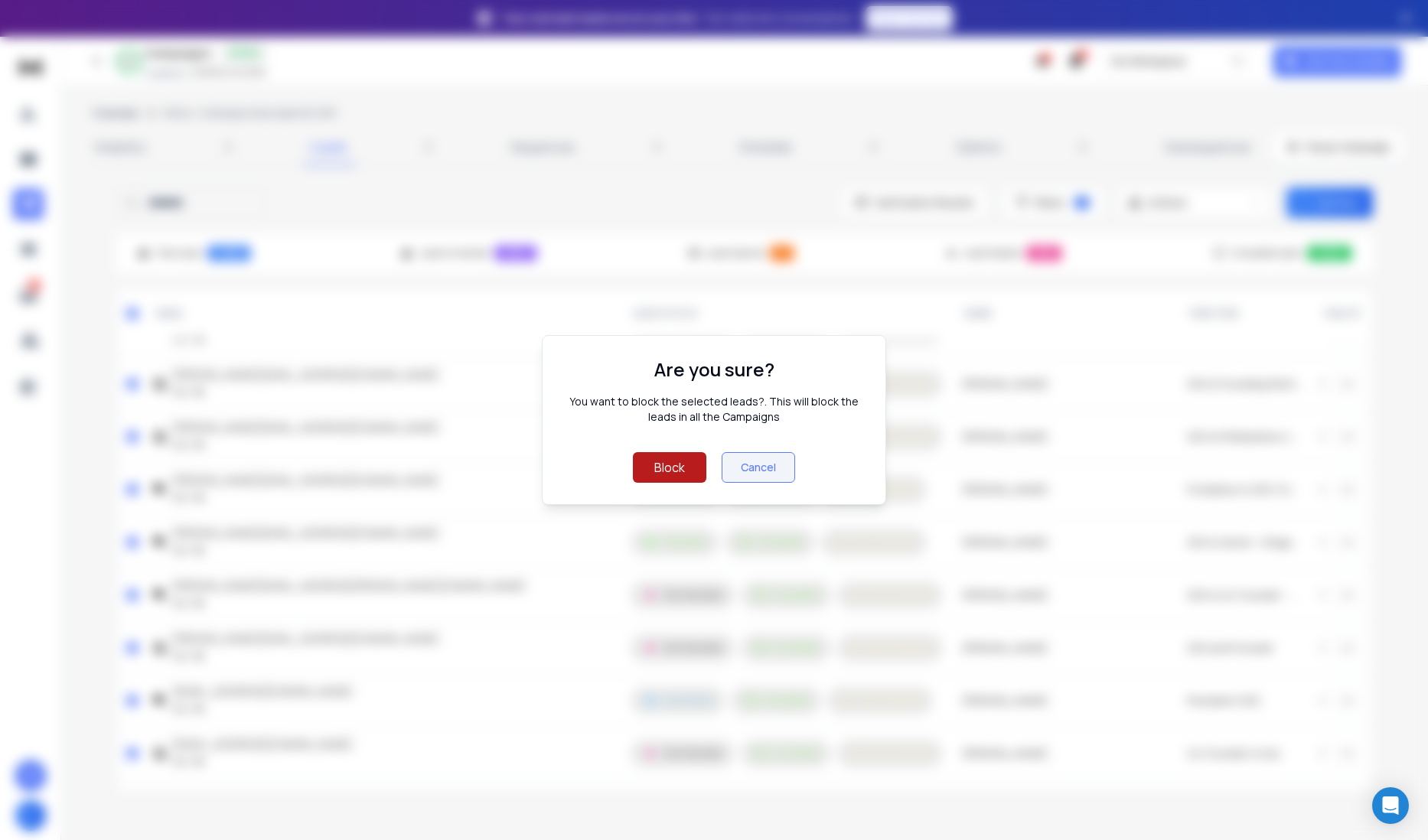
click at [657, 468] on button "Block" at bounding box center [670, 467] width 74 height 31
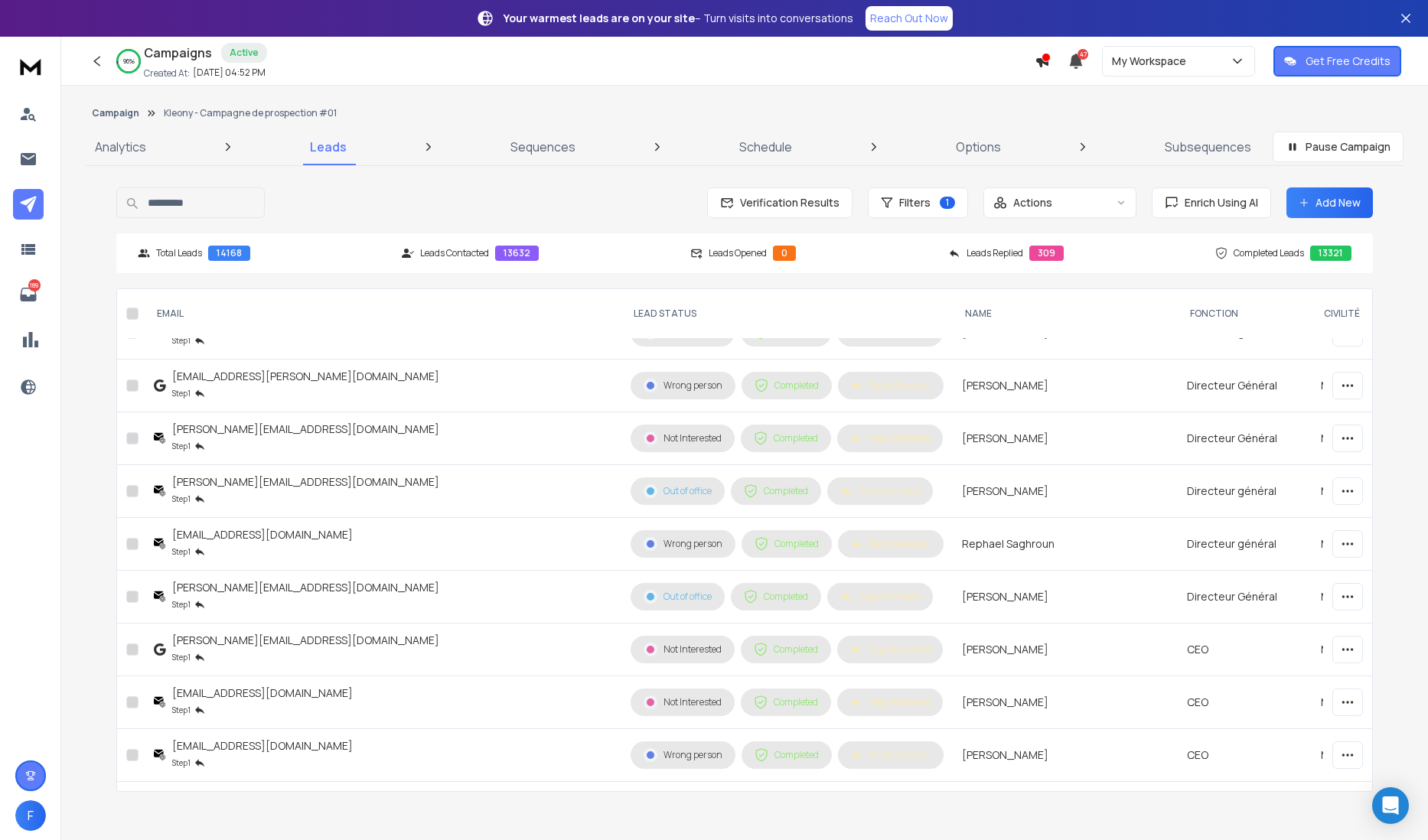
scroll to position [0, 0]
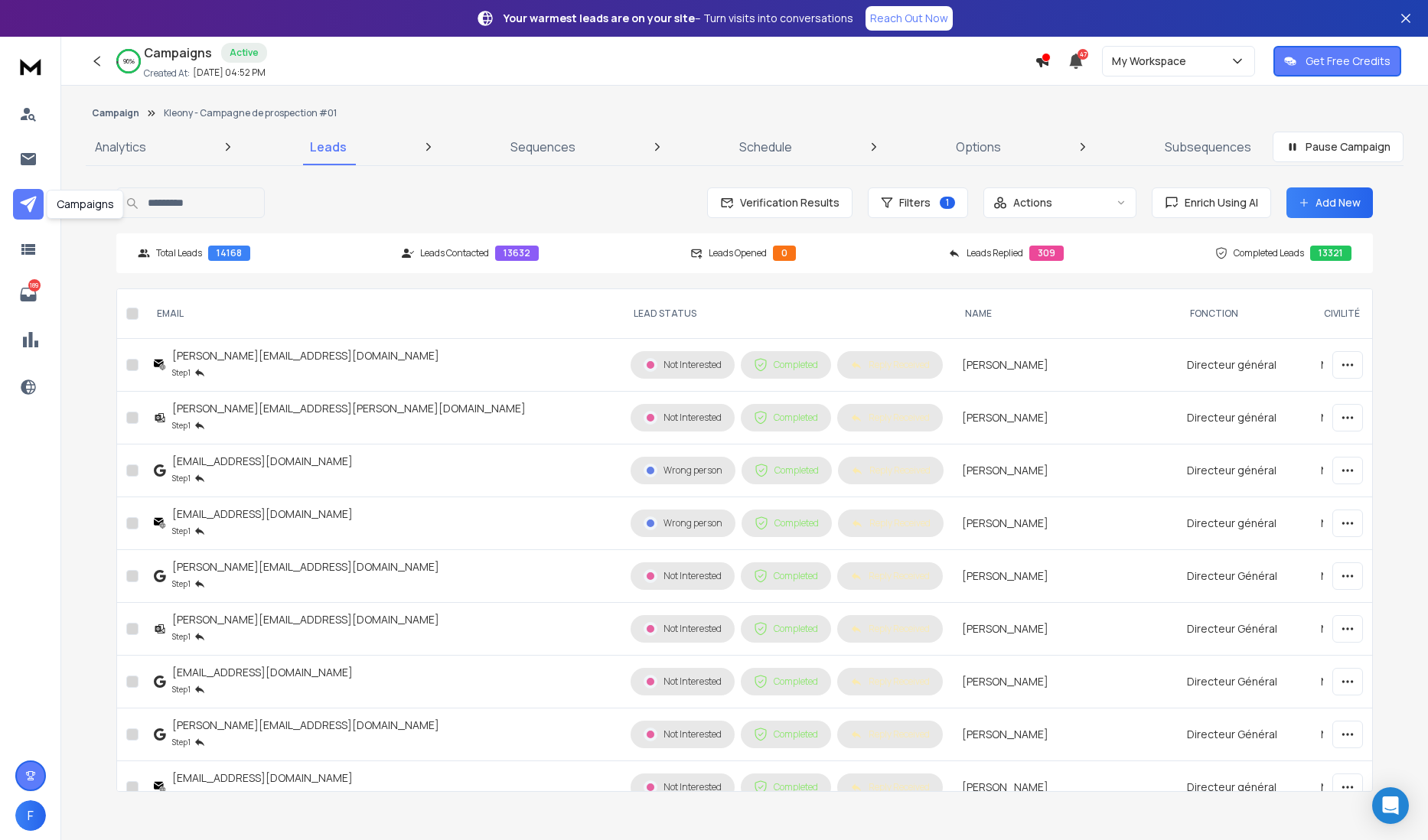
click at [33, 200] on icon at bounding box center [27, 204] width 16 height 16
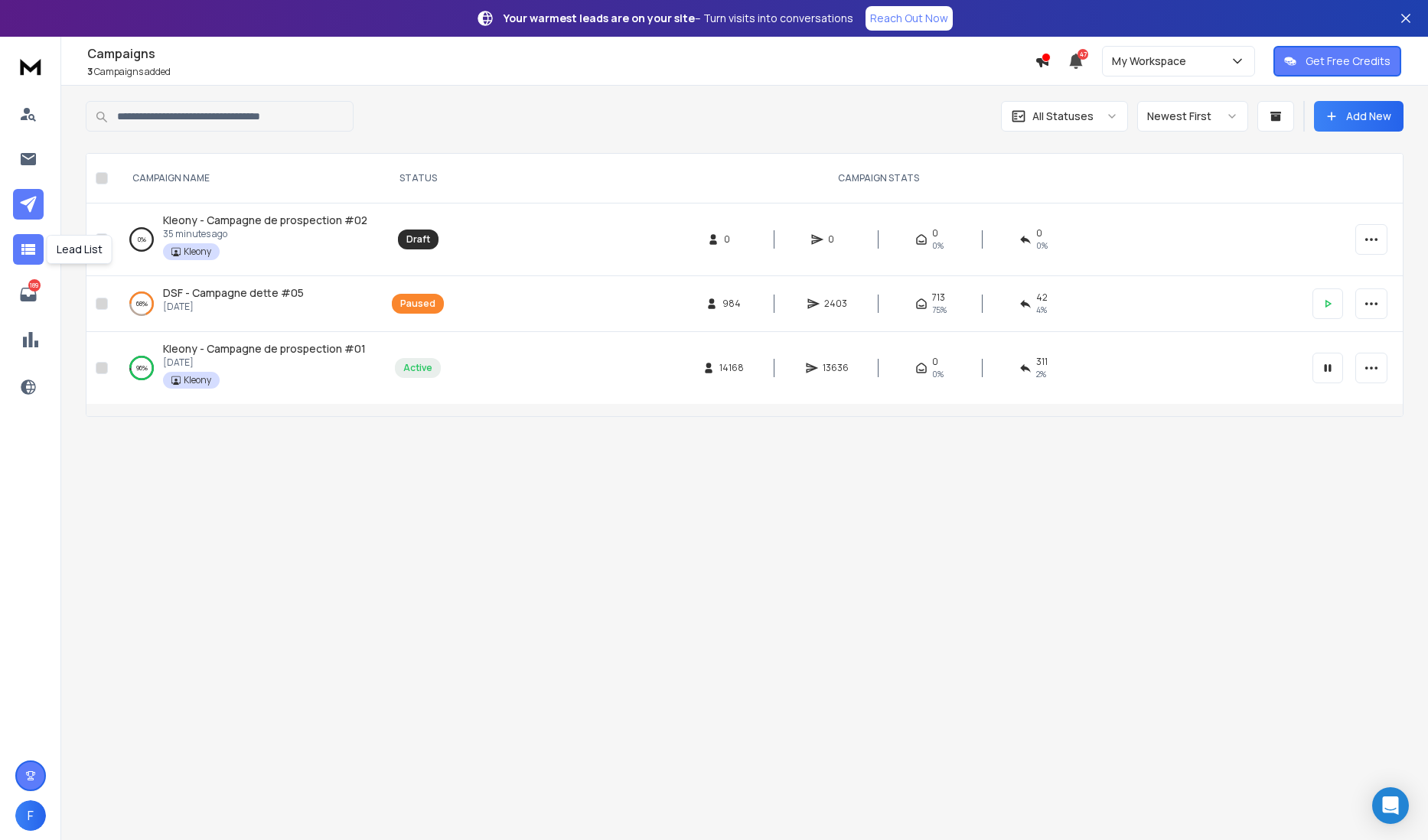
click at [28, 260] on link at bounding box center [28, 249] width 31 height 31
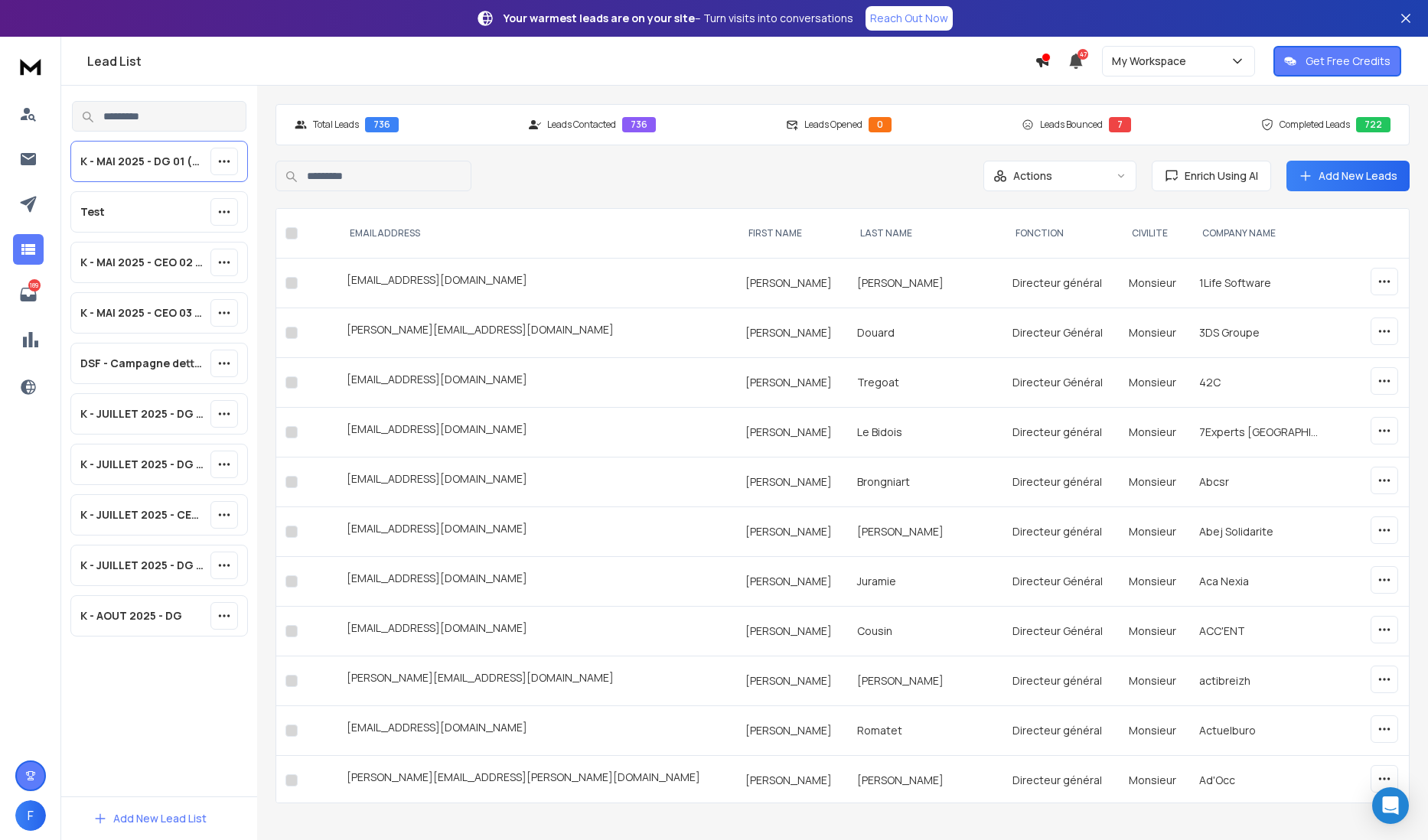
click at [163, 168] on p "K - MAI 2025 - DG 01 (Ex csv)" at bounding box center [142, 161] width 124 height 15
click at [153, 262] on p "K - MAI 2025 - CEO 02 (Ex csv)" at bounding box center [142, 262] width 124 height 15
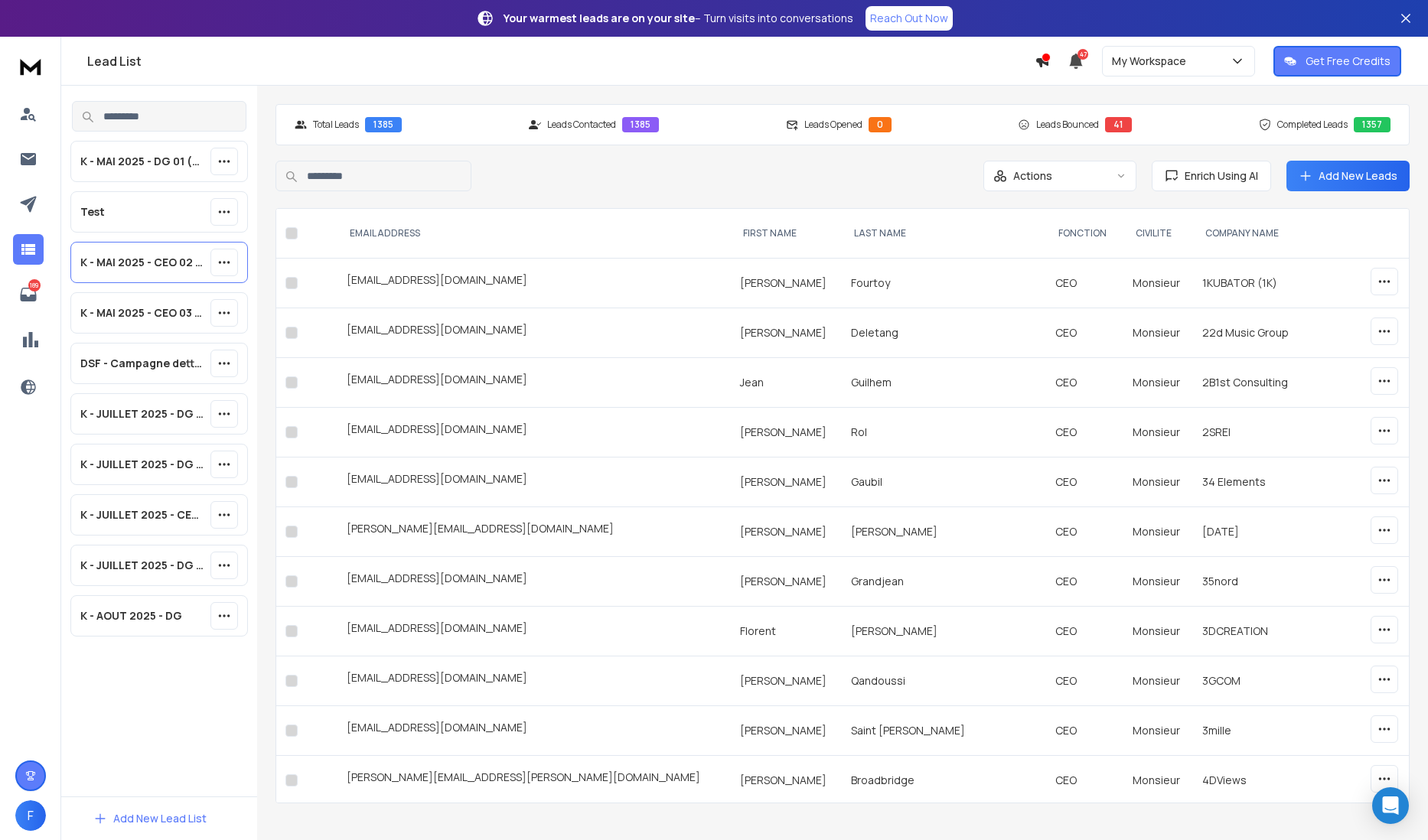
click at [146, 308] on p "K - MAI 2025 - CEO 03 (Ex csv)" at bounding box center [142, 313] width 124 height 15
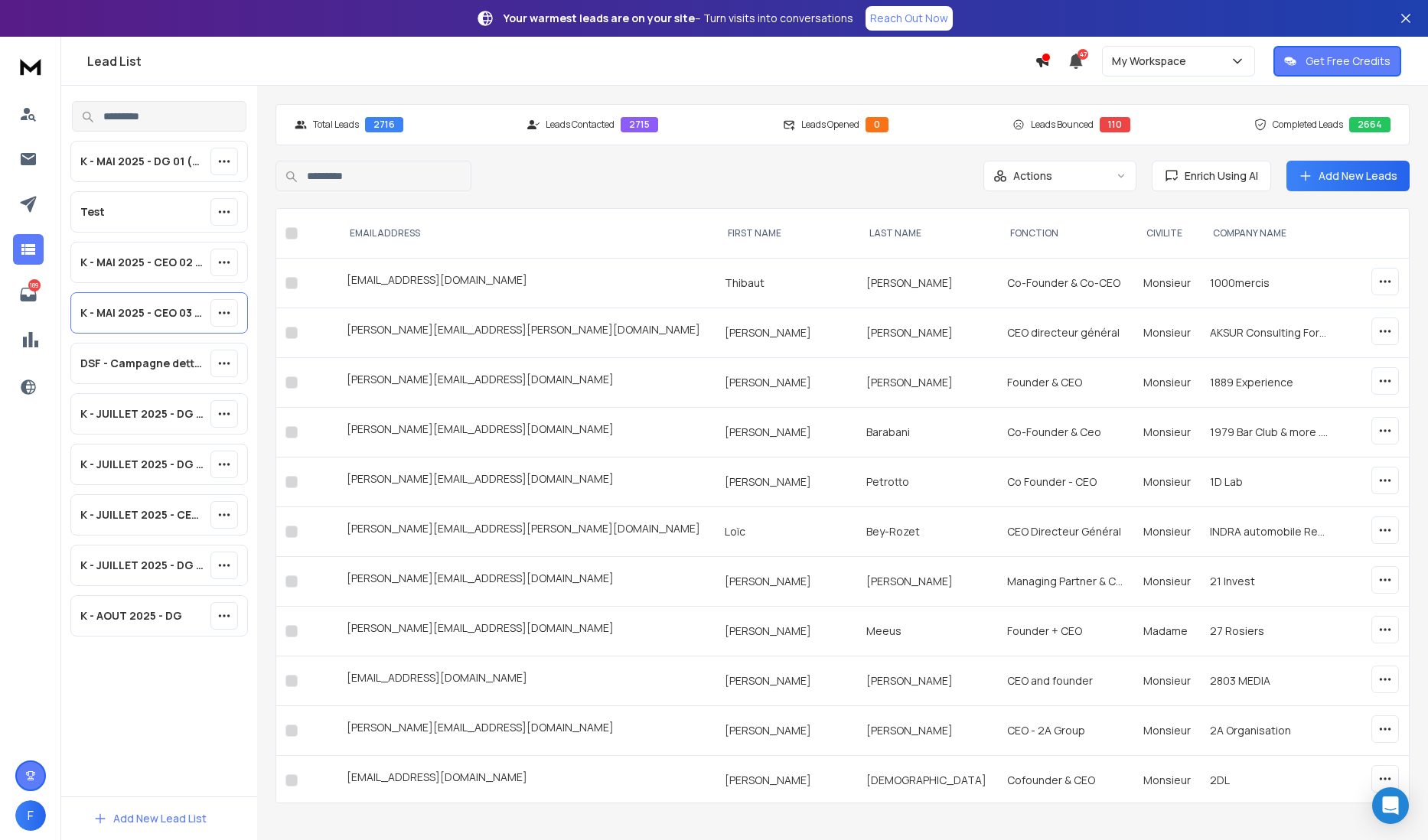
click at [146, 263] on p "K - MAI 2025 - CEO 02 (Ex csv)" at bounding box center [142, 262] width 124 height 15
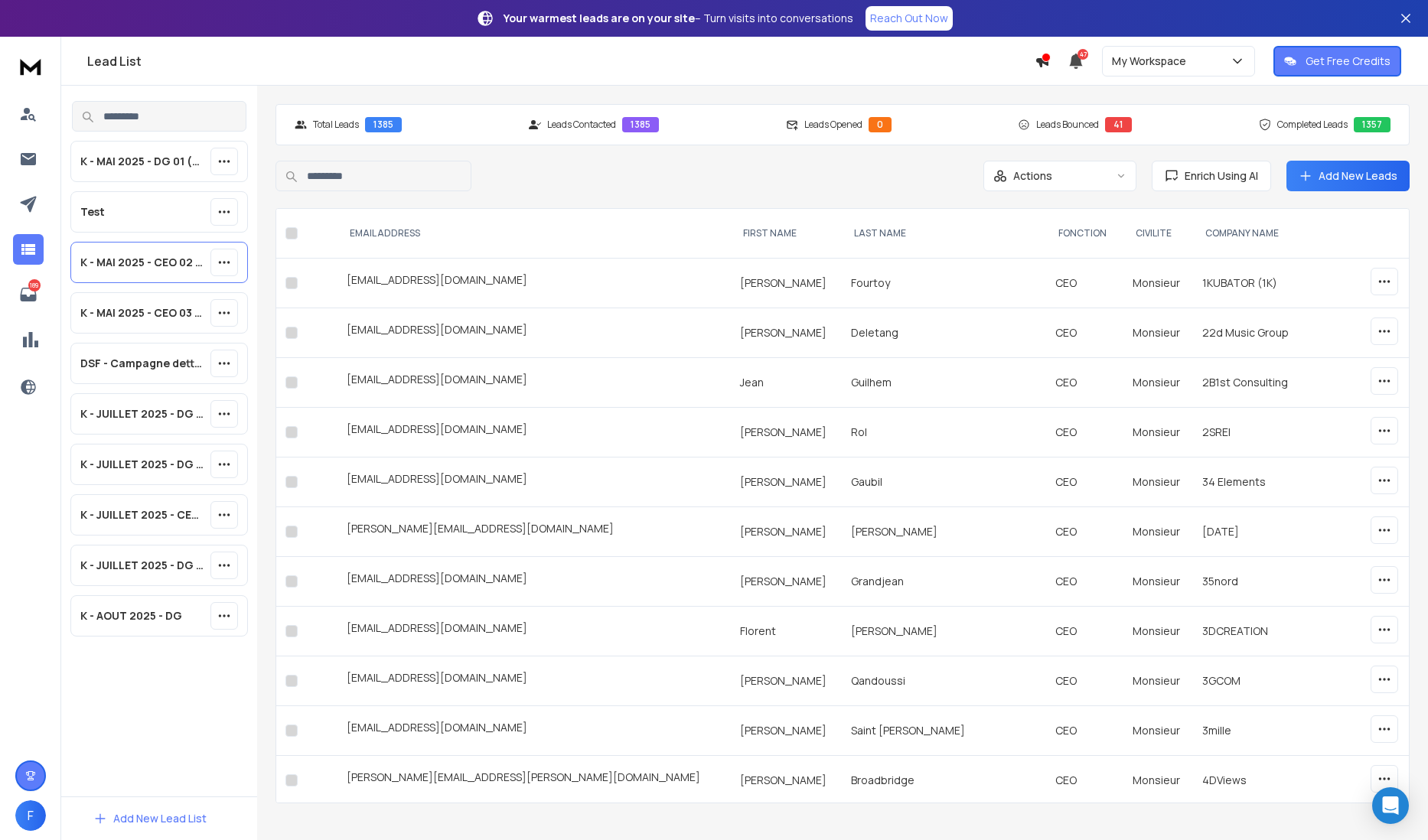
click at [158, 169] on div "K - MAI 2025 - DG 01 (Ex csv)" at bounding box center [159, 161] width 177 height 41
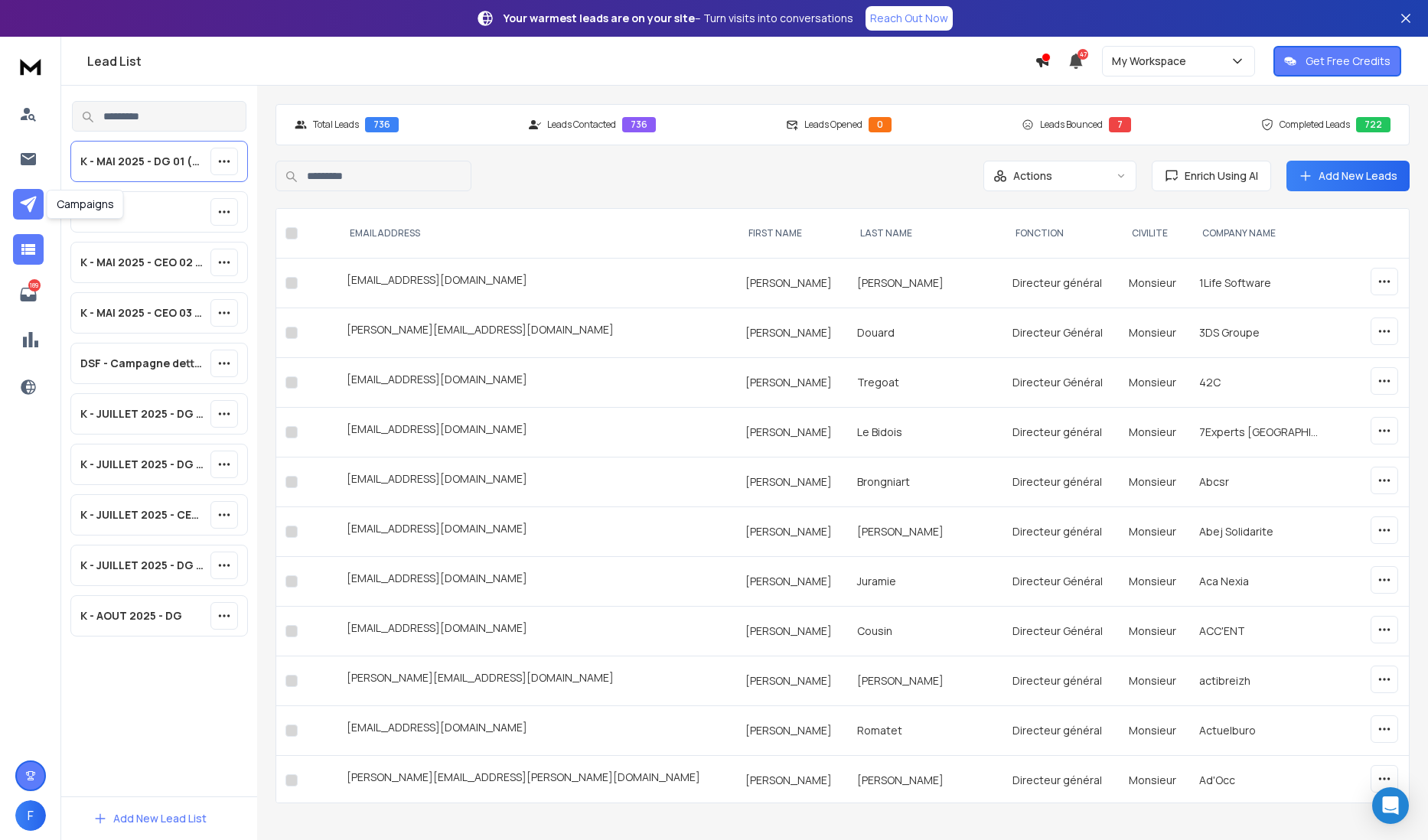
click at [26, 207] on icon at bounding box center [28, 204] width 18 height 18
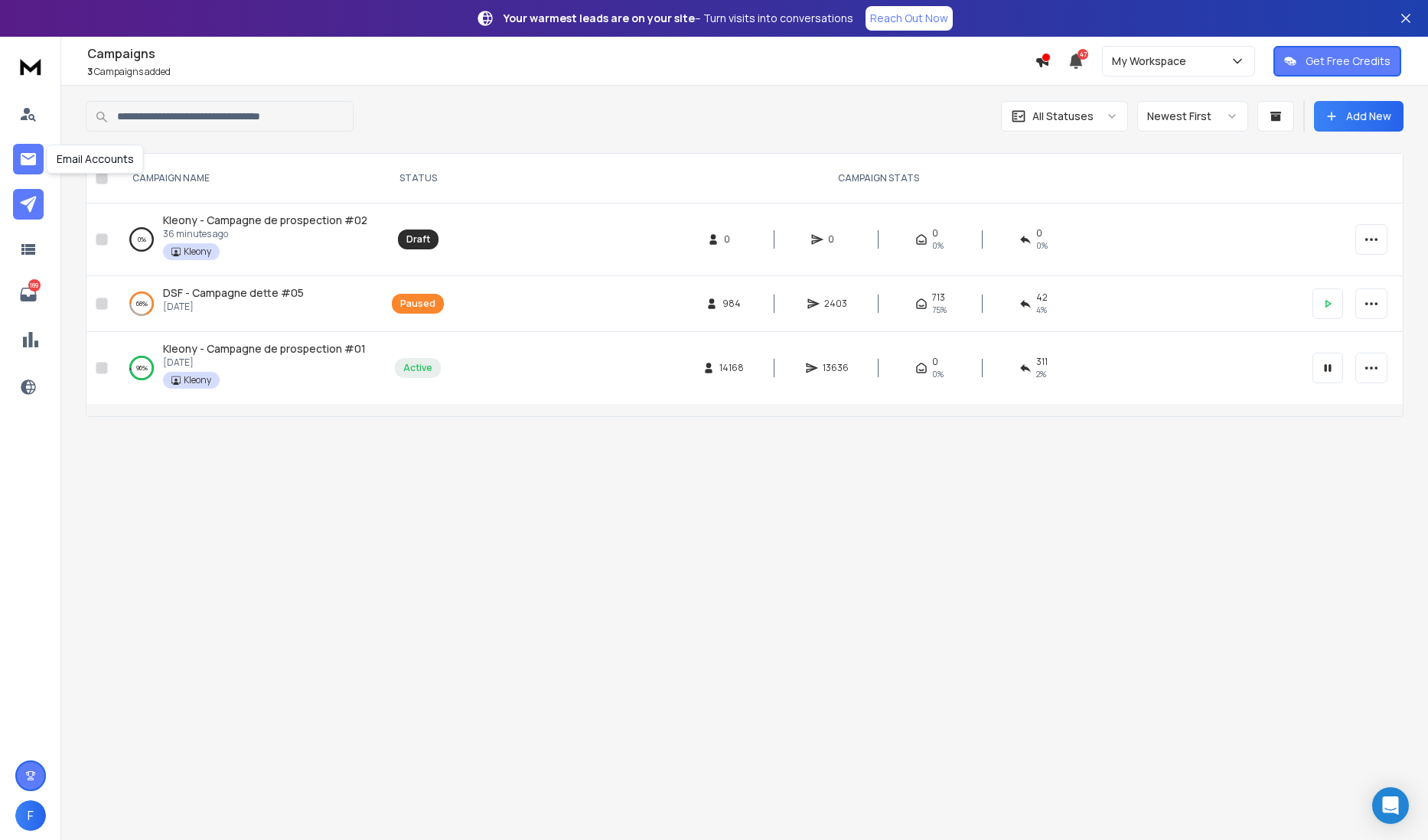
click at [24, 157] on icon at bounding box center [28, 159] width 15 height 12
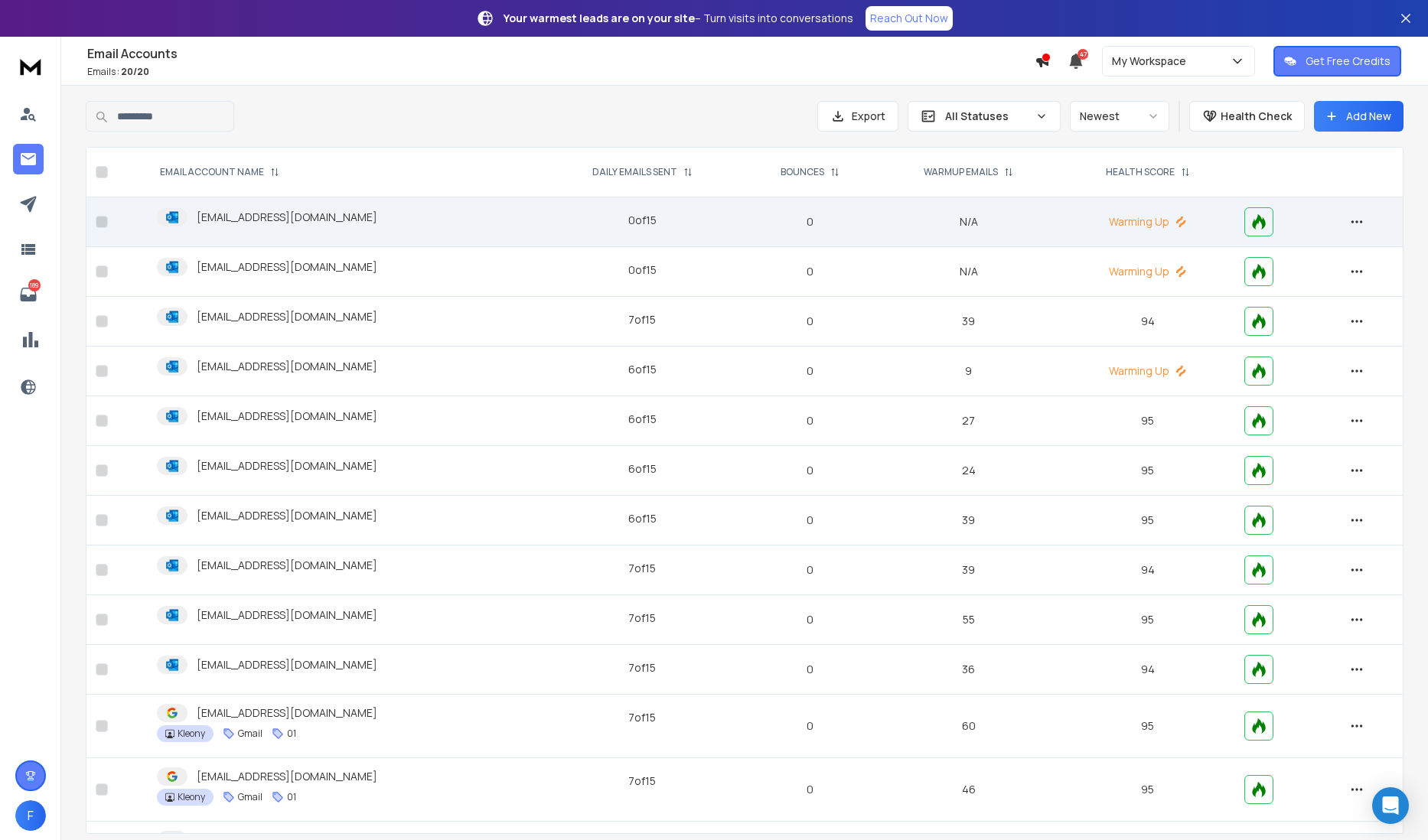
click at [480, 233] on td "fabrice@consultingkleony.com" at bounding box center [344, 223] width 394 height 50
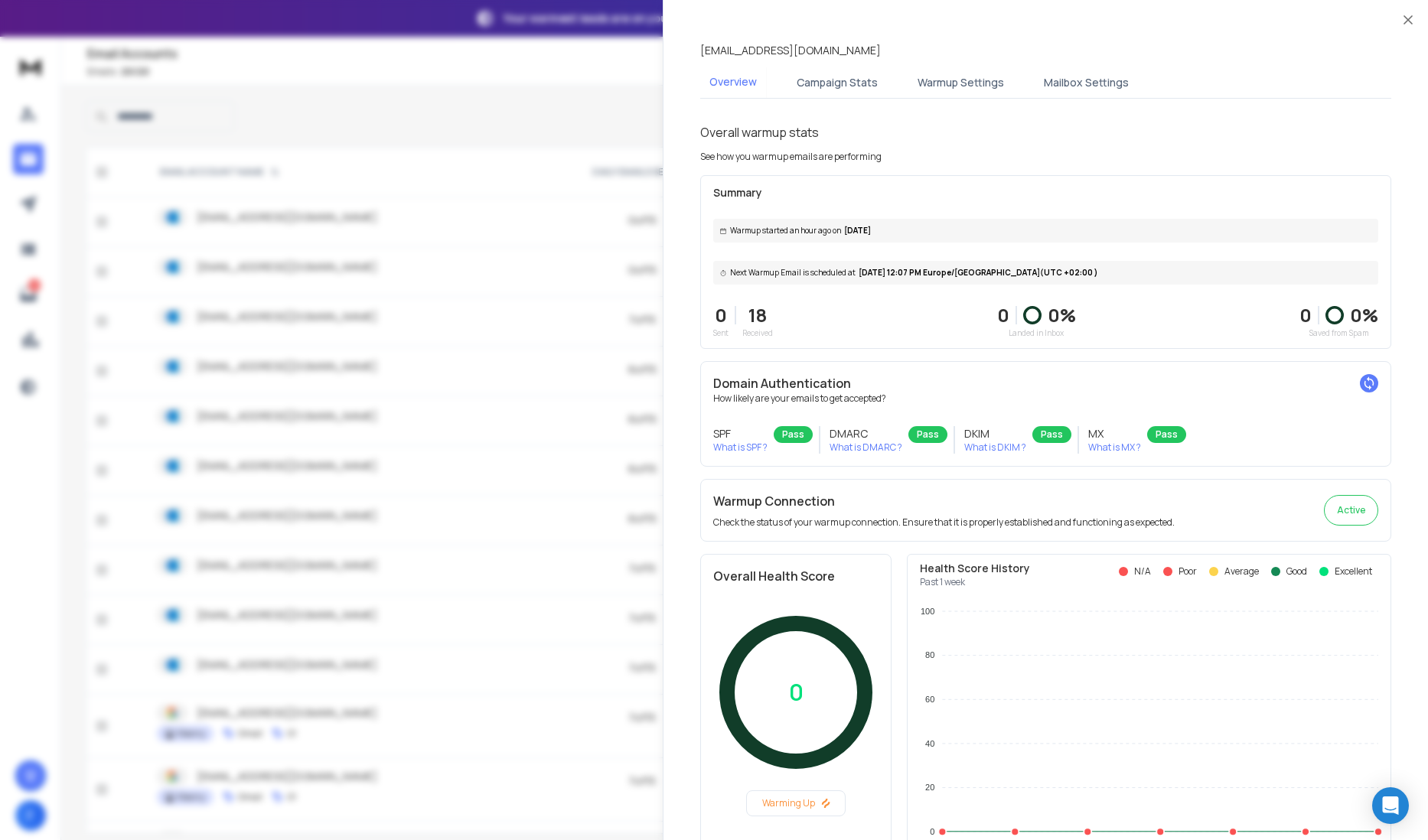
click at [848, 89] on button "Campaign Stats" at bounding box center [837, 83] width 99 height 34
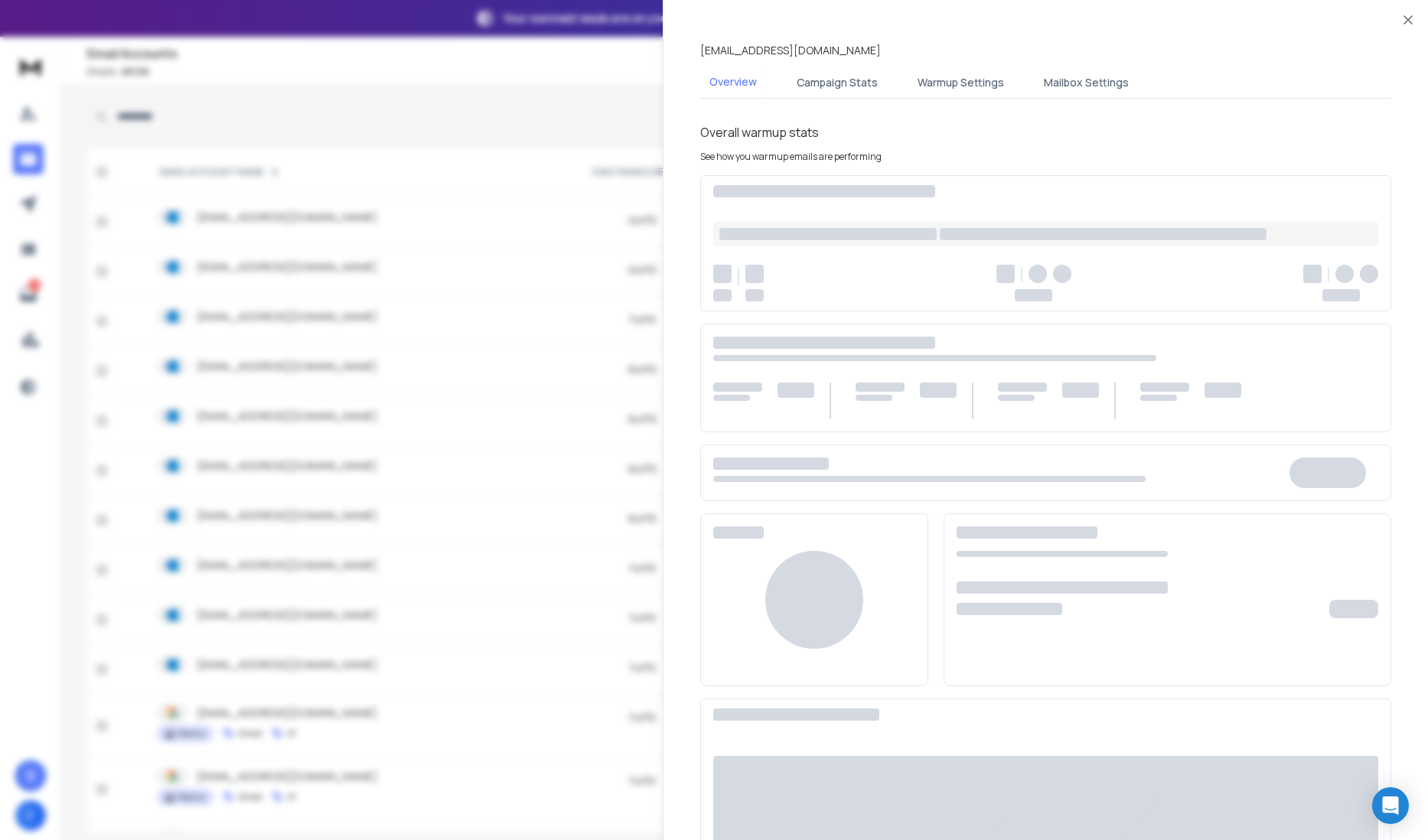
click at [485, 252] on div at bounding box center [714, 420] width 1428 height 840
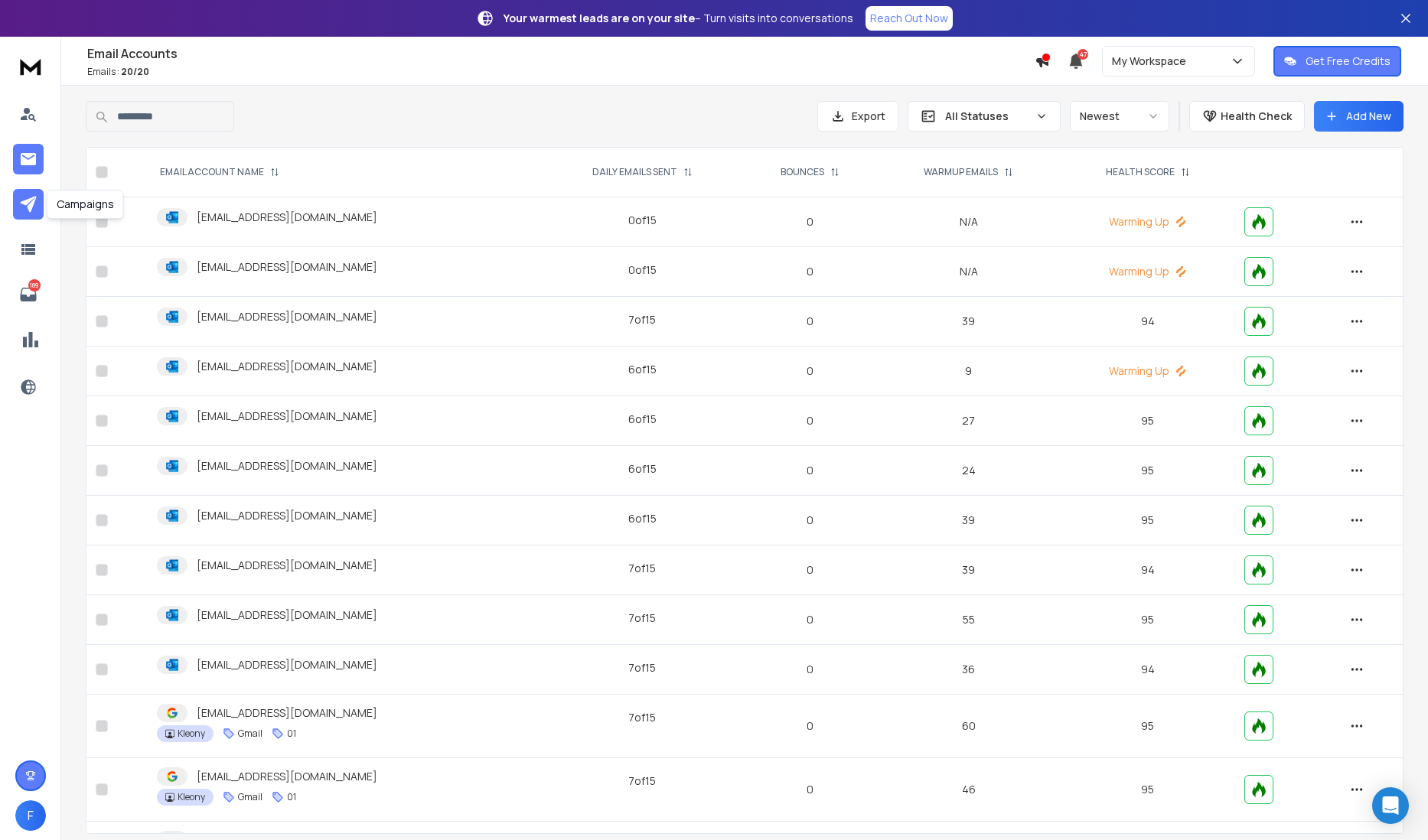
click at [32, 198] on icon at bounding box center [27, 204] width 16 height 16
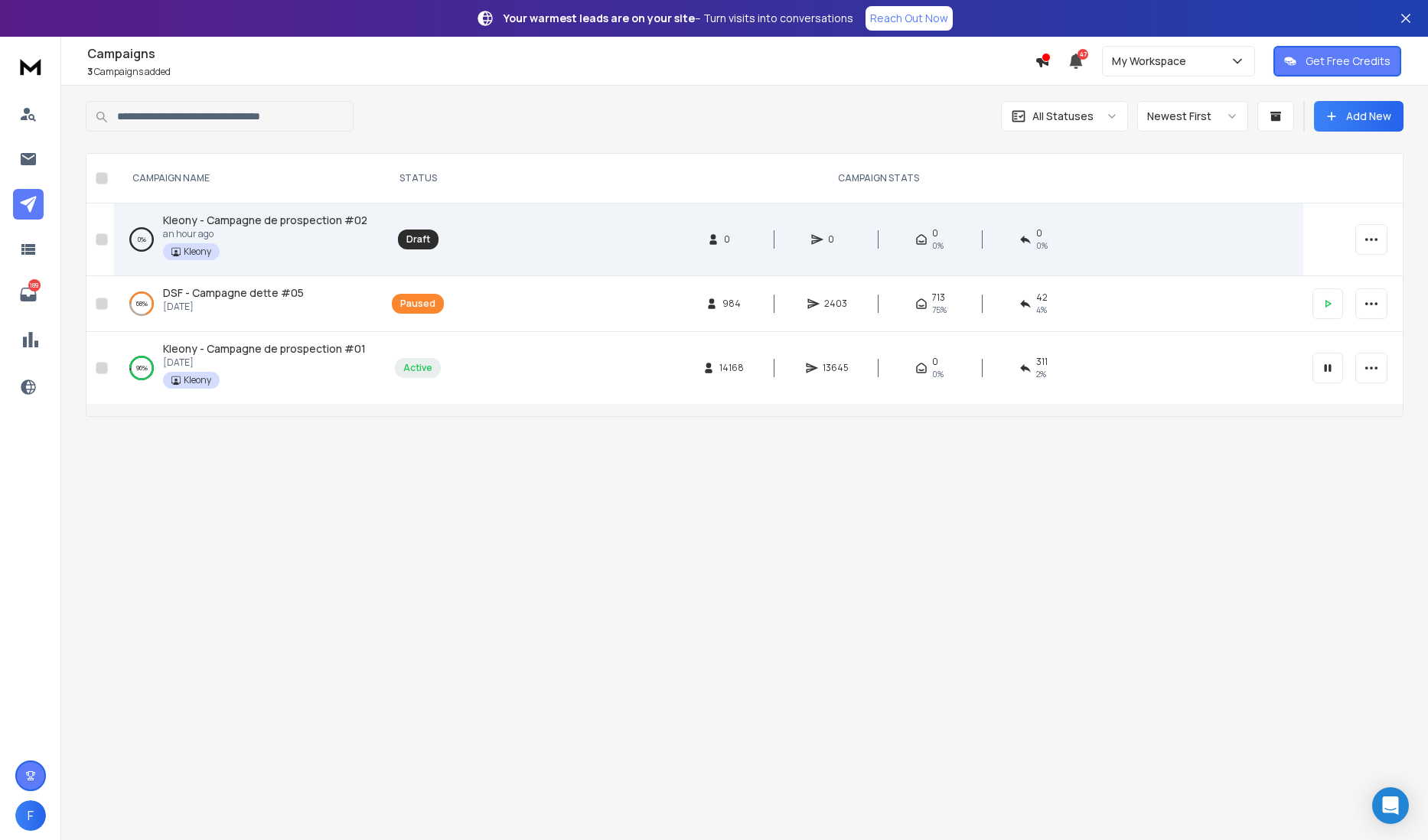
click at [512, 247] on div "0 0 0 0% 0 0%" at bounding box center [877, 240] width 832 height 25
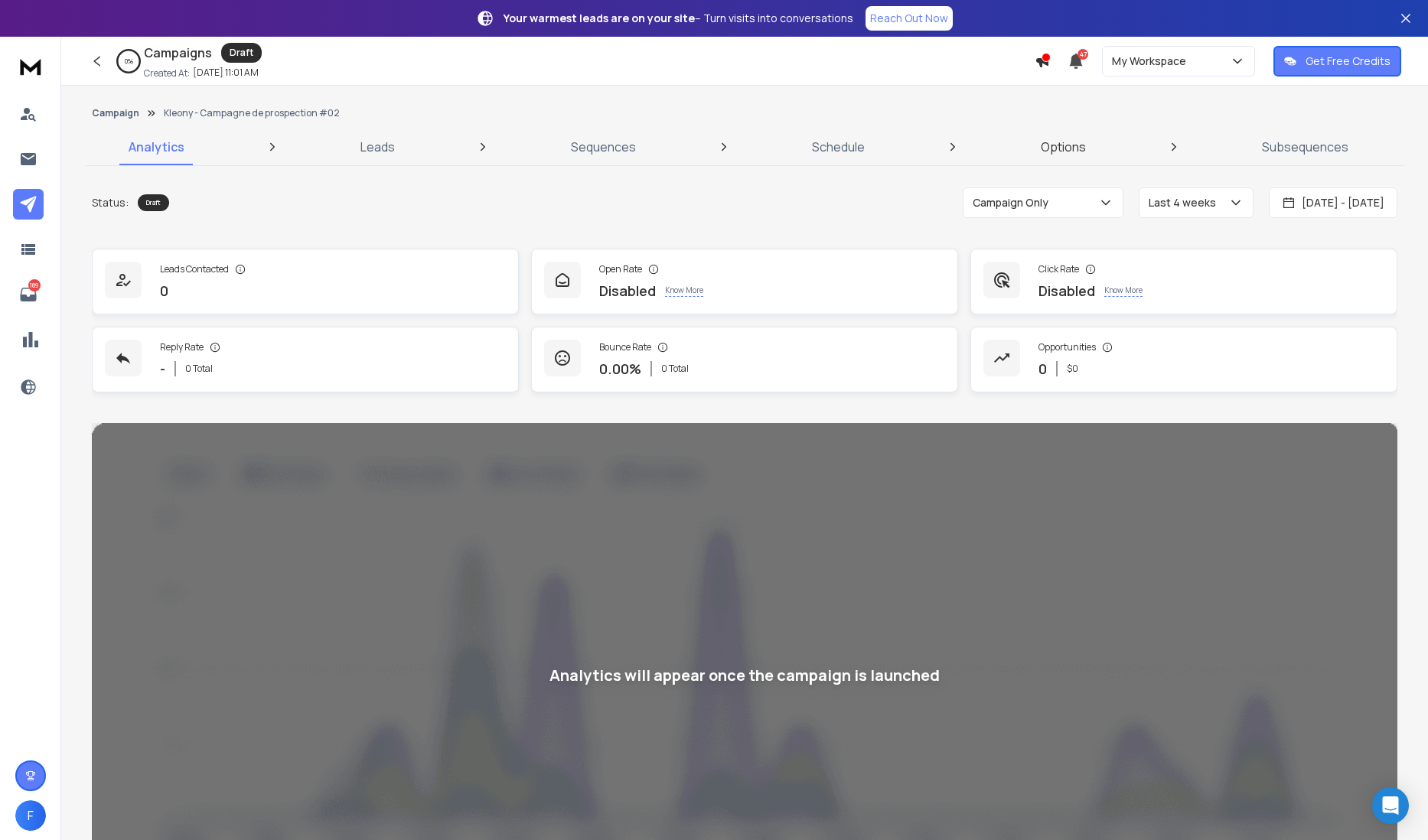
click at [1047, 145] on p "Options" at bounding box center [1063, 146] width 46 height 18
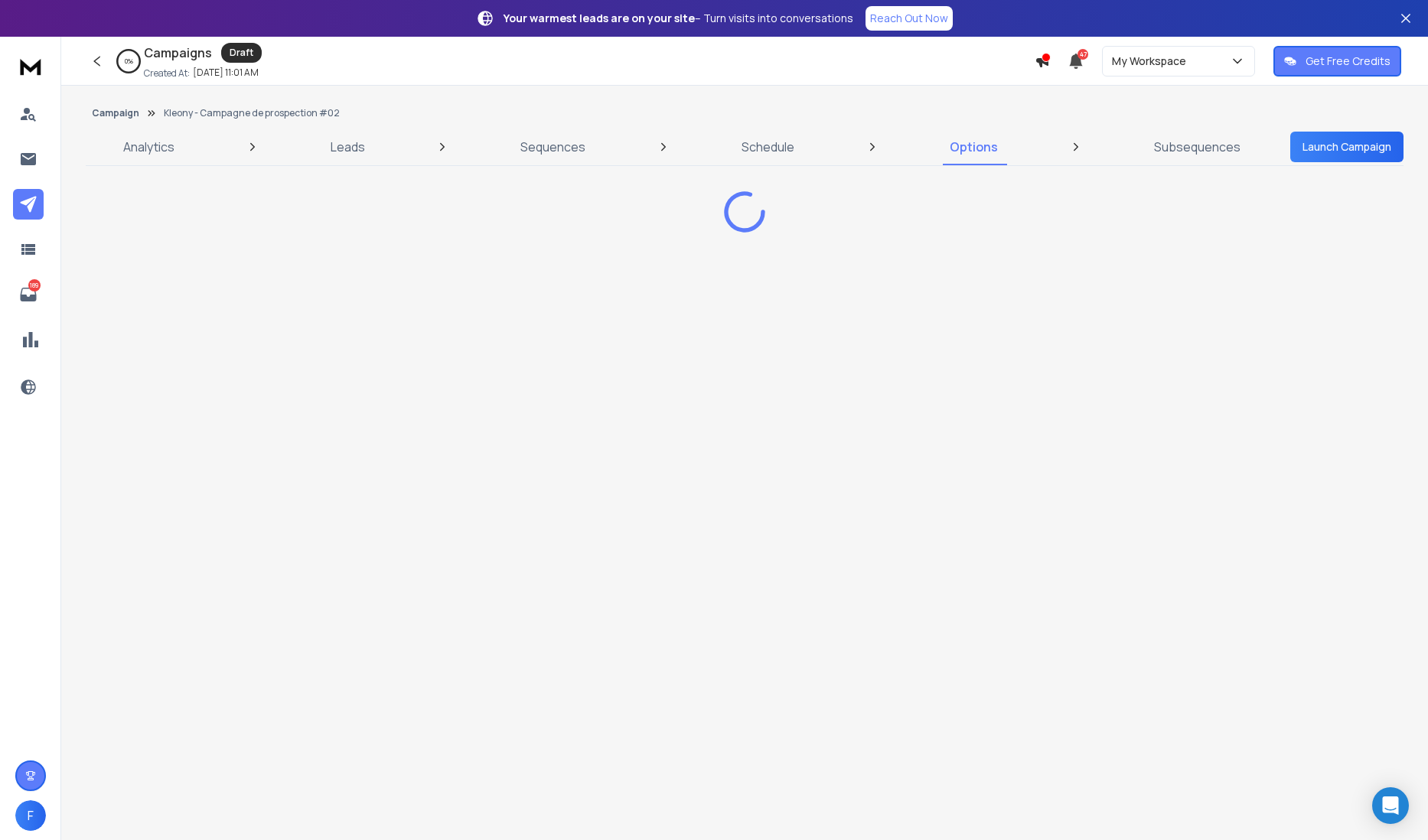
select select "*"
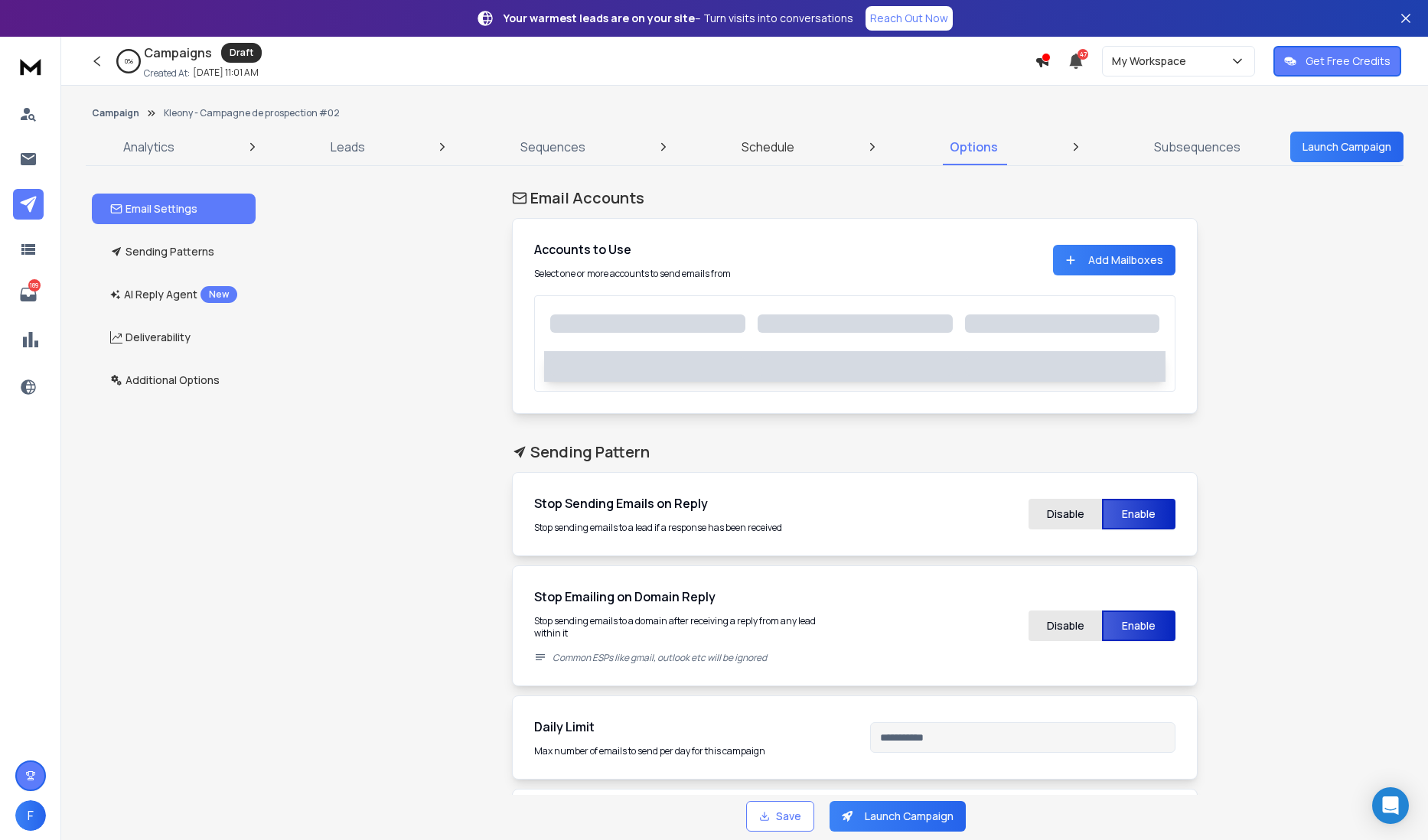
click at [783, 148] on p "Schedule" at bounding box center [768, 146] width 53 height 18
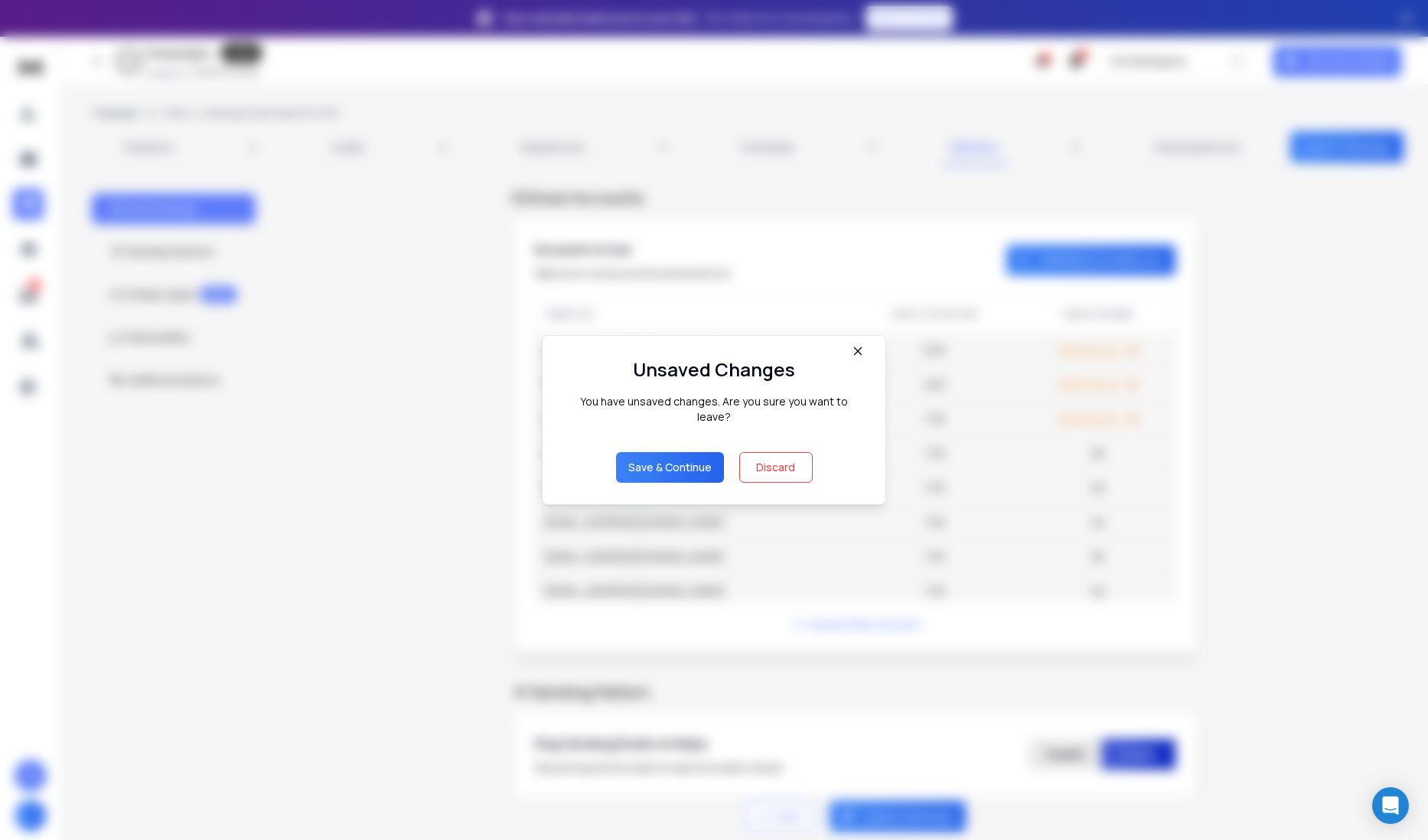
click at [700, 457] on button "Save & Continue" at bounding box center [670, 467] width 108 height 31
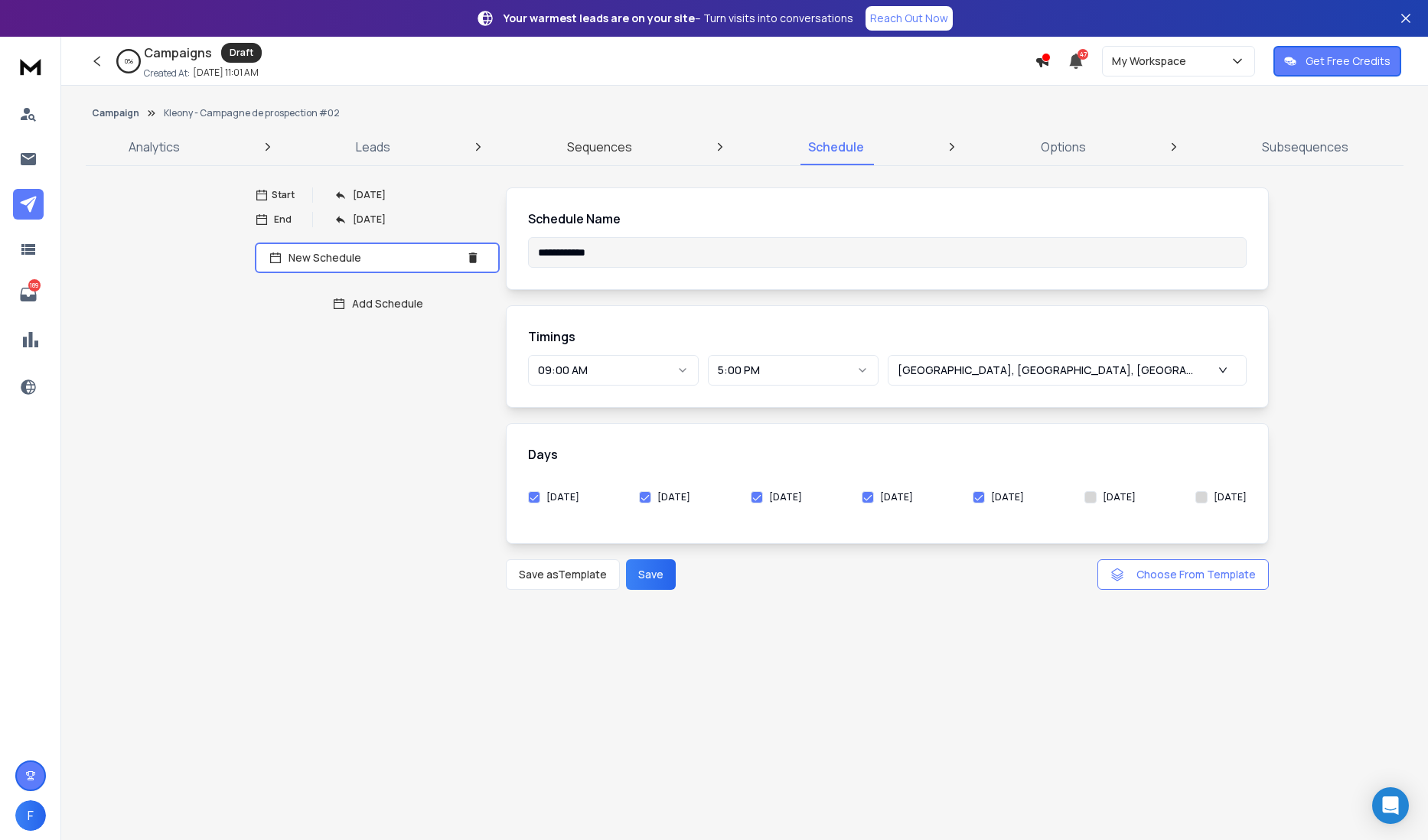
click at [632, 151] on p "Sequences" at bounding box center [599, 146] width 65 height 18
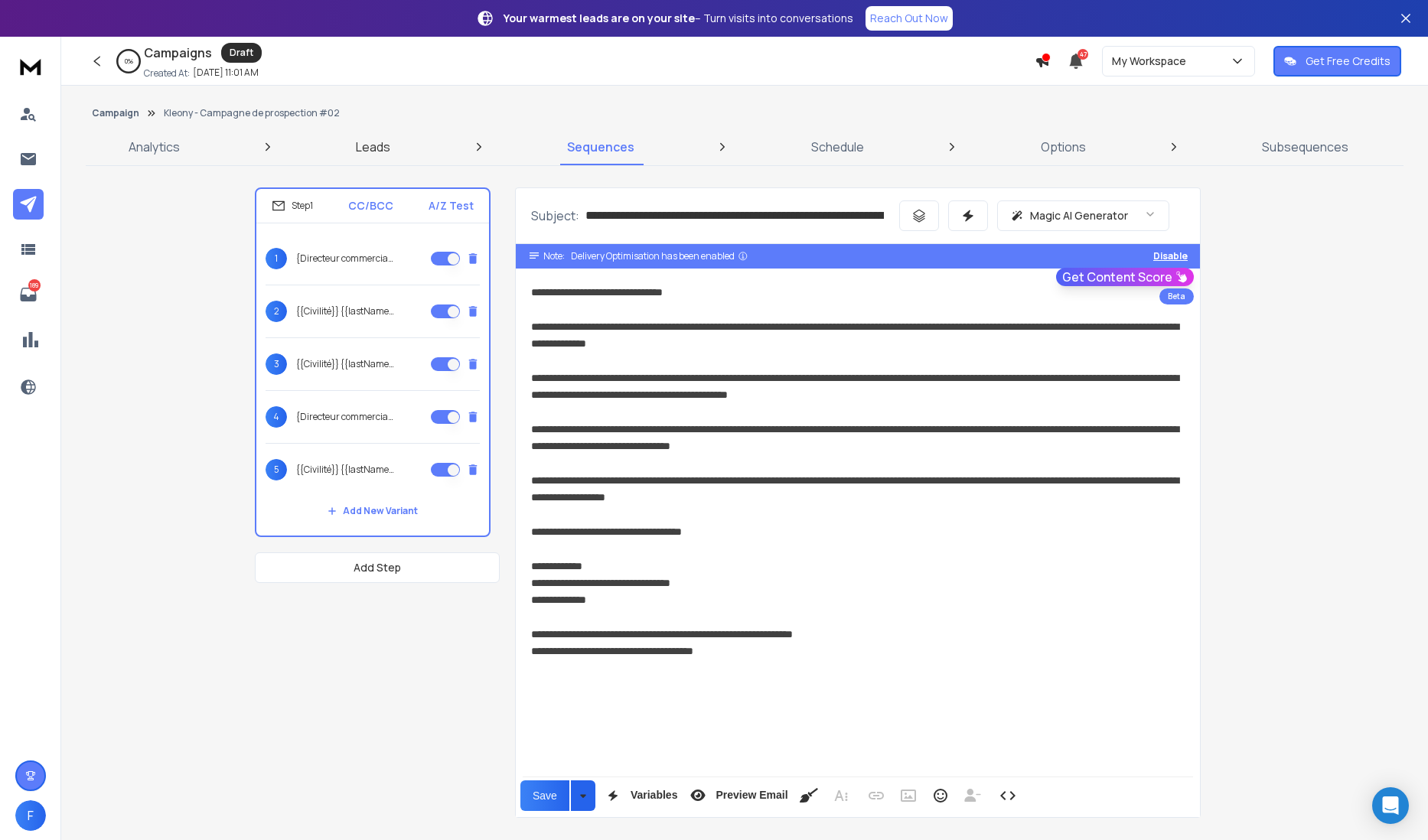
click at [377, 146] on p "Leads" at bounding box center [373, 146] width 35 height 18
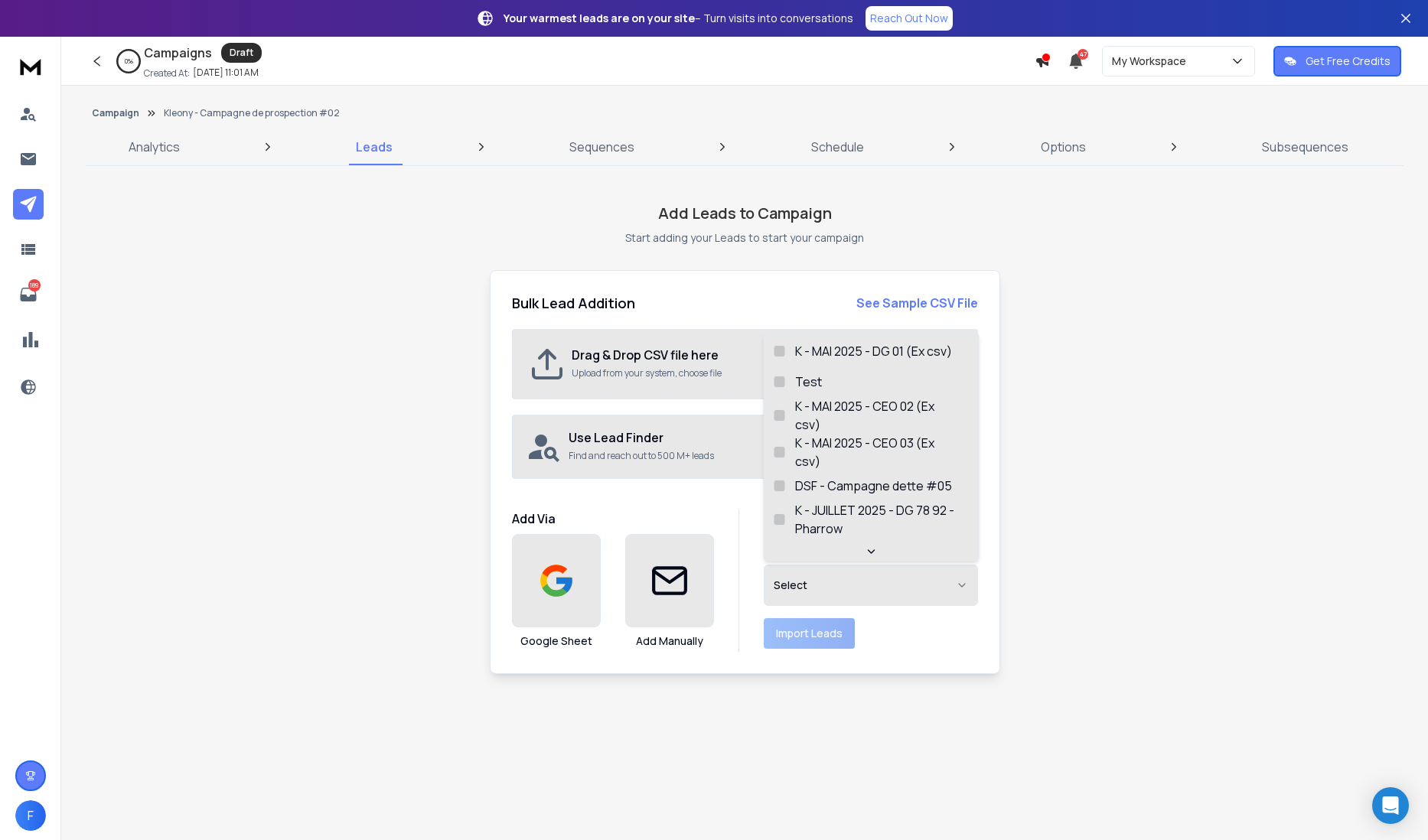
click at [794, 576] on button "Select" at bounding box center [871, 585] width 214 height 41
click at [779, 350] on button "button" at bounding box center [780, 351] width 12 height 12
click at [780, 411] on button "button" at bounding box center [780, 415] width 12 height 12
click at [781, 454] on button "button" at bounding box center [780, 452] width 12 height 12
click at [809, 636] on button "Import Leads" at bounding box center [810, 633] width 91 height 31
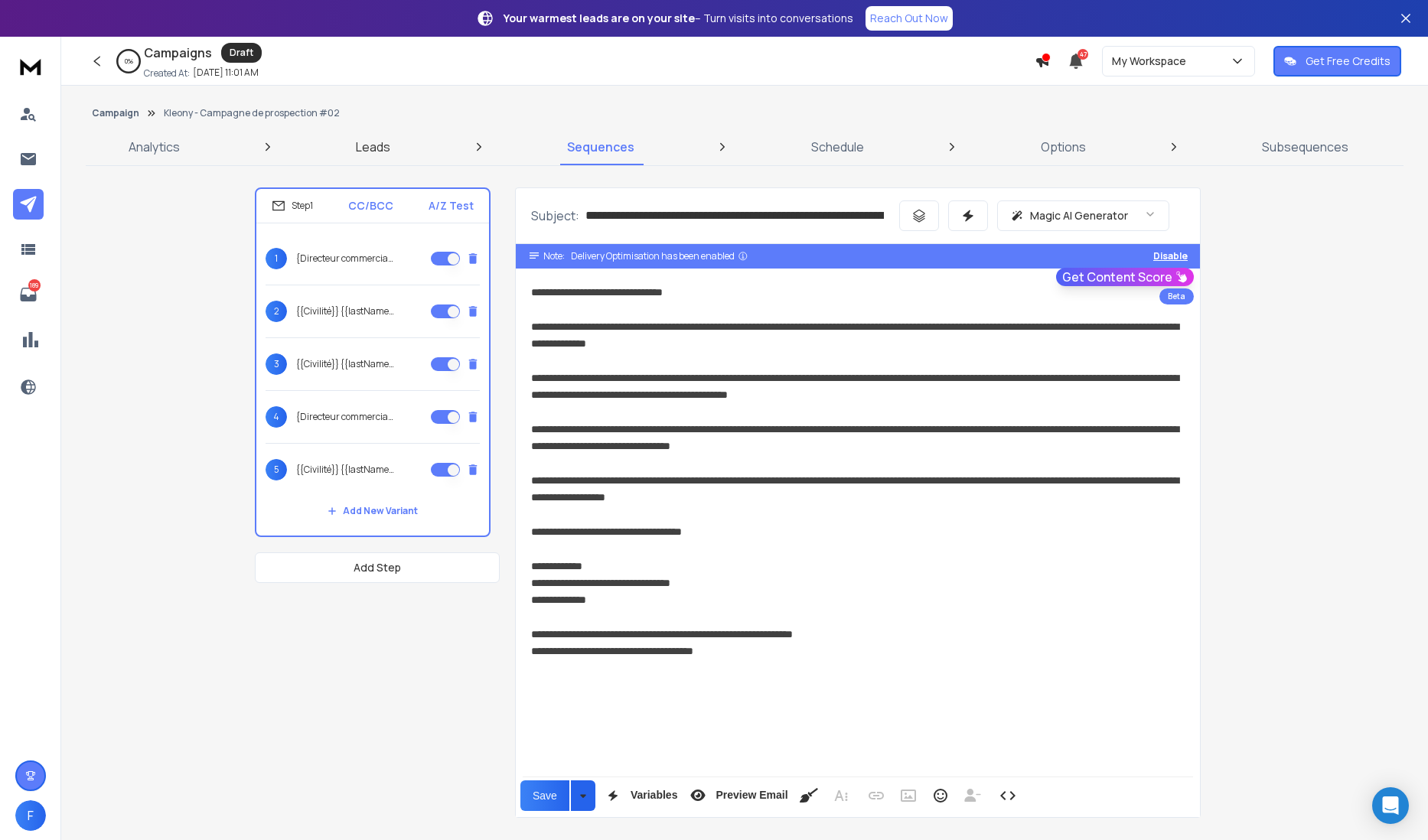
click at [386, 156] on p "Leads" at bounding box center [373, 146] width 35 height 18
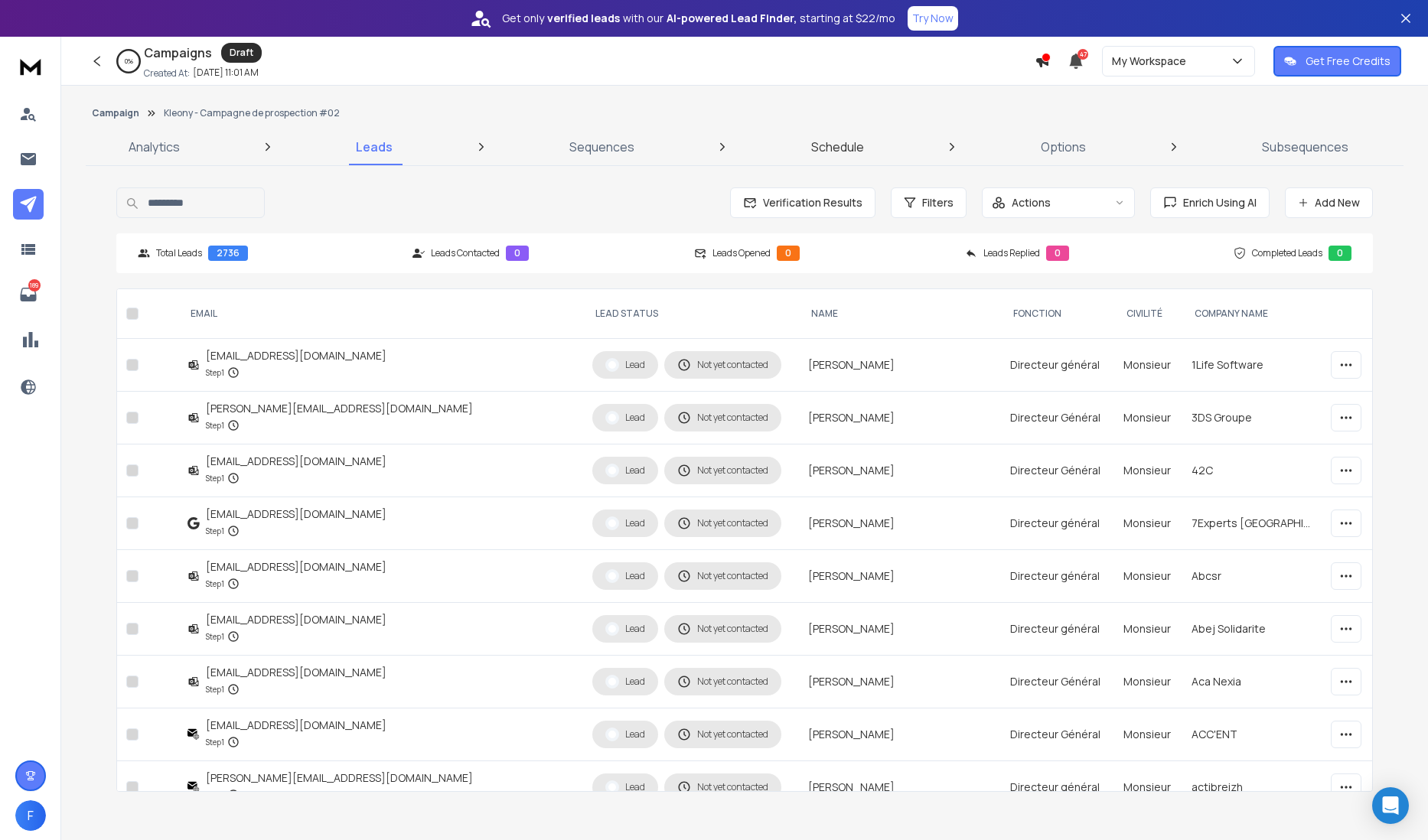
click at [864, 144] on p "Schedule" at bounding box center [838, 146] width 53 height 18
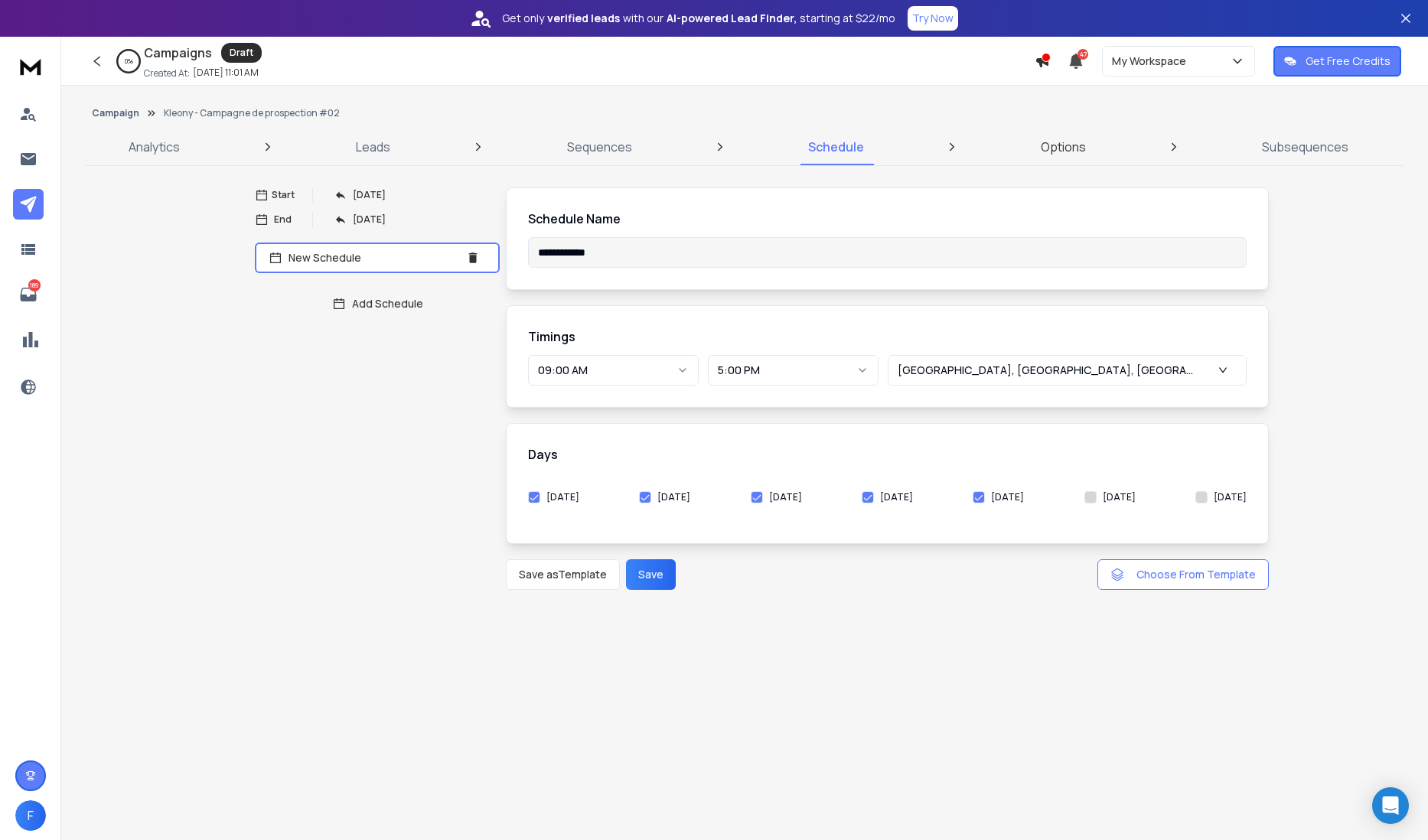
click at [1041, 148] on p "Options" at bounding box center [1063, 146] width 46 height 18
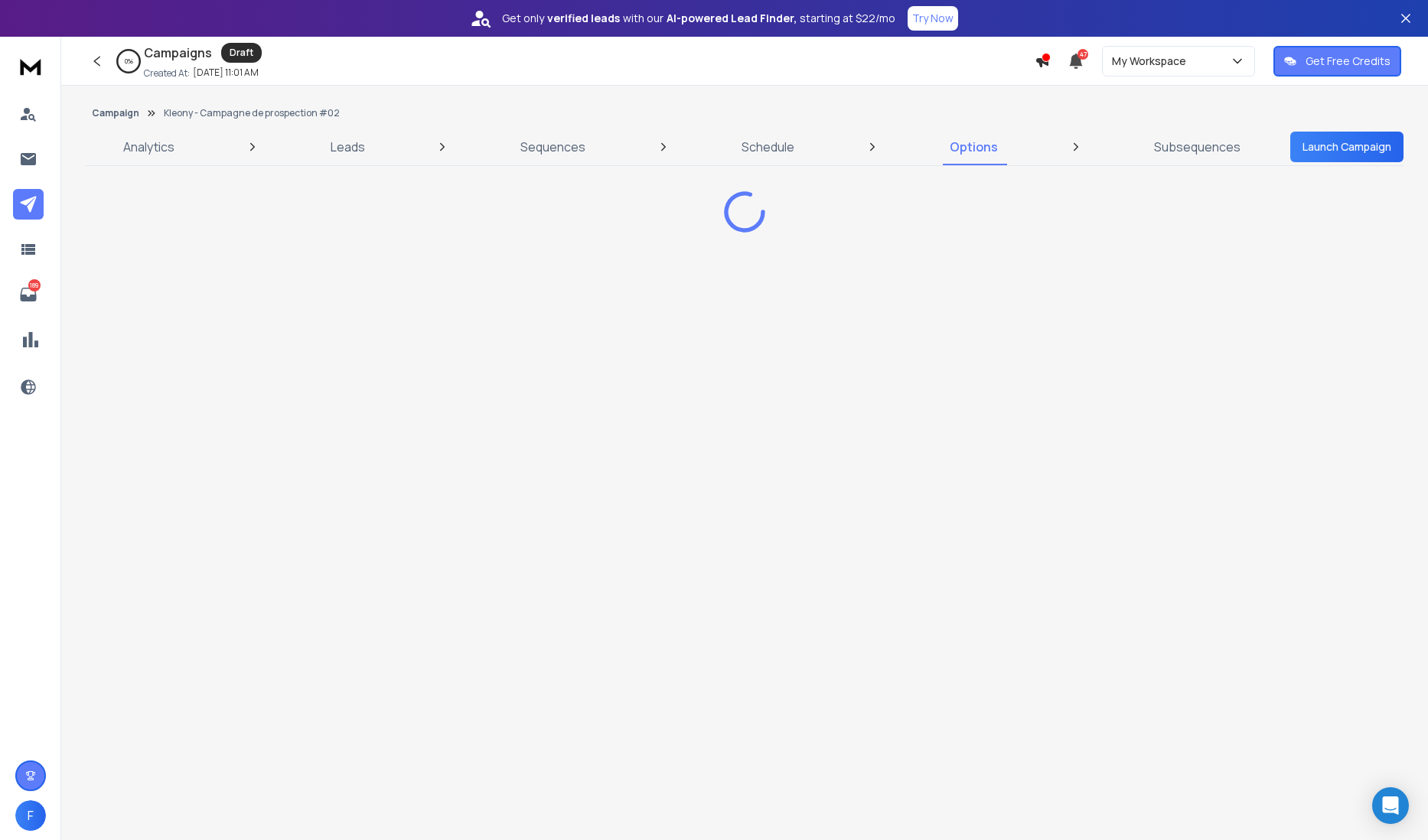
select select "*"
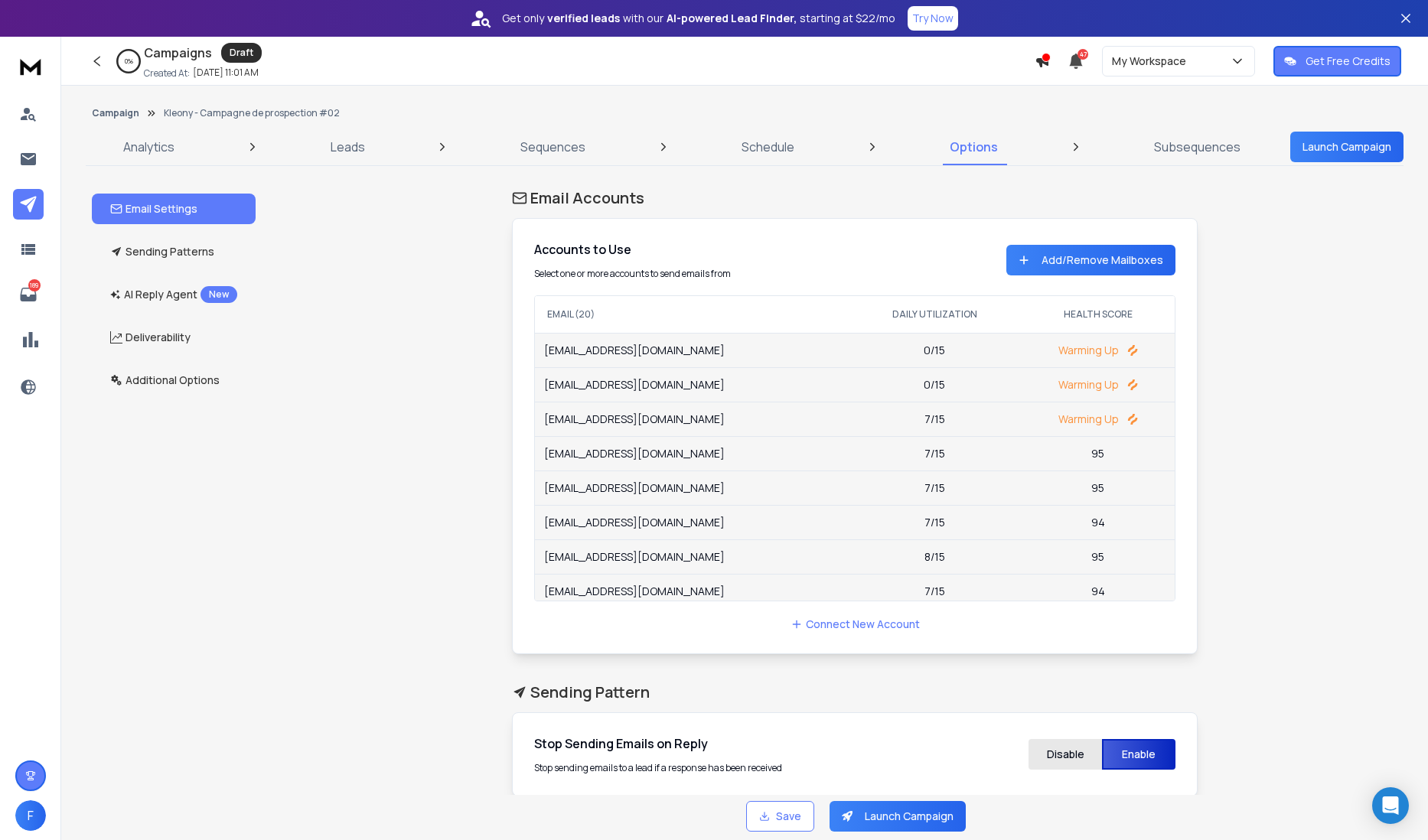
click at [1344, 147] on button "Launch Campaign" at bounding box center [1347, 146] width 113 height 31
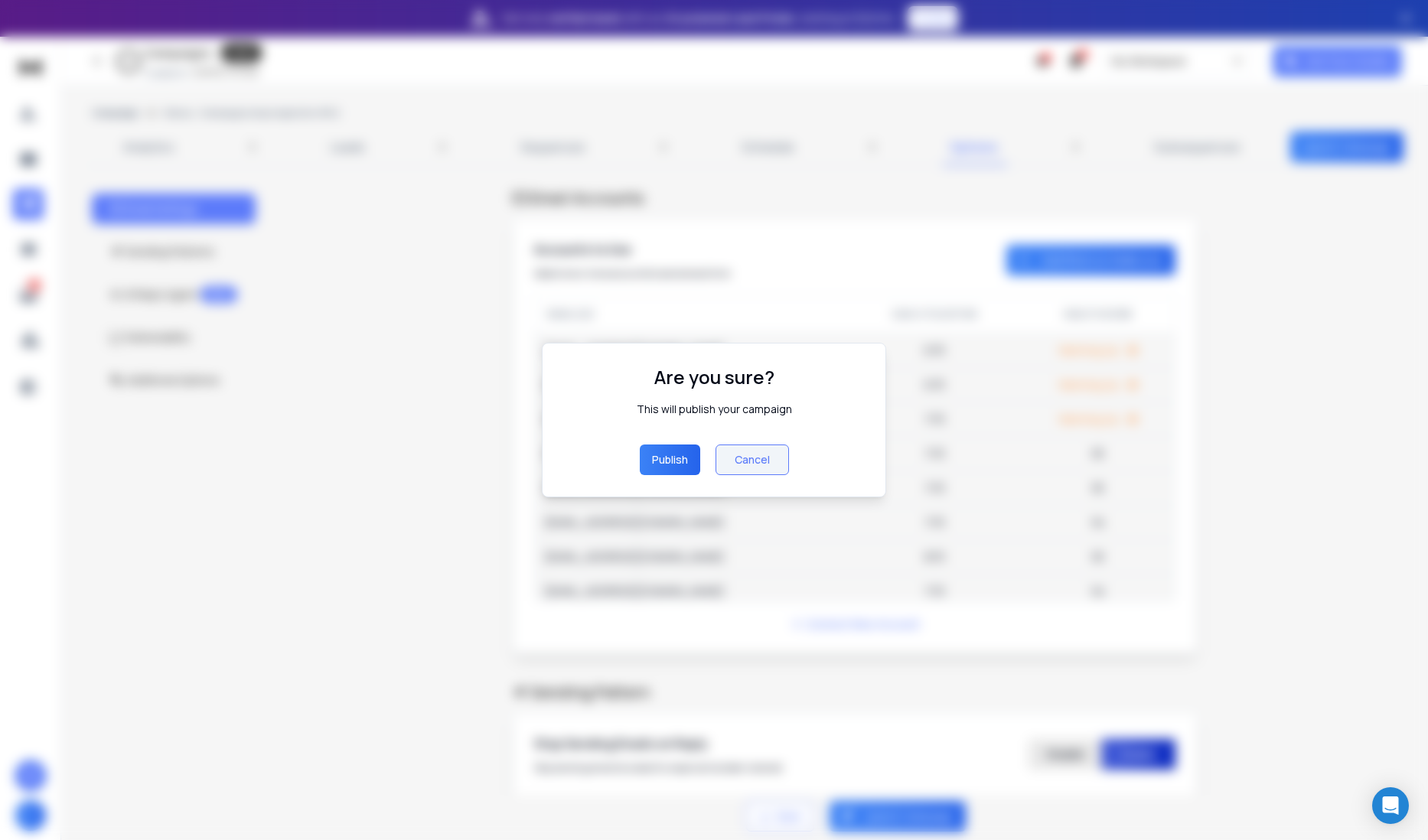
click at [656, 451] on button "Publish" at bounding box center [670, 459] width 60 height 31
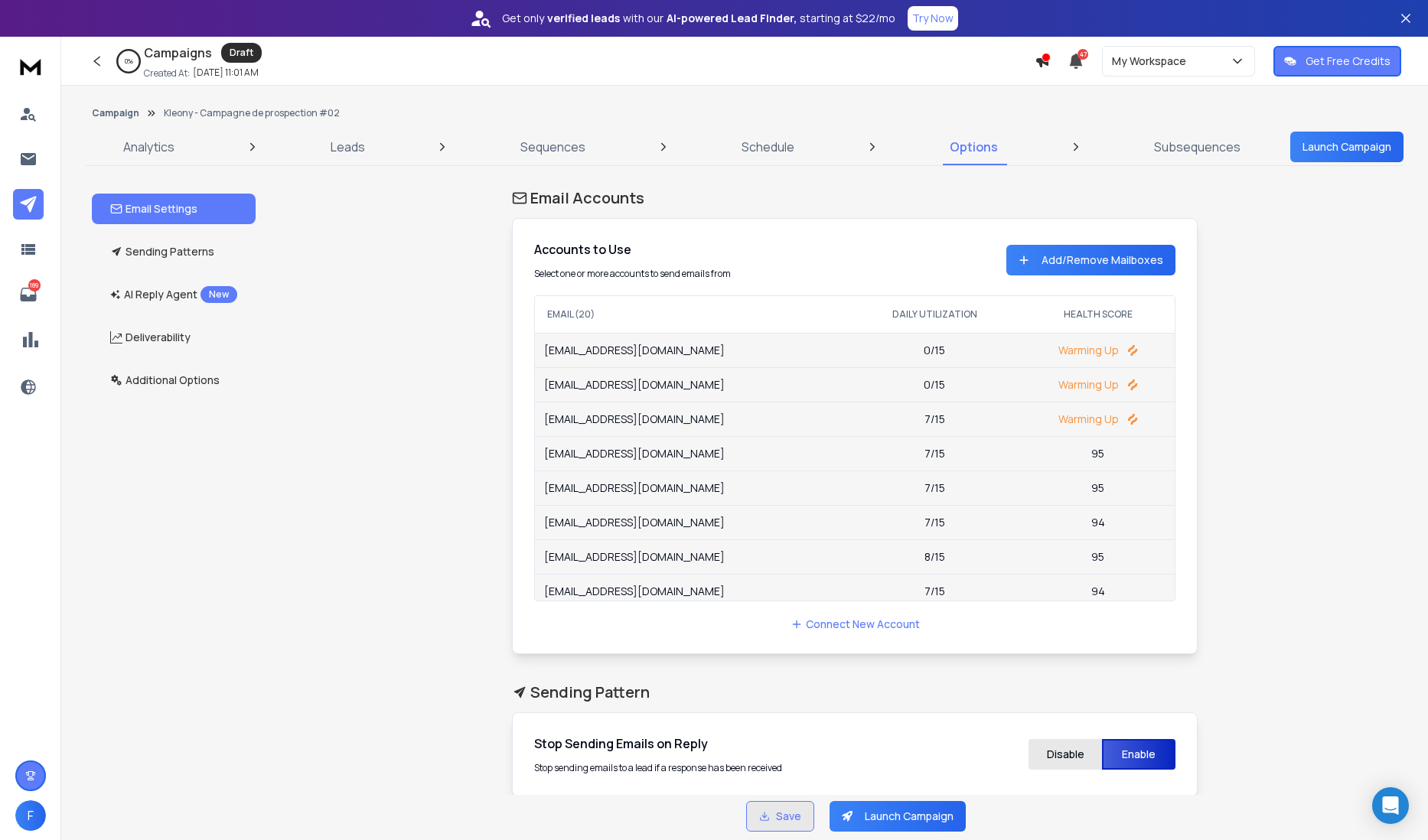
click at [803, 809] on button "Save" at bounding box center [780, 816] width 68 height 31
click at [35, 204] on icon at bounding box center [28, 204] width 18 height 18
